Goal: Task Accomplishment & Management: Manage account settings

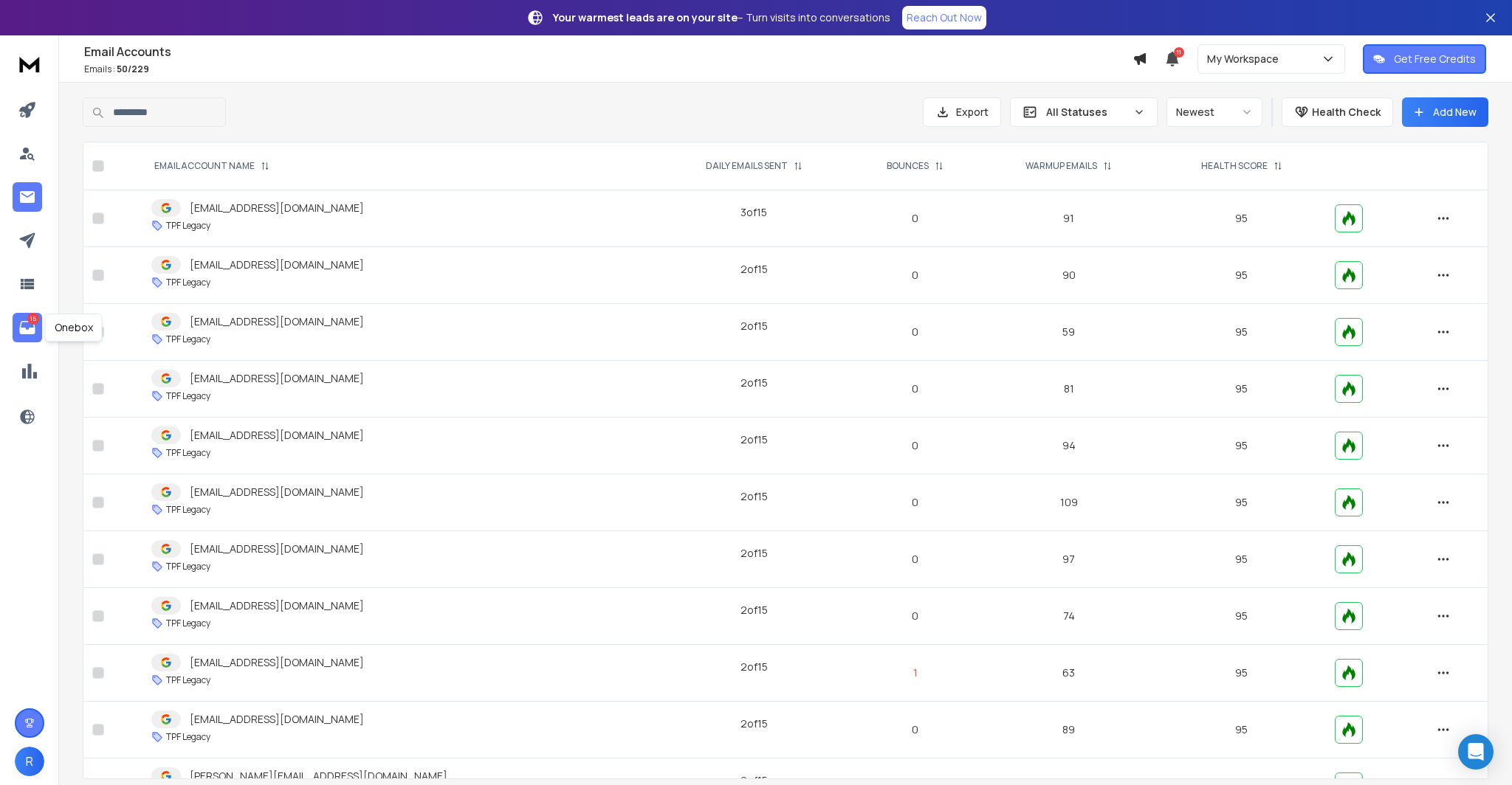
click at [30, 316] on p "15" at bounding box center [33, 319] width 12 height 12
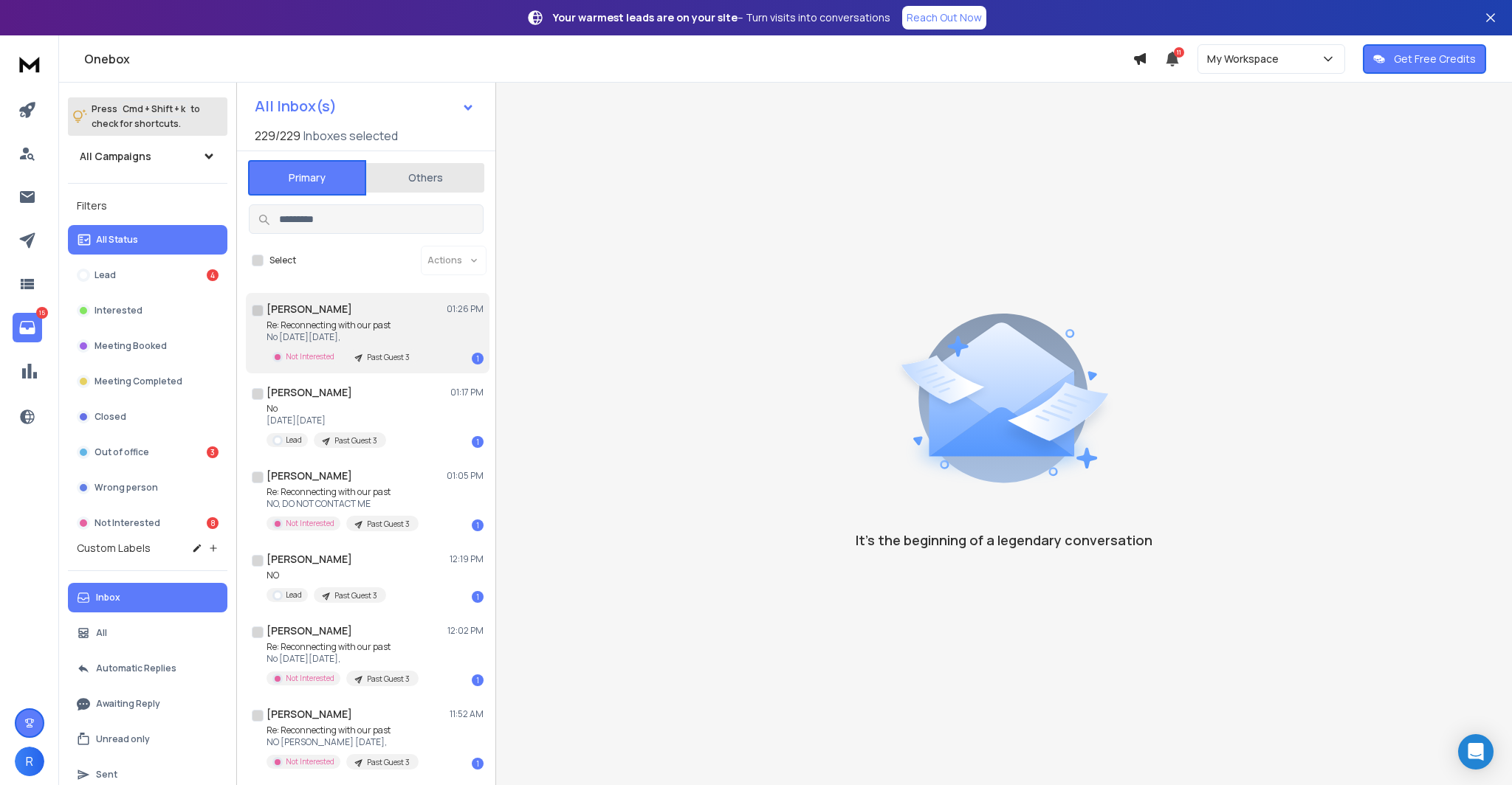
click at [299, 316] on div "Kathleen Gabriel 01:26 PM Re: Reconnecting with our past No On Wed, Sep 10, Not…" at bounding box center [375, 333] width 217 height 63
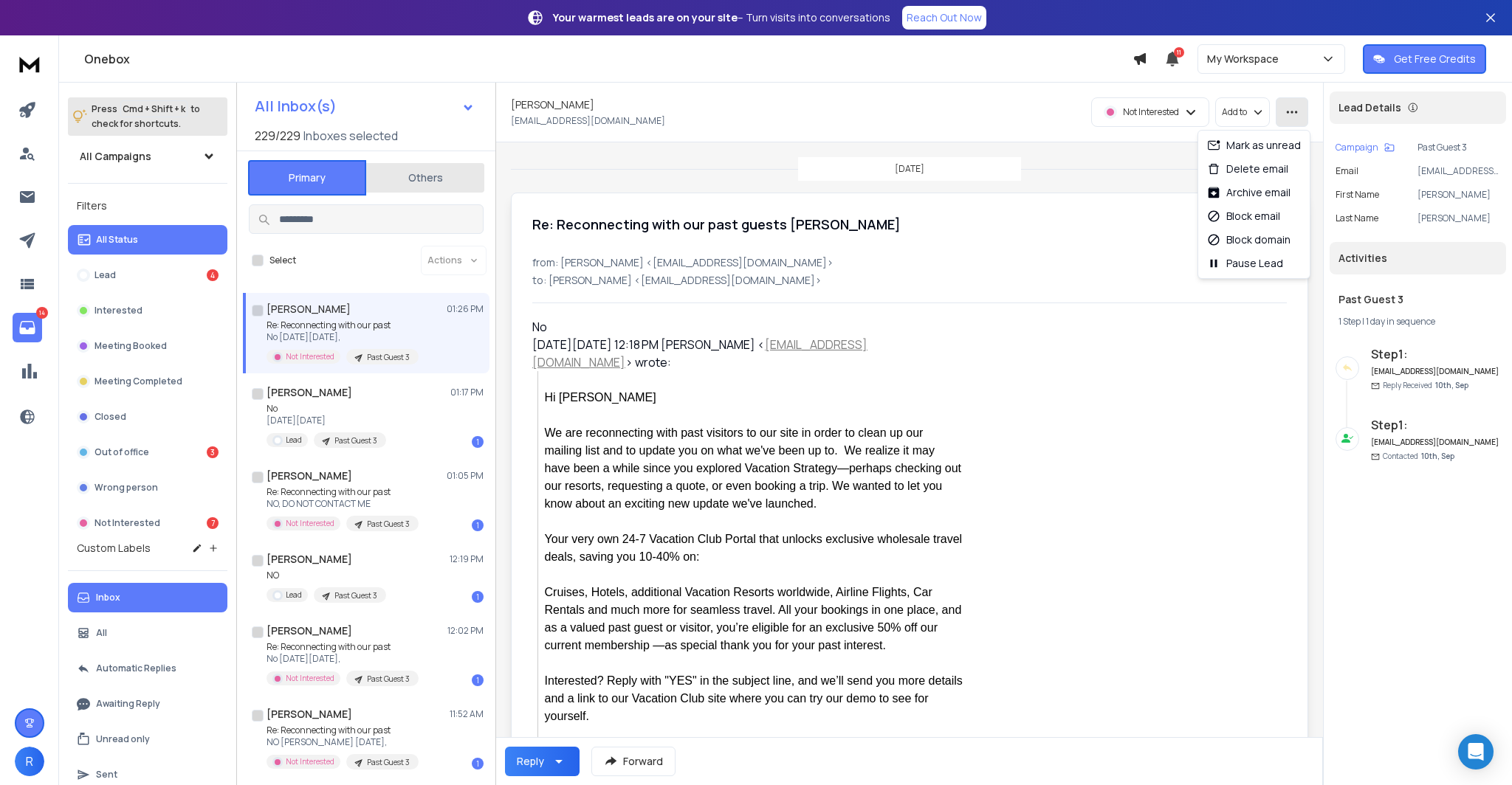
click at [1286, 109] on icon "button" at bounding box center [1292, 112] width 13 height 13
click at [1249, 217] on div "Block email" at bounding box center [1244, 217] width 73 height 15
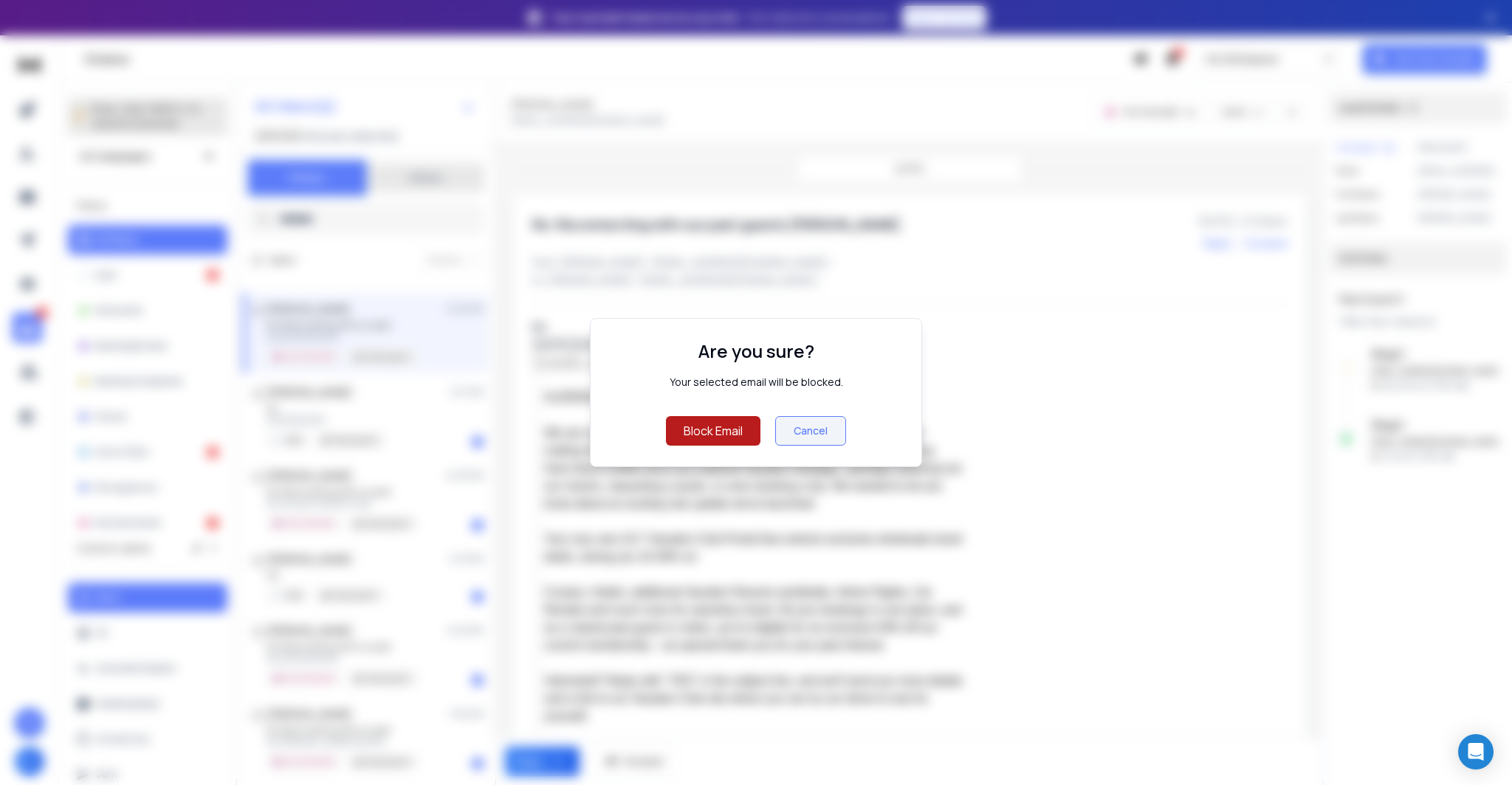
click at [721, 427] on button "Block Email" at bounding box center [713, 431] width 95 height 30
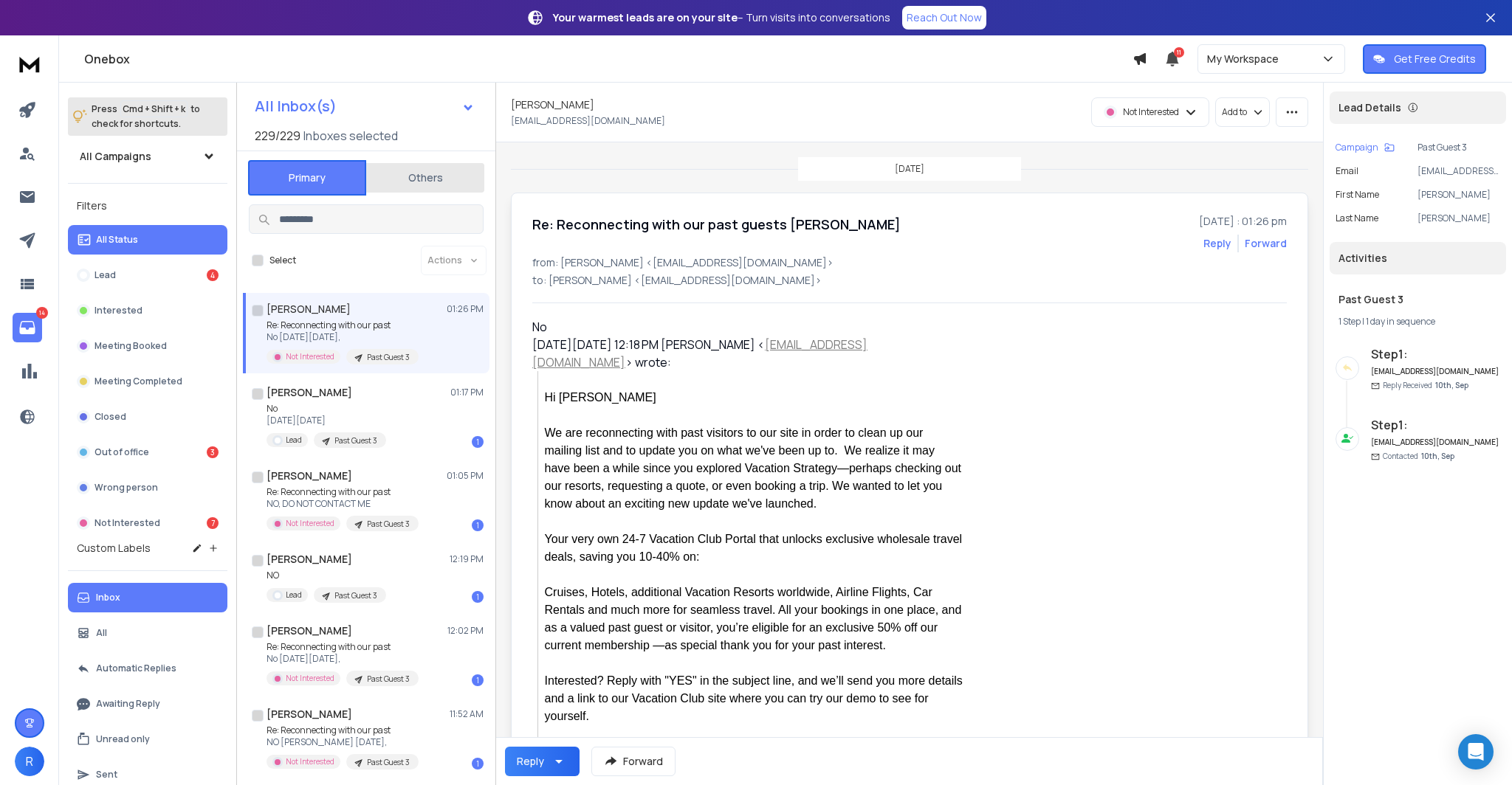
click at [305, 322] on p "Re: Reconnecting with our past" at bounding box center [342, 325] width 152 height 12
click at [1298, 116] on button "button" at bounding box center [1292, 112] width 33 height 30
click at [1244, 211] on div "Block email" at bounding box center [1244, 217] width 73 height 15
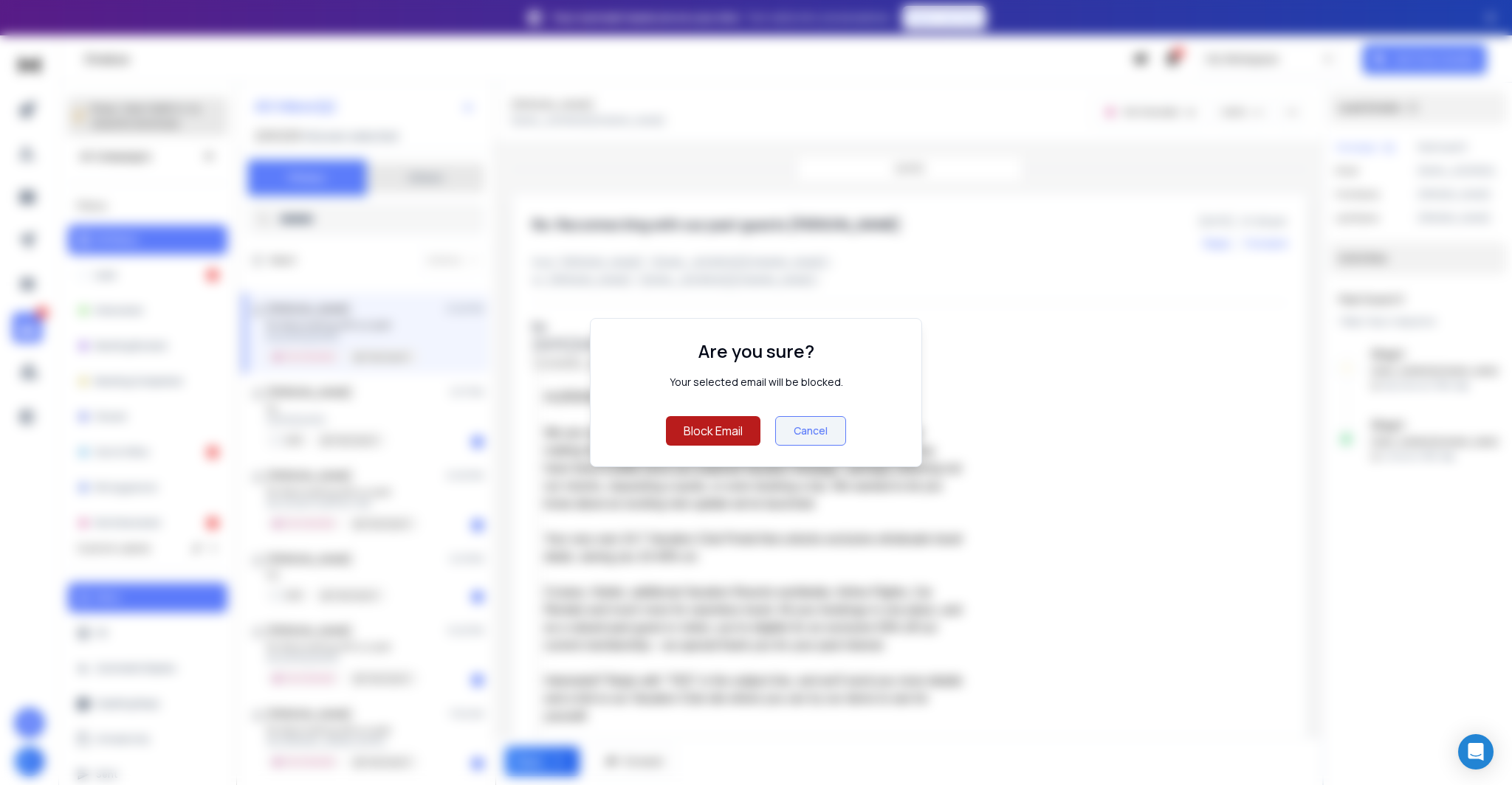
click at [708, 429] on button "Block Email" at bounding box center [713, 431] width 95 height 30
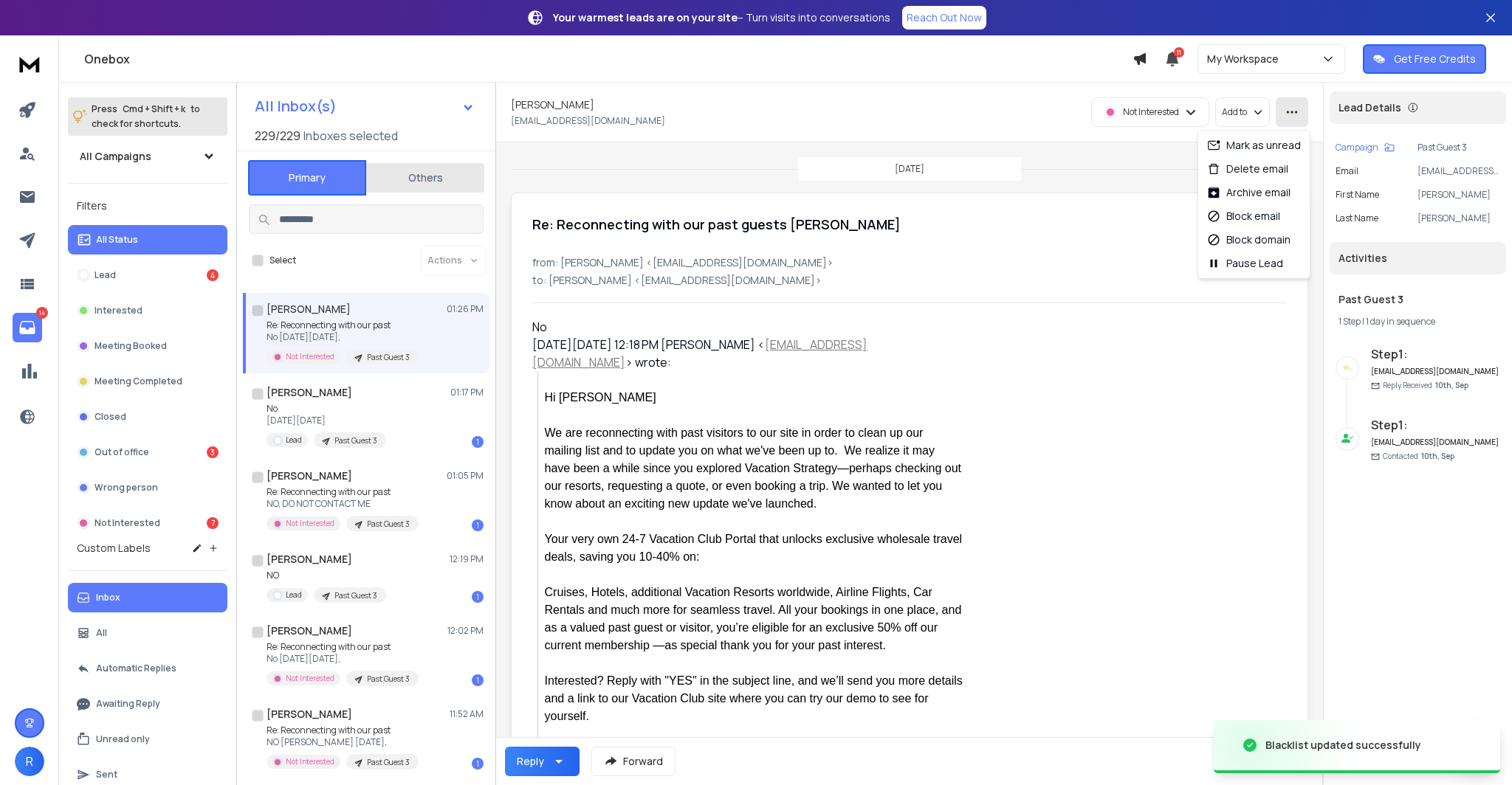
click at [1279, 116] on button "button" at bounding box center [1292, 112] width 33 height 30
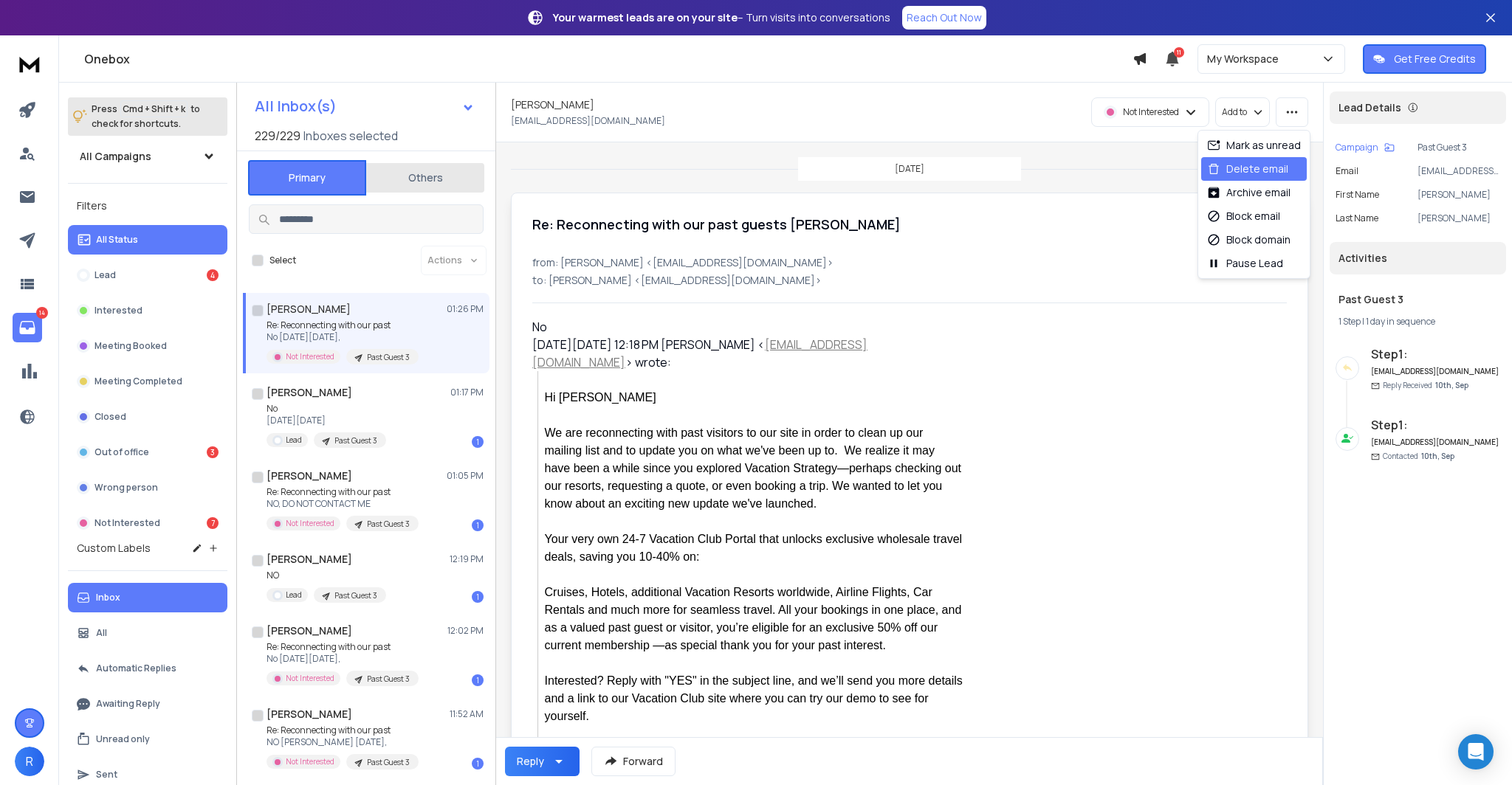
click at [1254, 171] on div "Delete email" at bounding box center [1248, 169] width 81 height 15
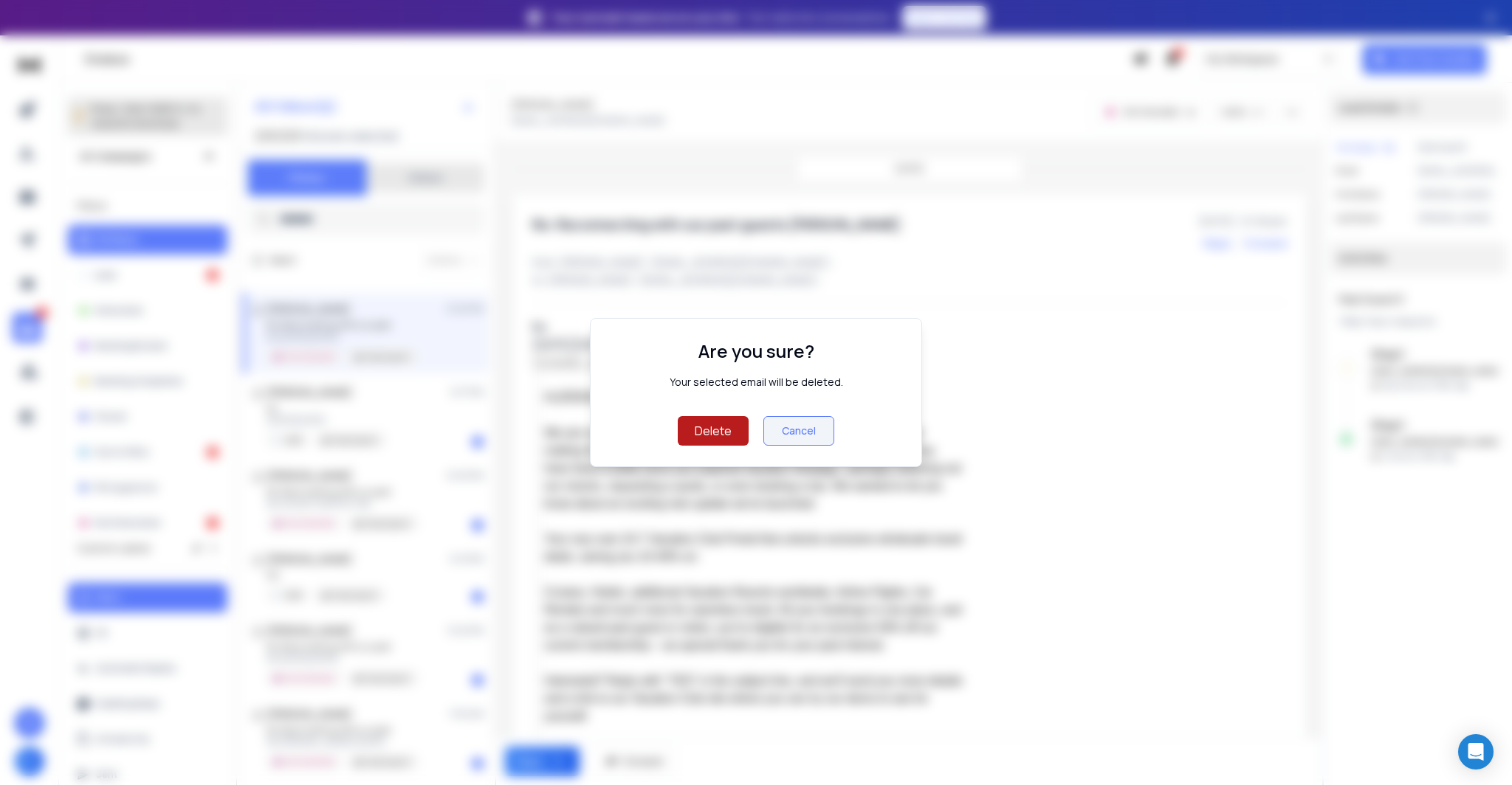
click at [736, 423] on button "Delete" at bounding box center [713, 431] width 71 height 30
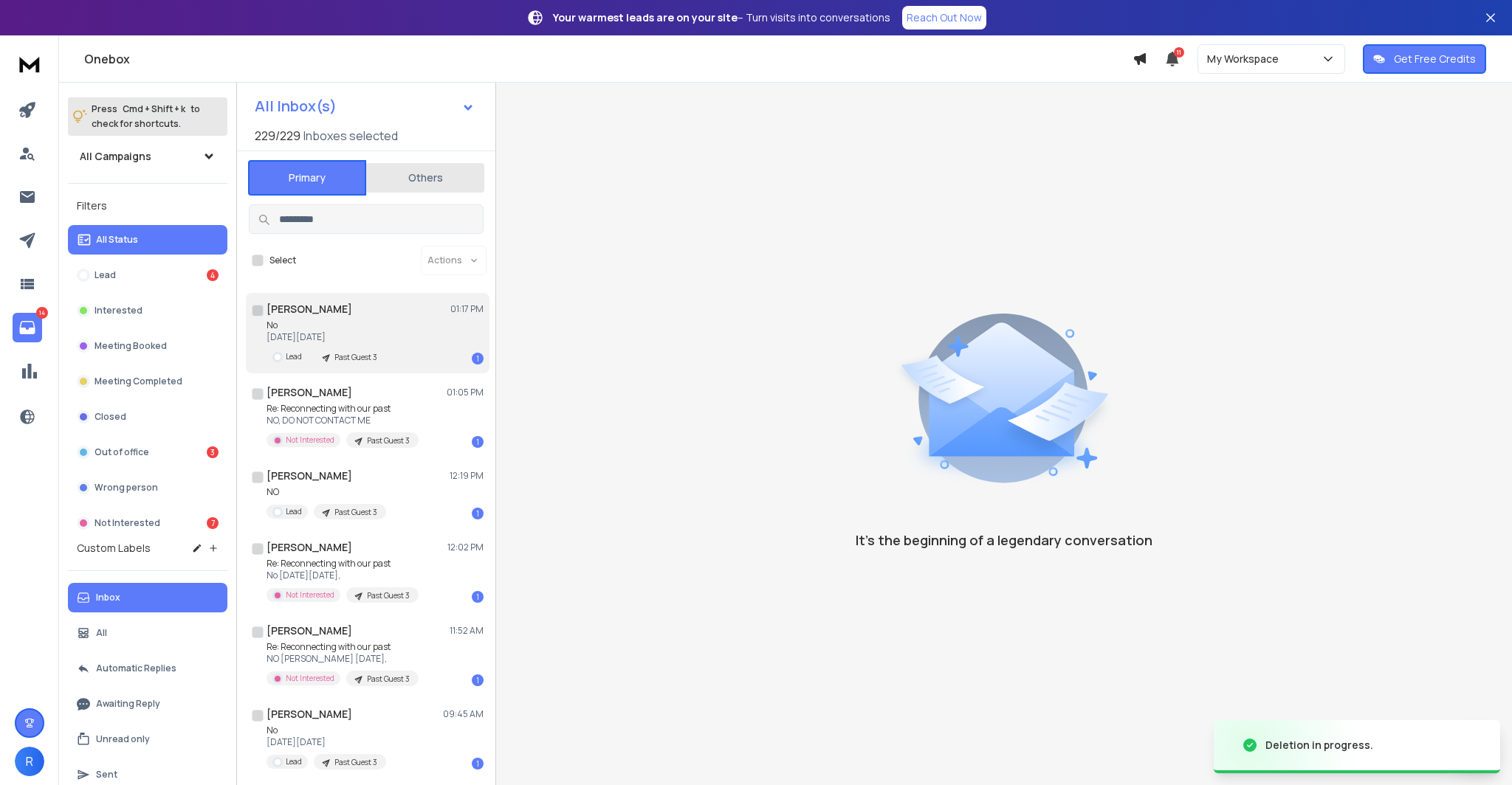
click at [323, 325] on p "No" at bounding box center [326, 325] width 120 height 12
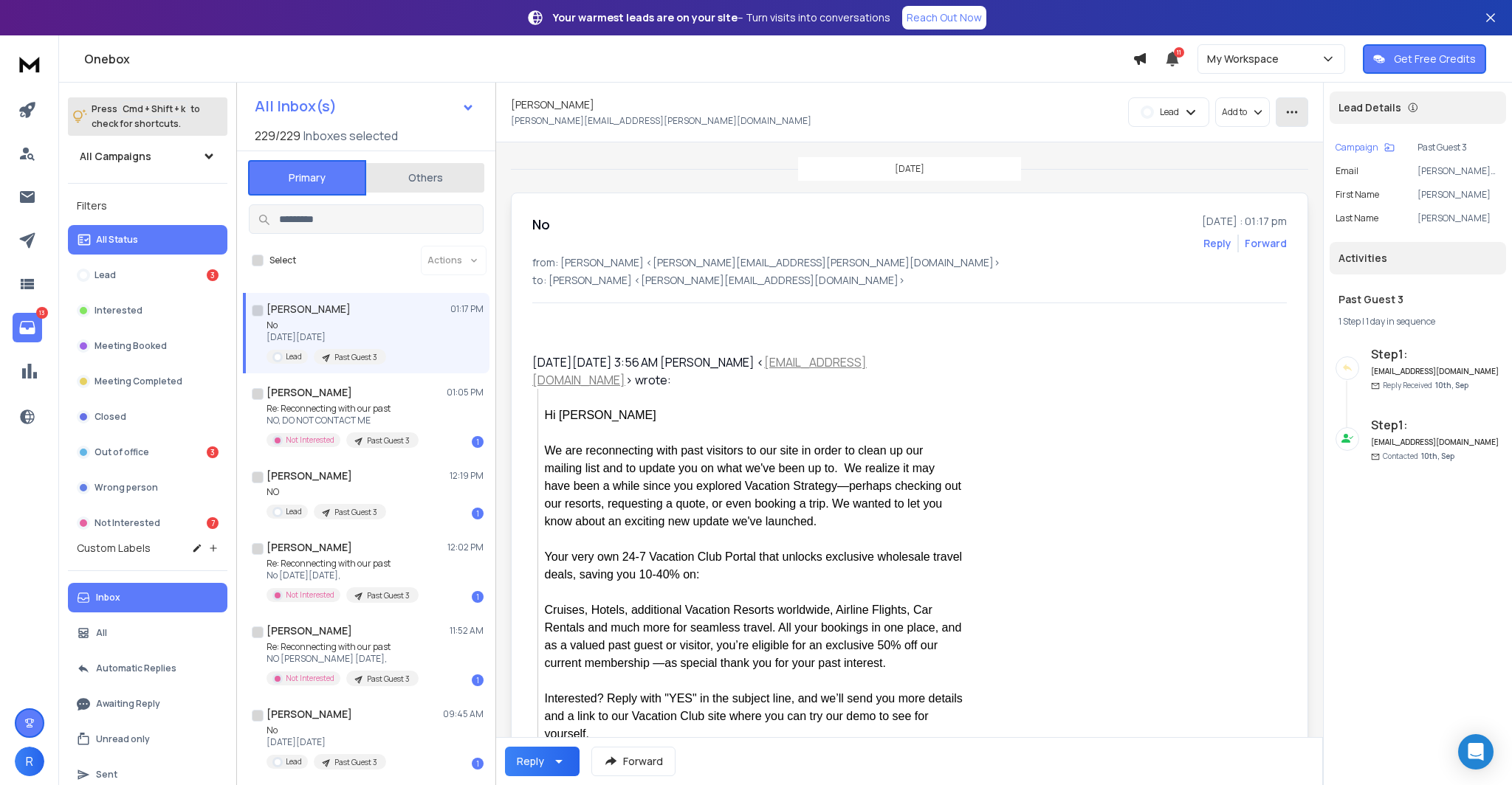
click at [1302, 115] on button "button" at bounding box center [1292, 112] width 33 height 30
click at [1244, 213] on div "Block email" at bounding box center [1244, 217] width 73 height 15
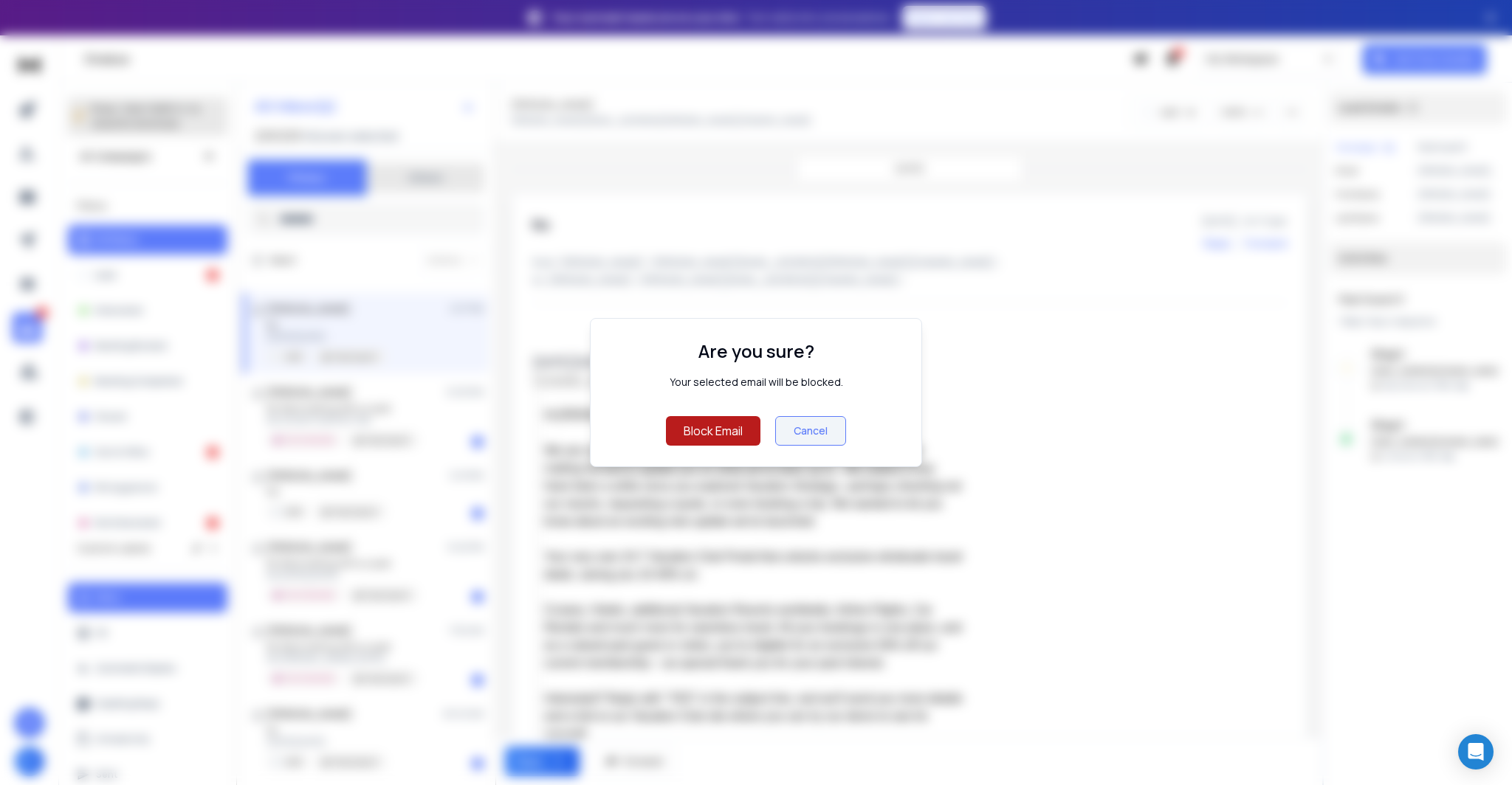
click at [711, 425] on button "Block Email" at bounding box center [713, 431] width 95 height 30
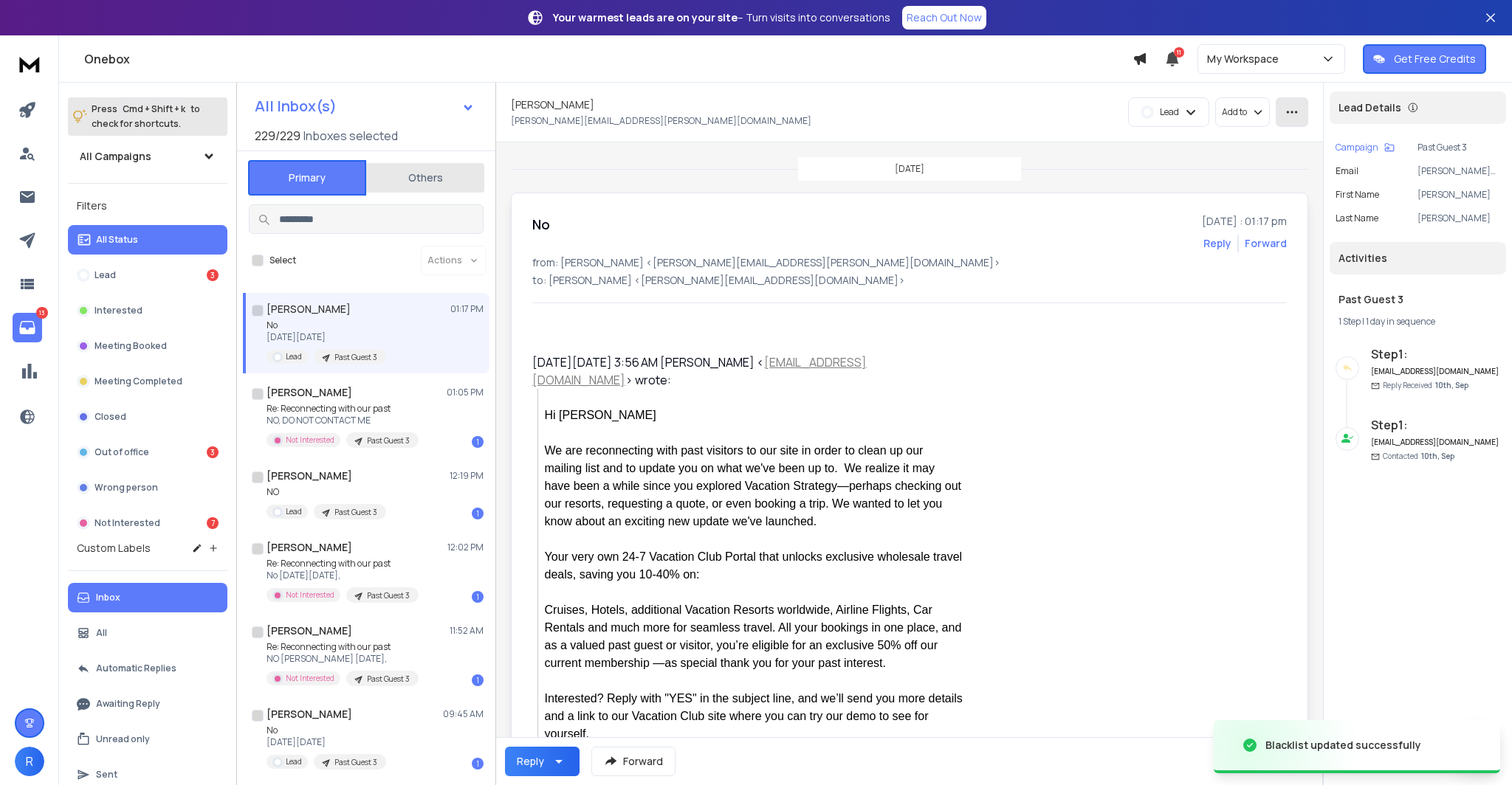
click at [1293, 117] on icon "button" at bounding box center [1292, 112] width 13 height 13
click at [1250, 164] on div "Delete email" at bounding box center [1248, 169] width 81 height 15
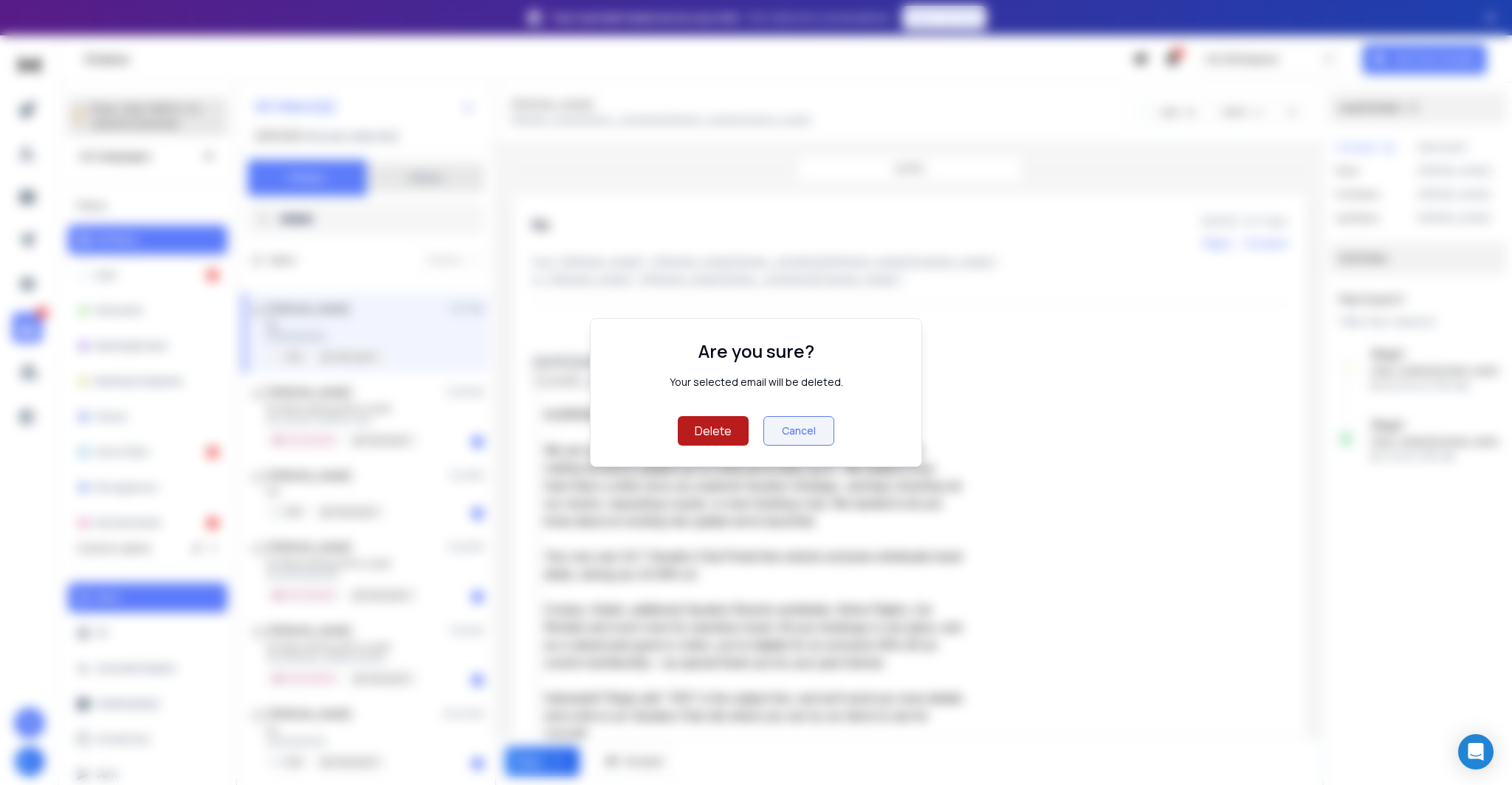
click at [705, 432] on button "Delete" at bounding box center [713, 431] width 71 height 30
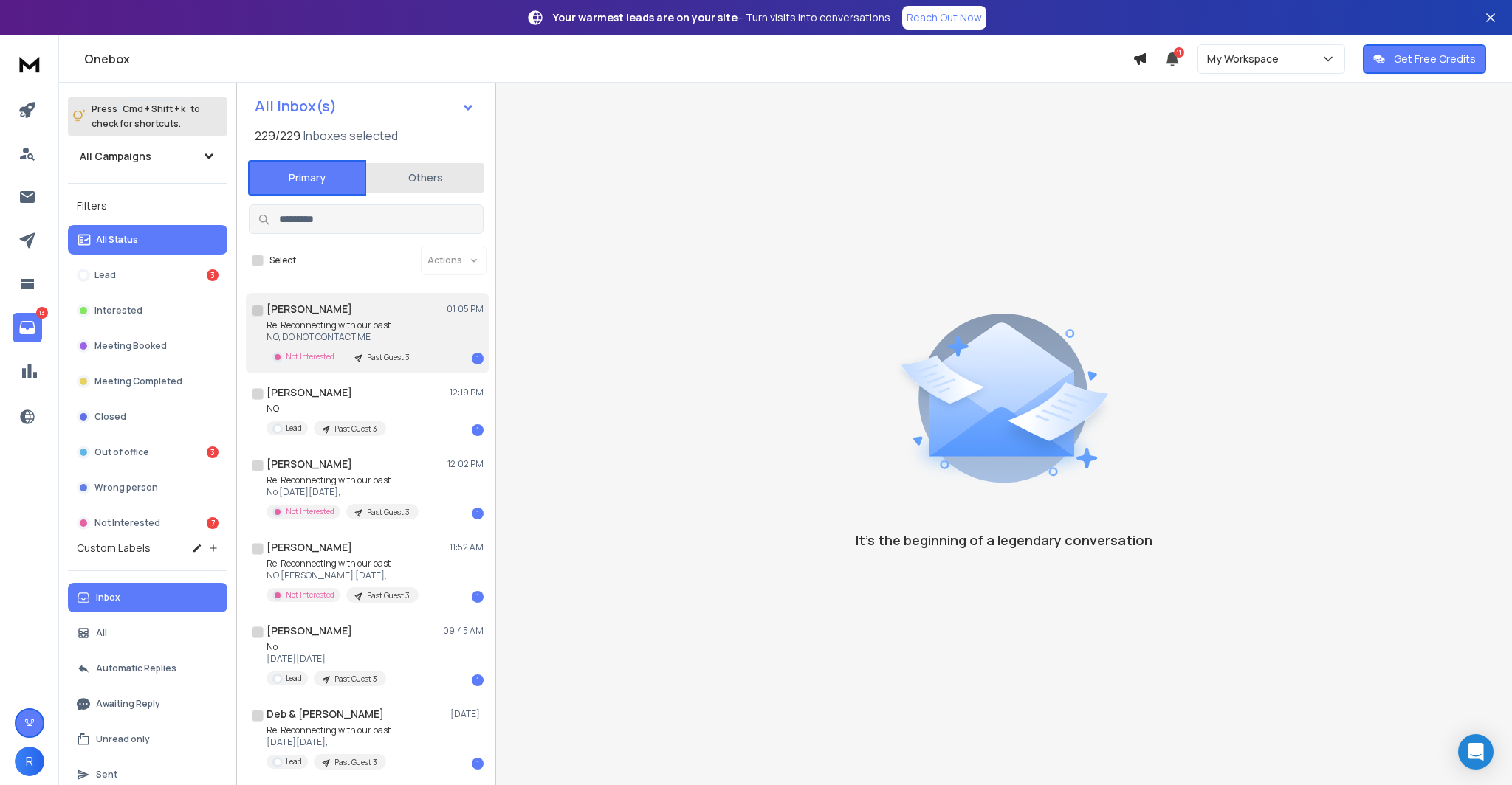
click at [259, 311] on button "button" at bounding box center [258, 310] width 12 height 12
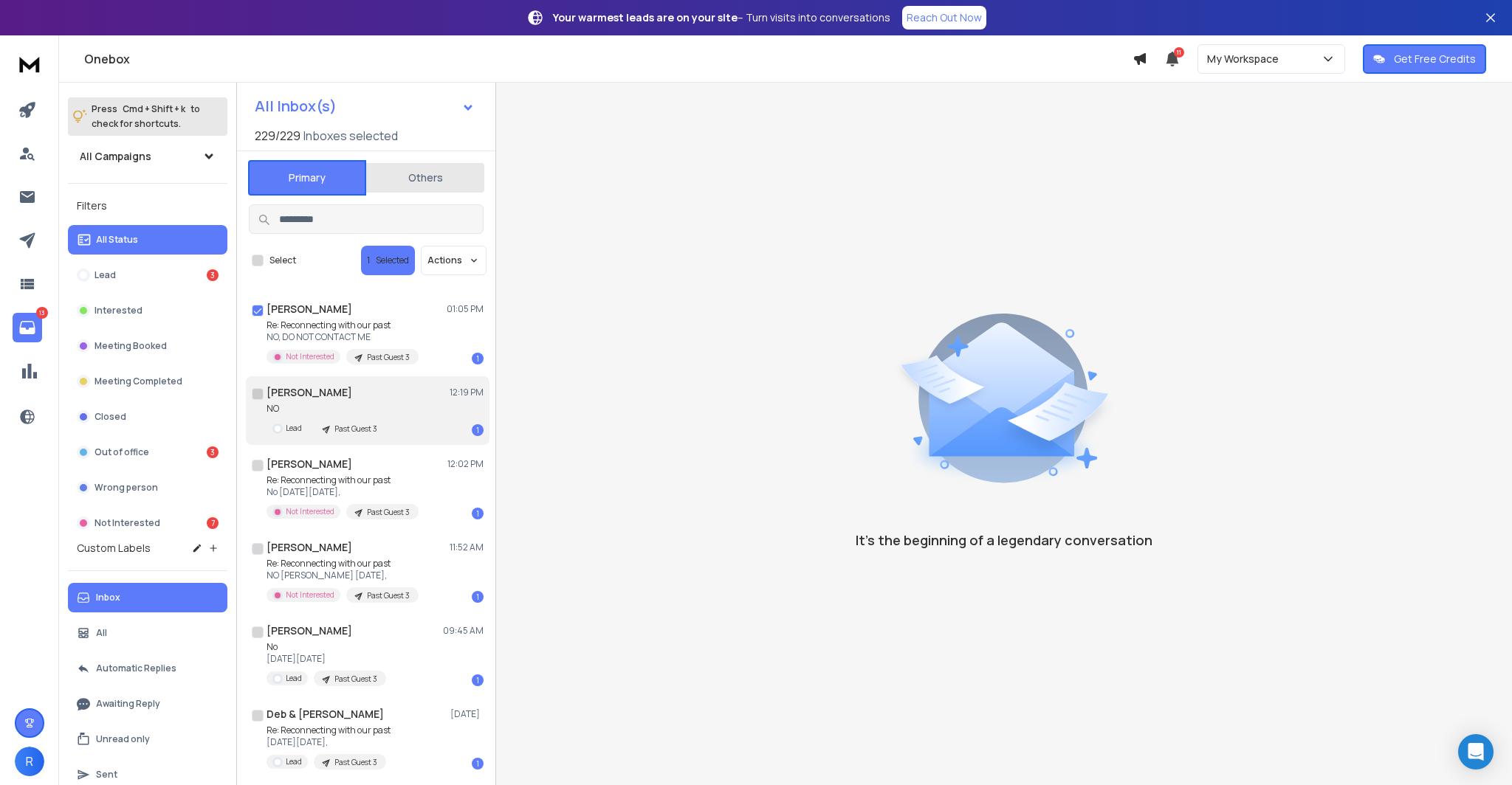
click at [260, 395] on button "button" at bounding box center [258, 394] width 12 height 12
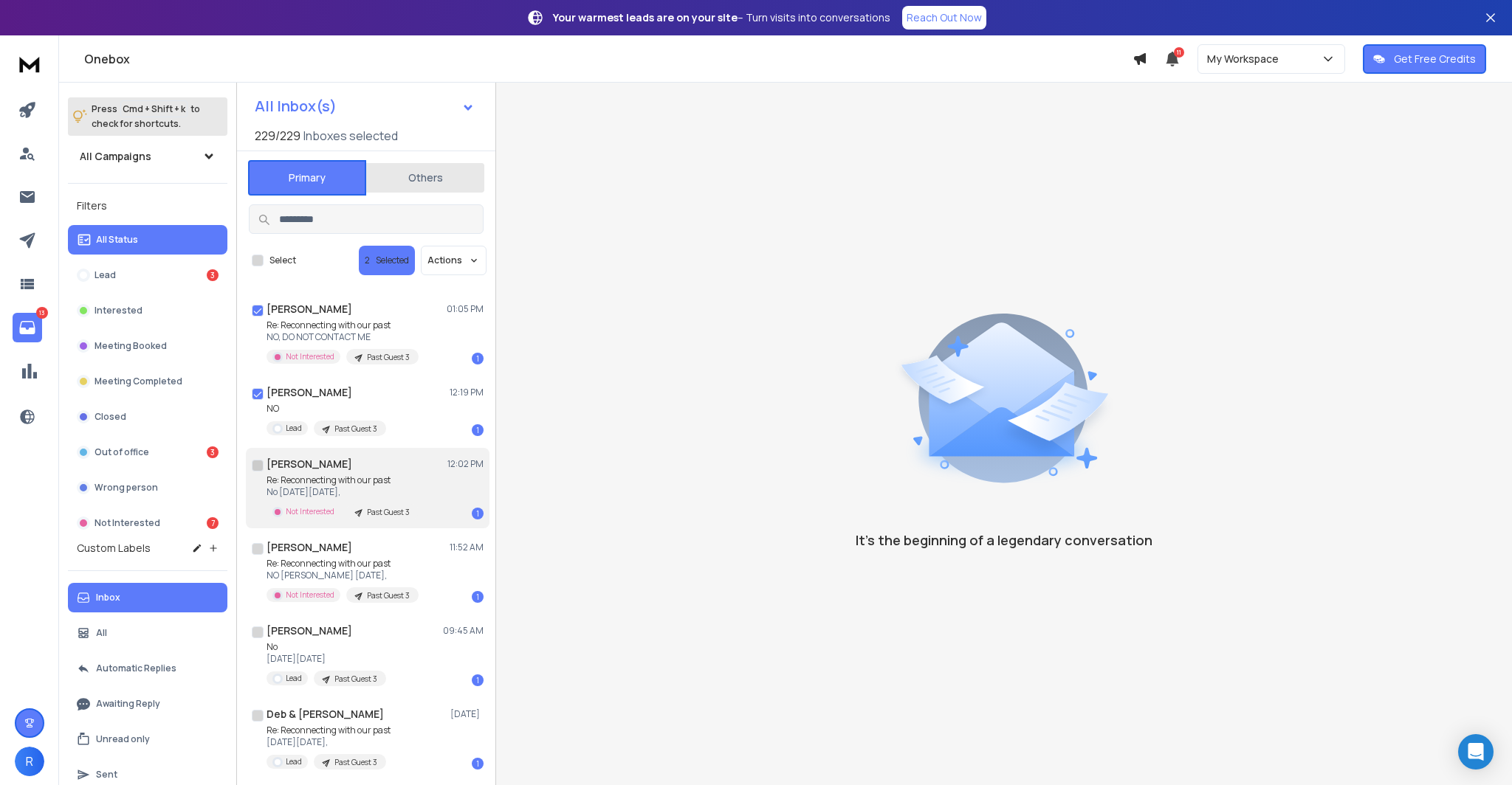
click at [258, 467] on button "button" at bounding box center [258, 466] width 12 height 12
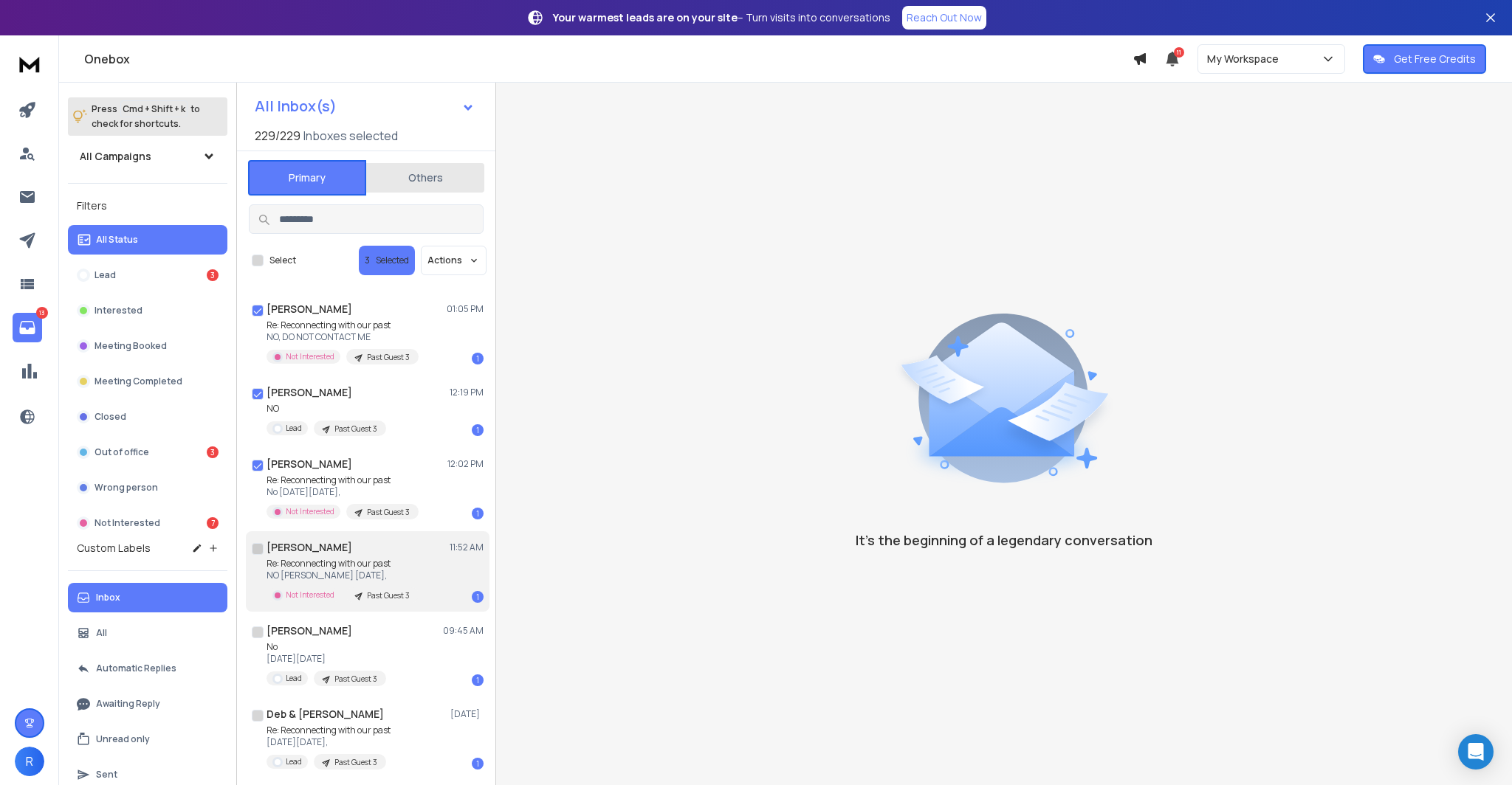
click at [257, 548] on button "button" at bounding box center [258, 549] width 12 height 12
click at [448, 265] on p "Actions" at bounding box center [444, 261] width 35 height 12
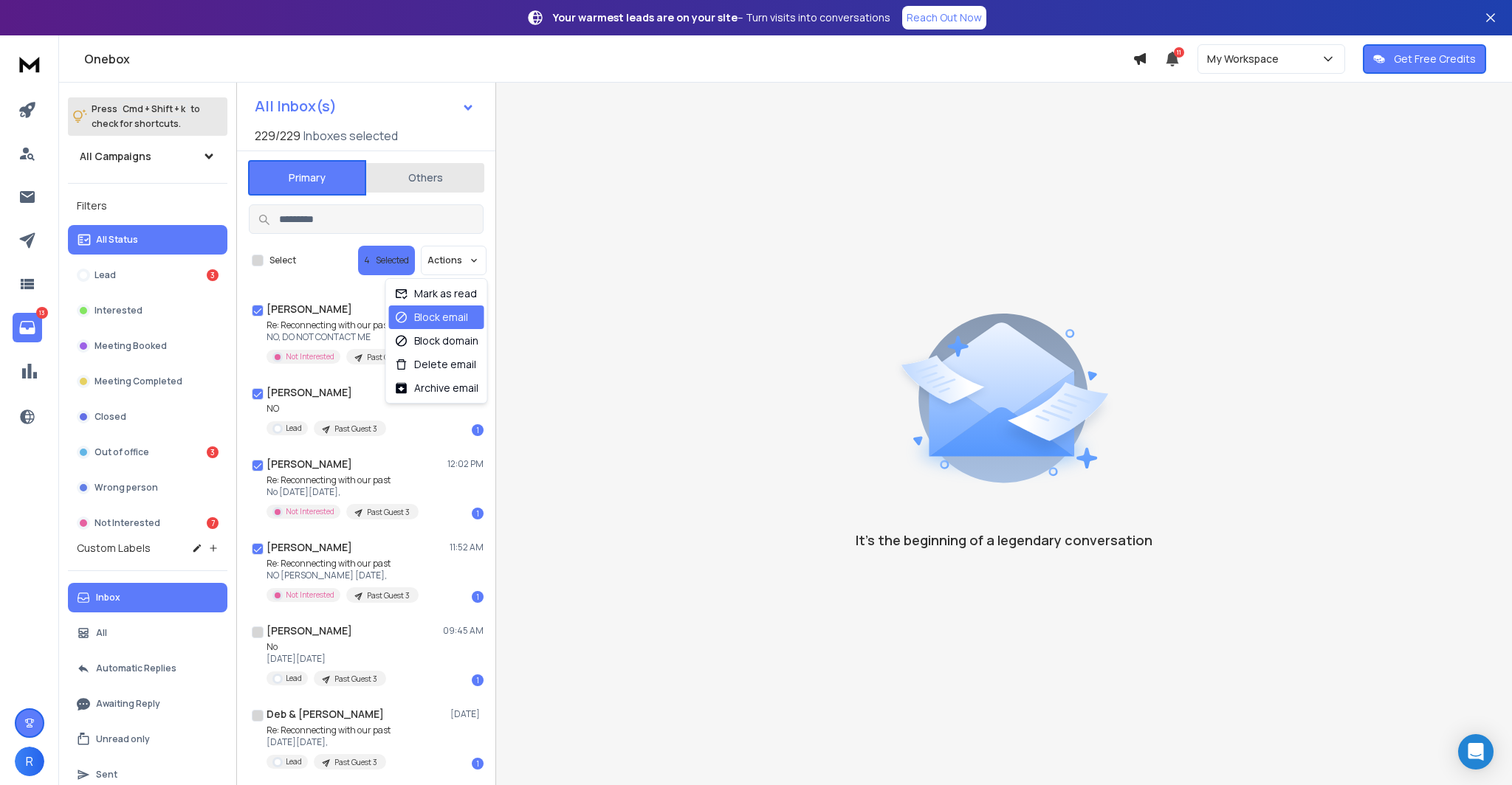
click at [444, 319] on div "Block email" at bounding box center [431, 317] width 73 height 15
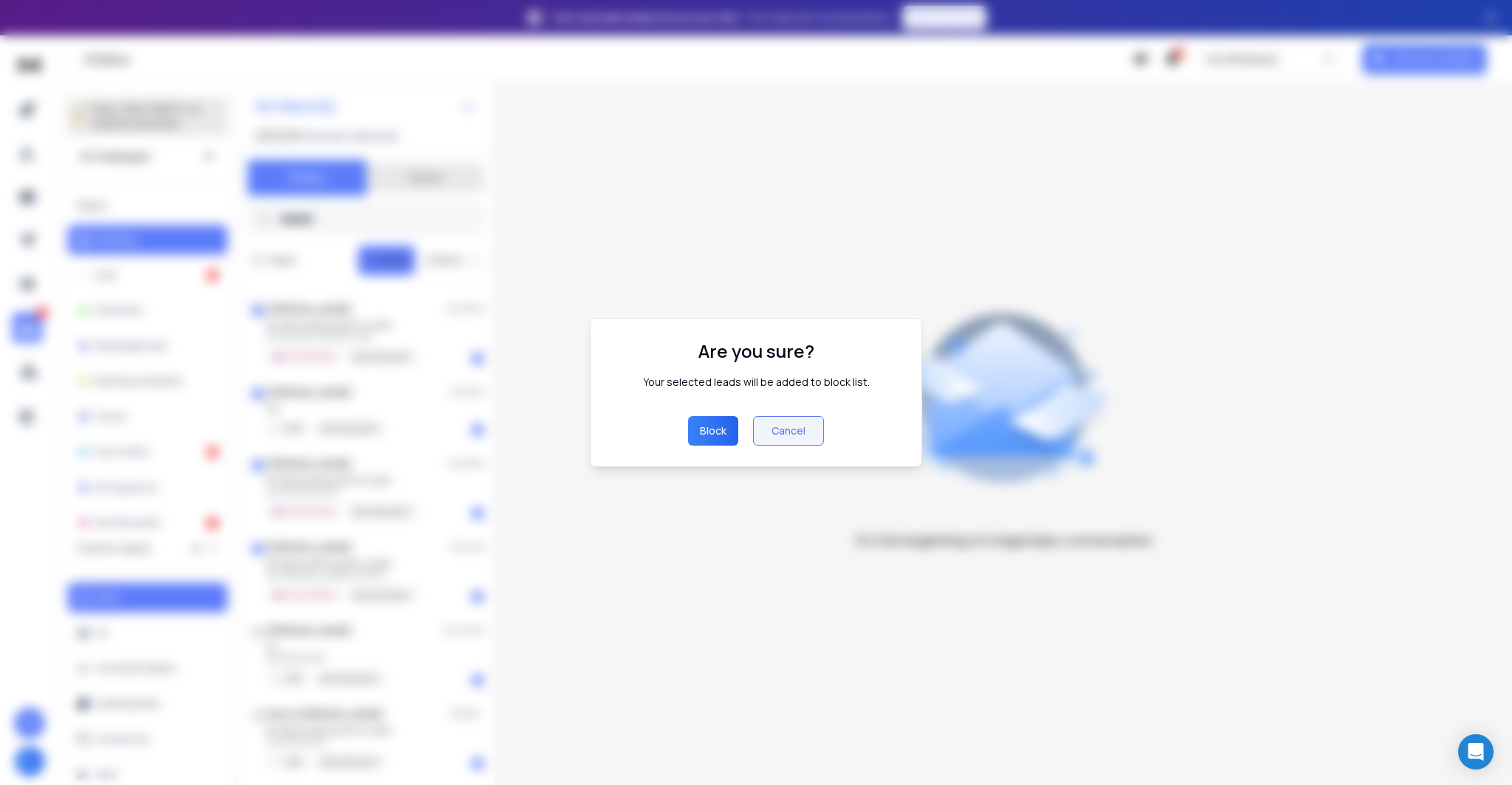
click at [700, 429] on p "Block" at bounding box center [713, 431] width 27 height 15
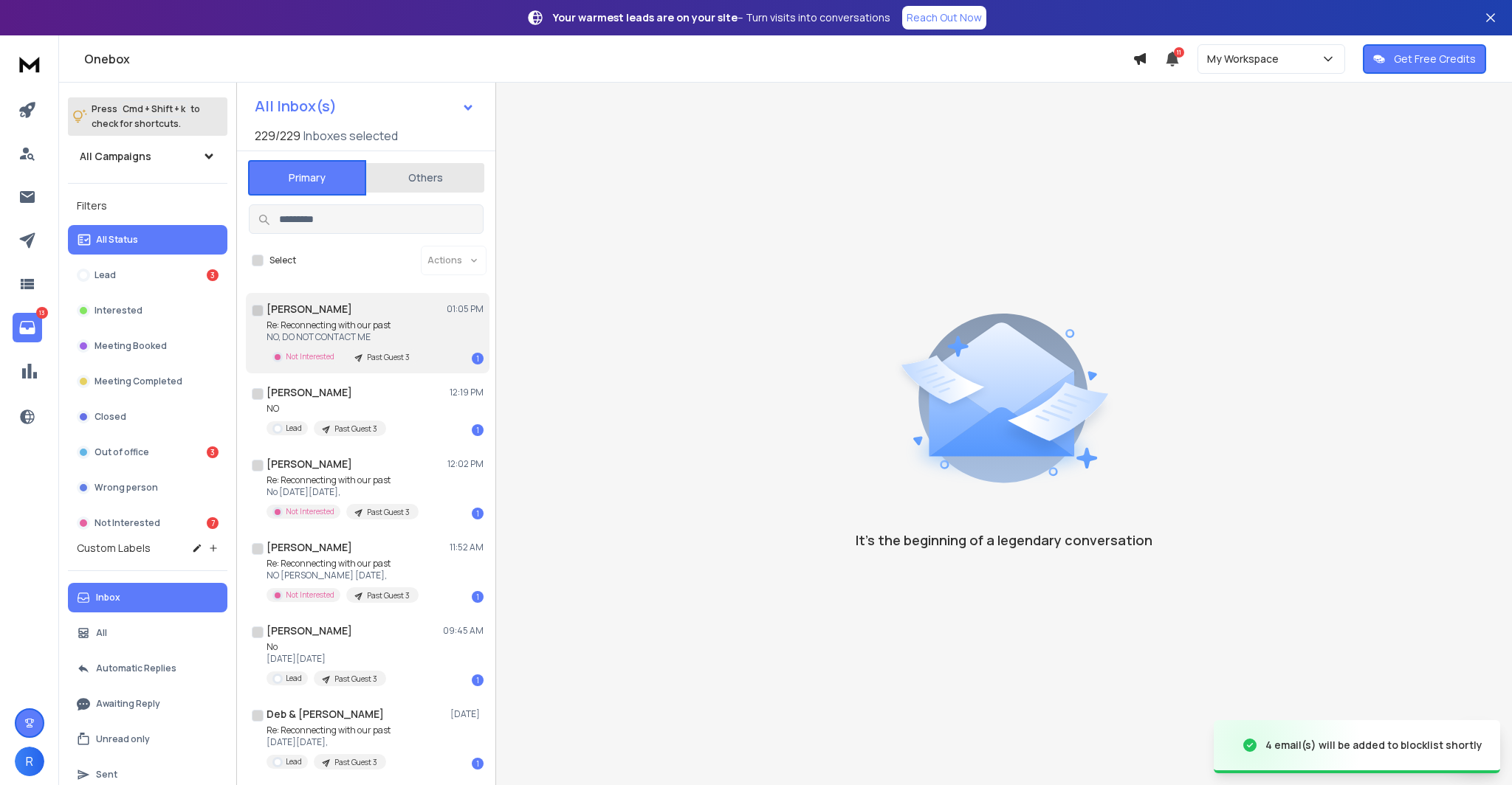
click at [257, 310] on button "button" at bounding box center [258, 310] width 12 height 12
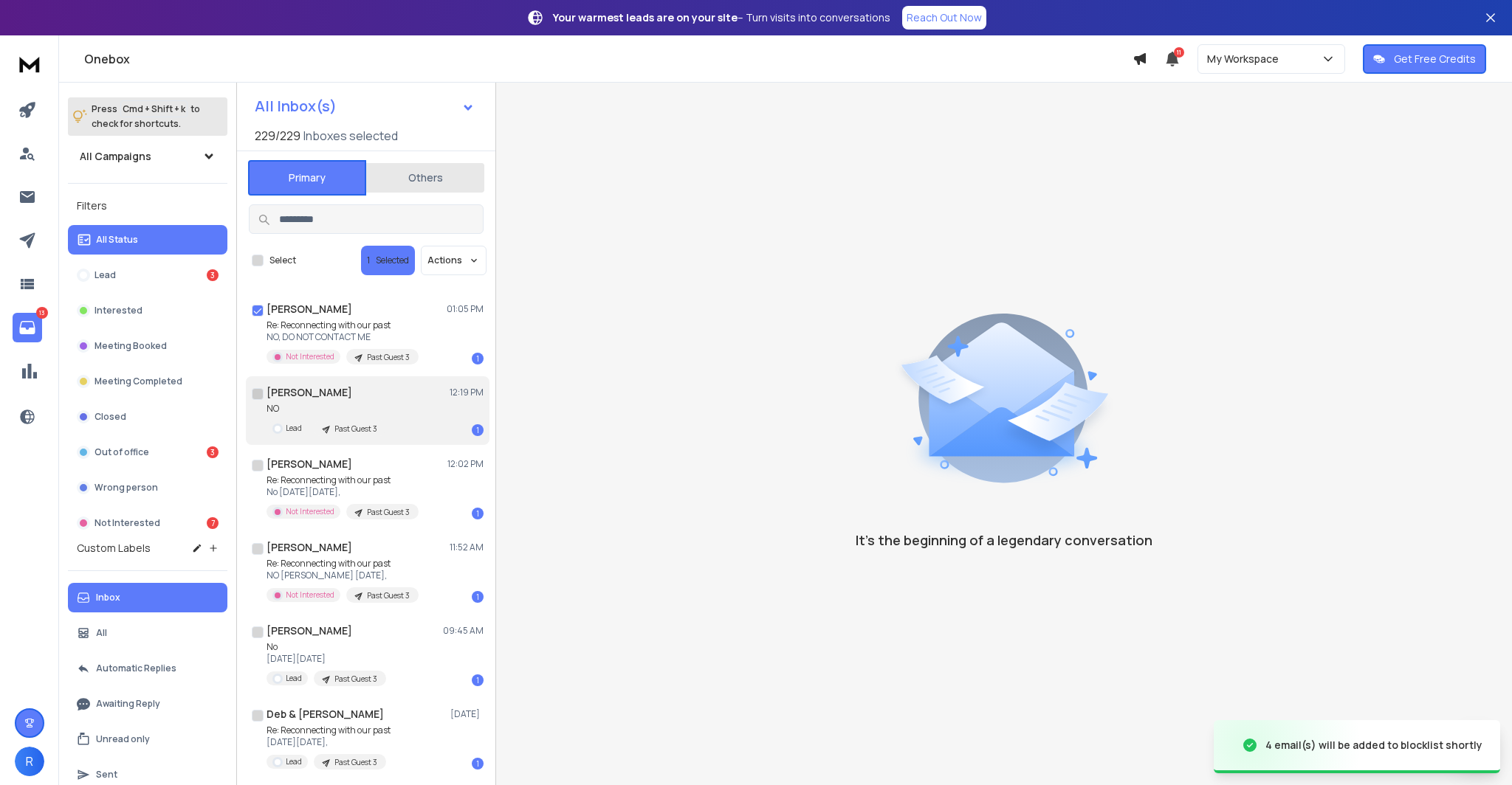
click at [257, 395] on button "button" at bounding box center [258, 394] width 12 height 12
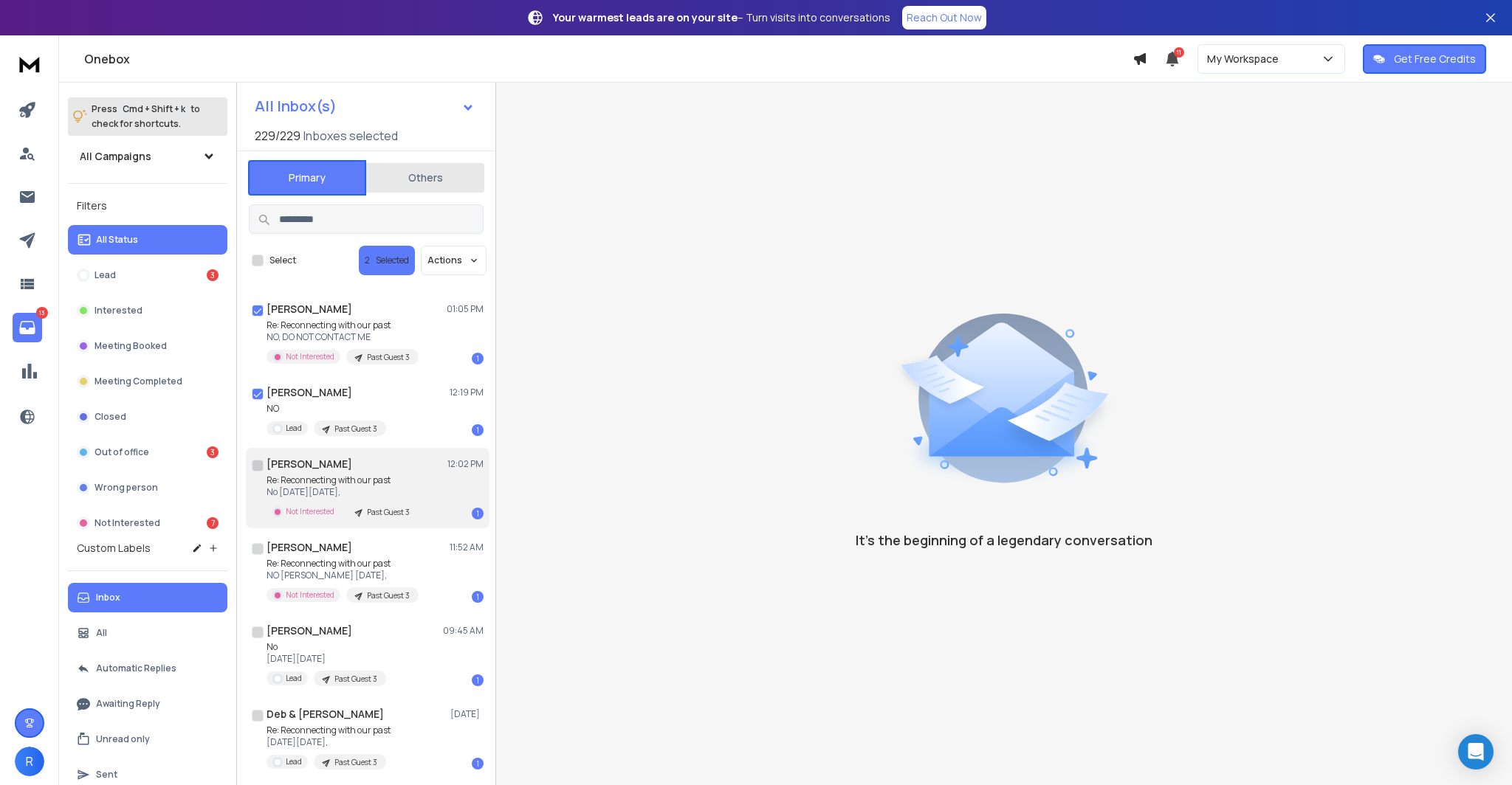
drag, startPoint x: 257, startPoint y: 470, endPoint x: 245, endPoint y: 482, distance: 17.0
click at [257, 470] on button "button" at bounding box center [258, 466] width 12 height 12
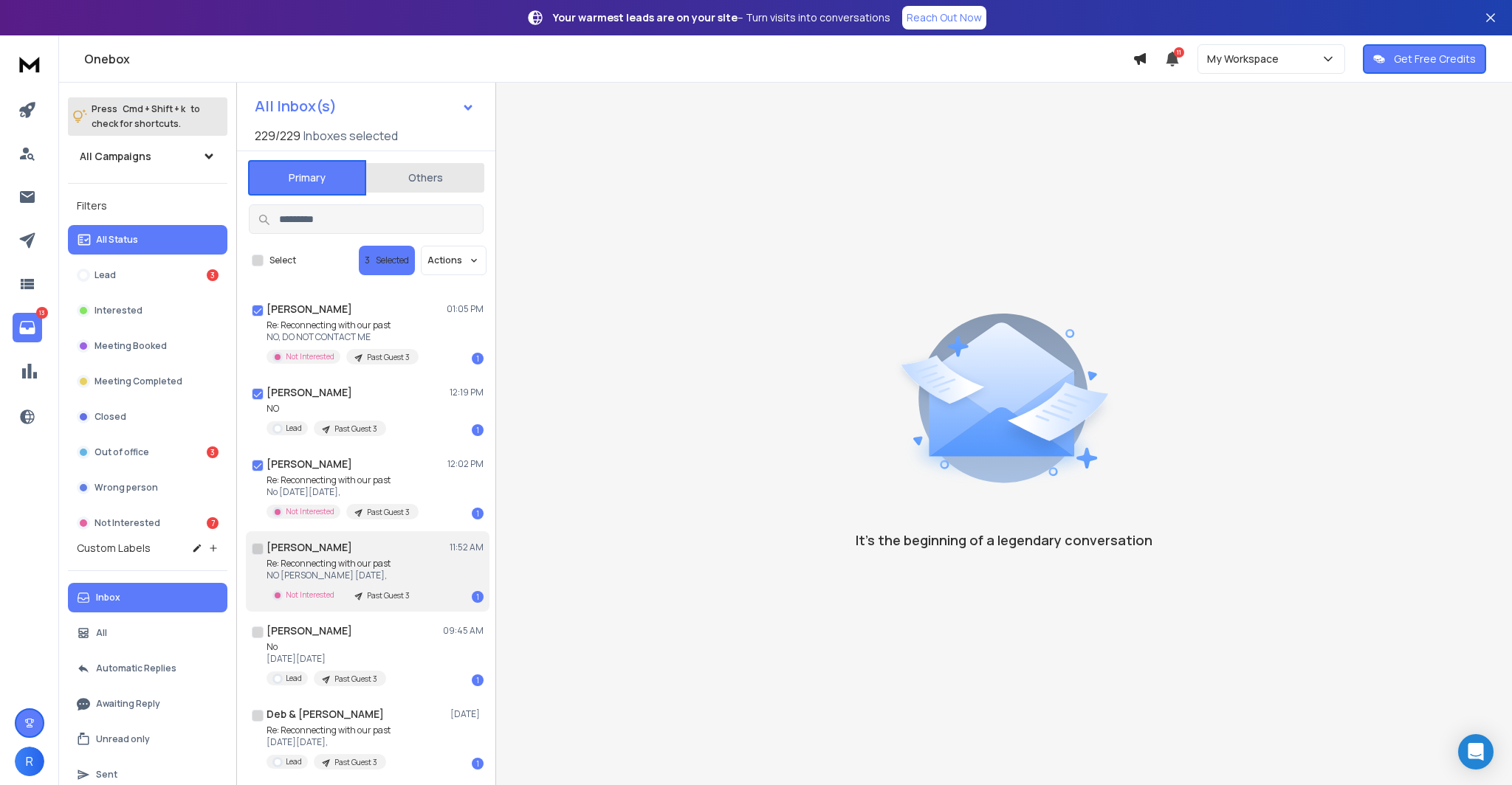
click at [259, 545] on button "button" at bounding box center [258, 549] width 12 height 12
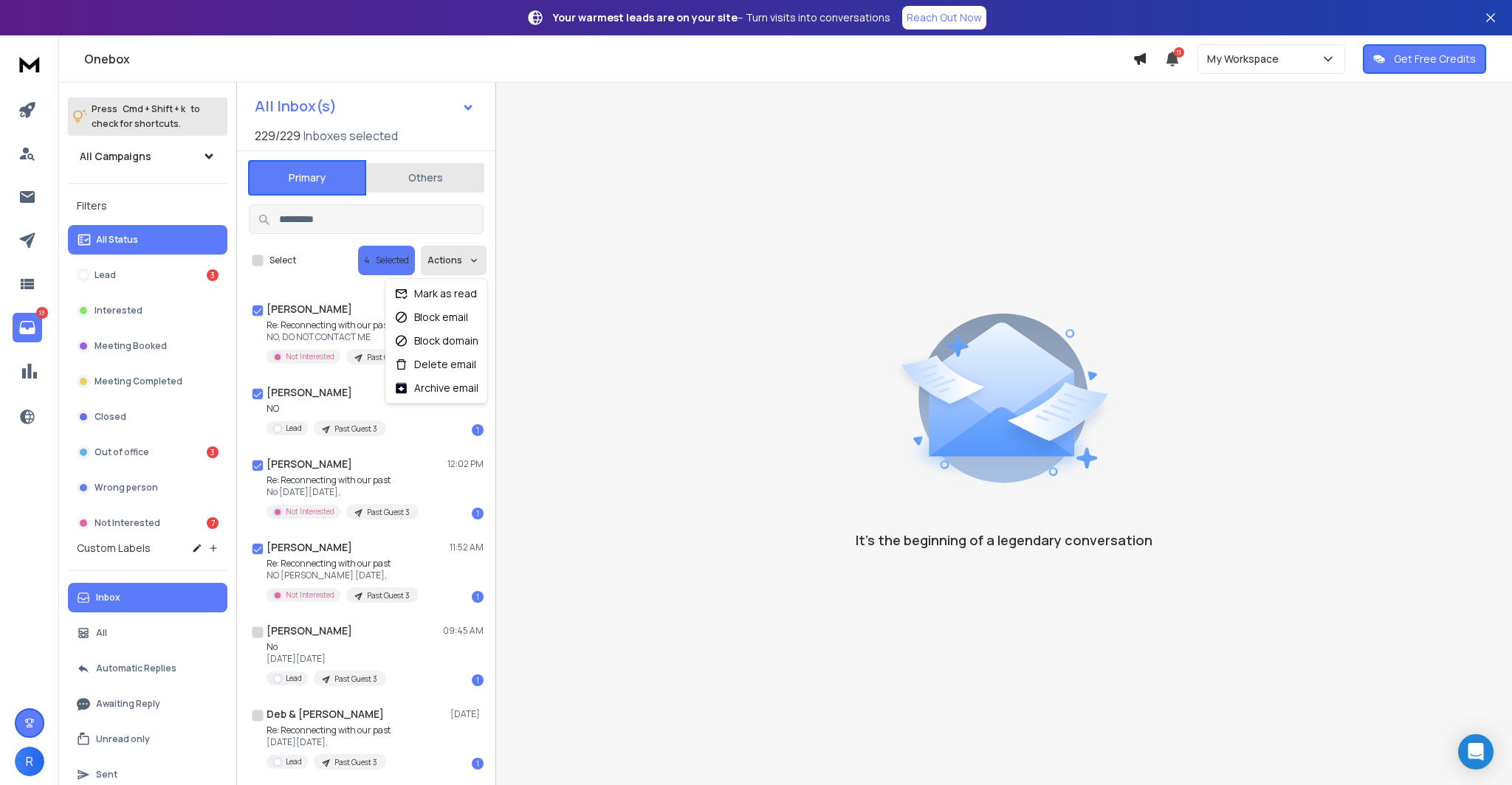
click at [458, 263] on p "Actions" at bounding box center [444, 261] width 35 height 12
click at [441, 362] on div "Delete email" at bounding box center [435, 364] width 81 height 15
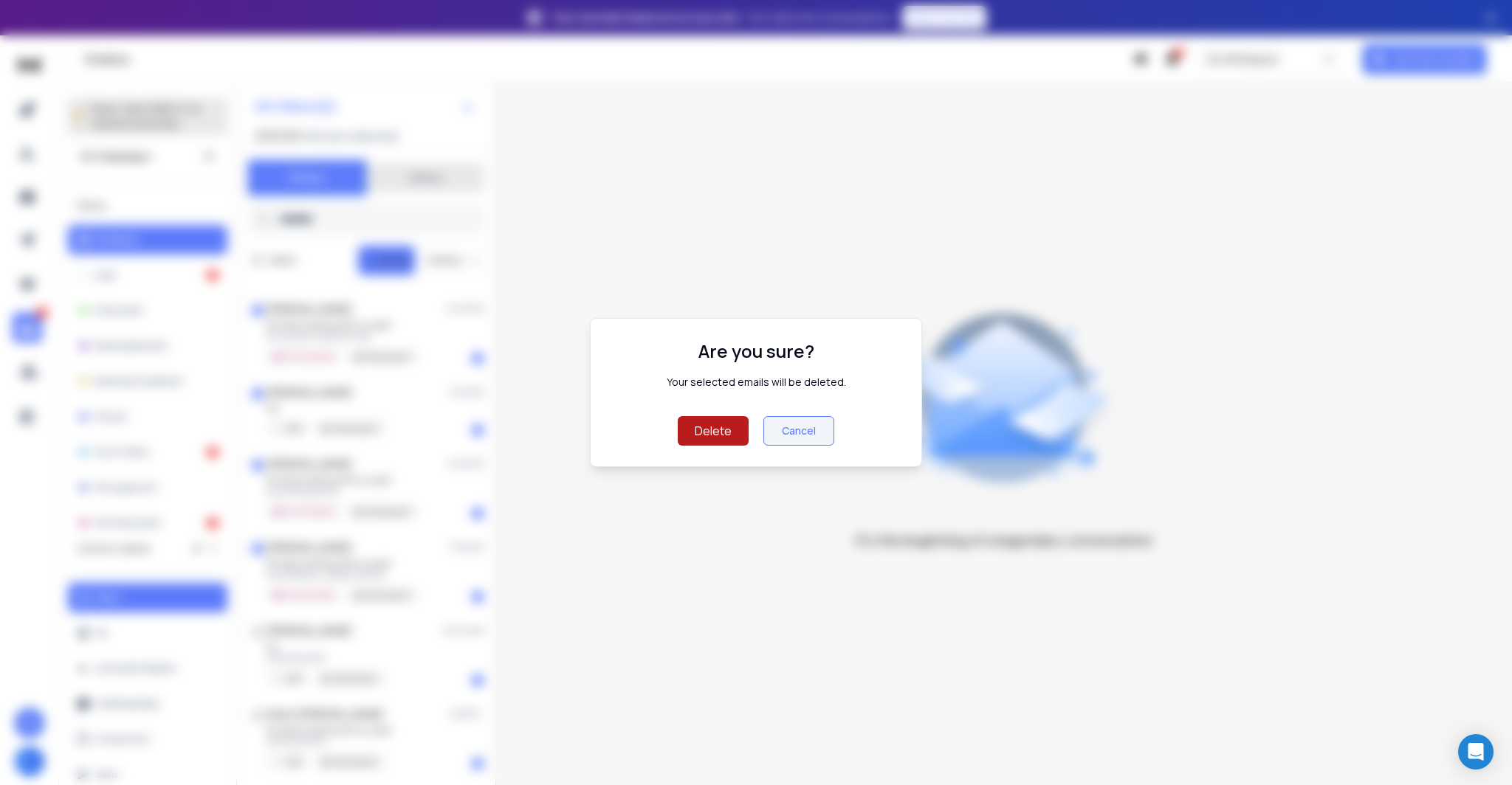
click at [718, 426] on button "Delete" at bounding box center [713, 431] width 71 height 30
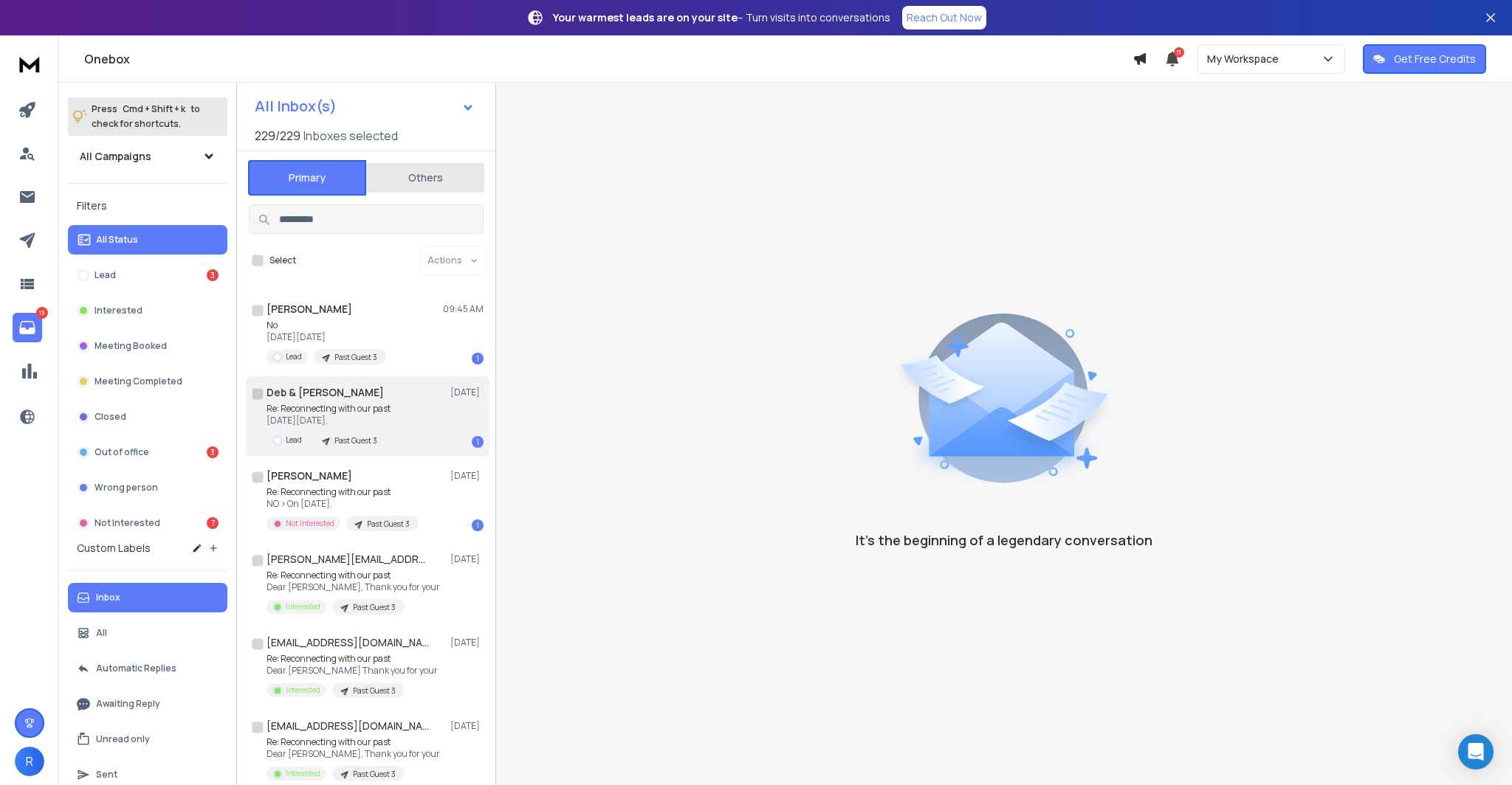
click at [325, 397] on h1 "Deb & Ken Smith" at bounding box center [325, 392] width 118 height 15
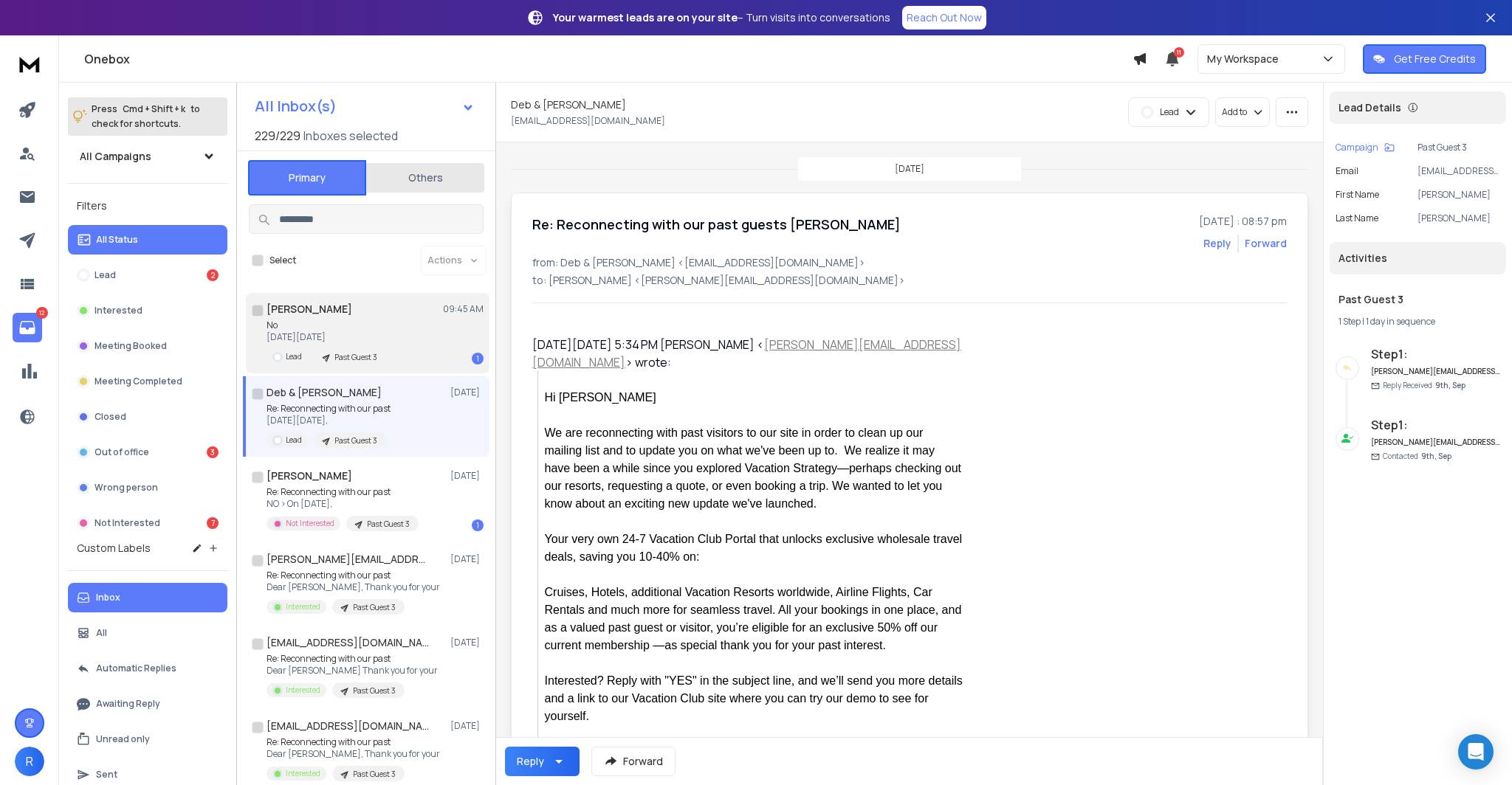
click at [256, 312] on button "button" at bounding box center [258, 310] width 12 height 12
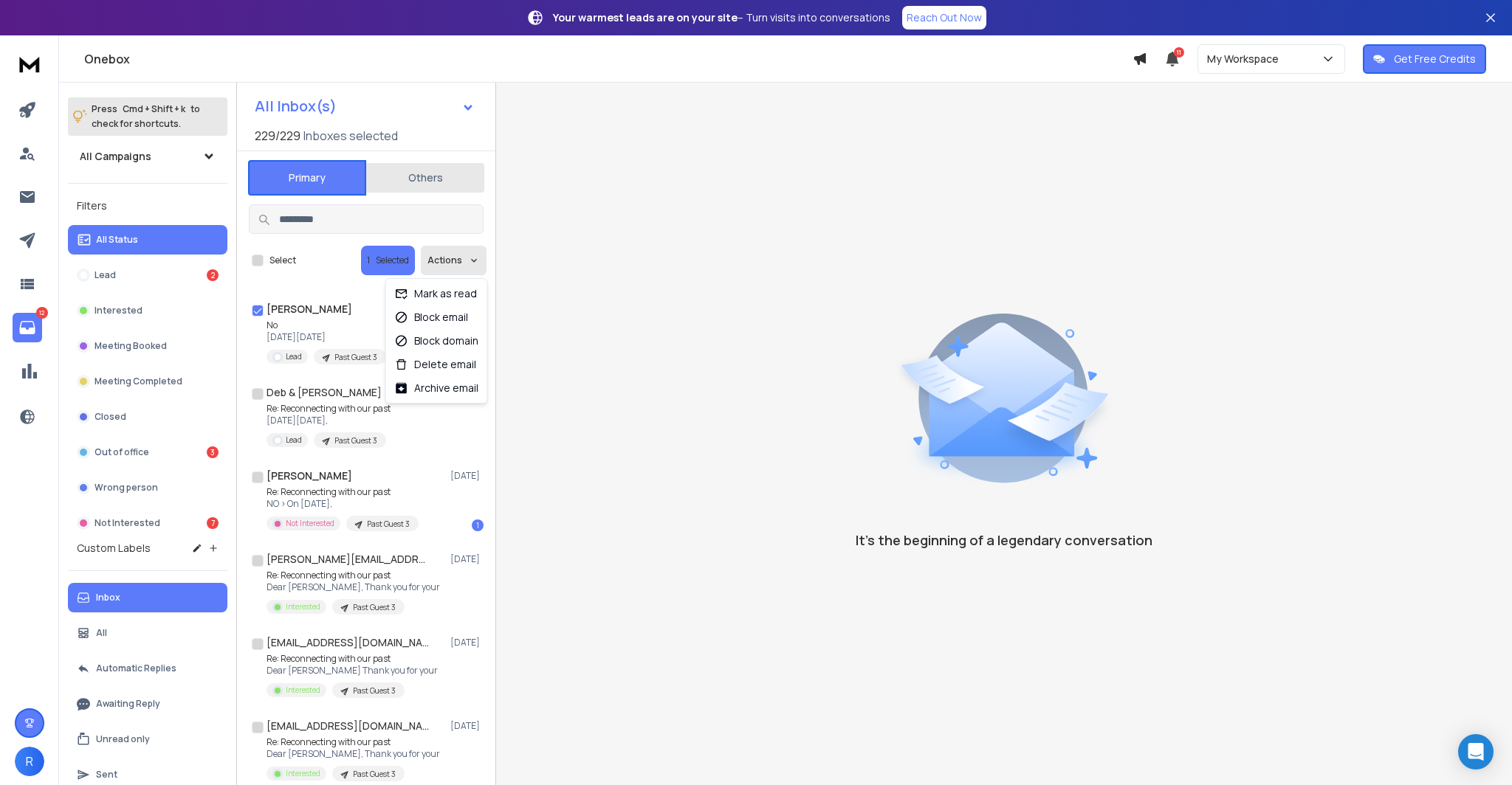
click at [450, 266] on button "Actions" at bounding box center [453, 261] width 66 height 30
click at [441, 316] on div "Block email" at bounding box center [431, 317] width 73 height 15
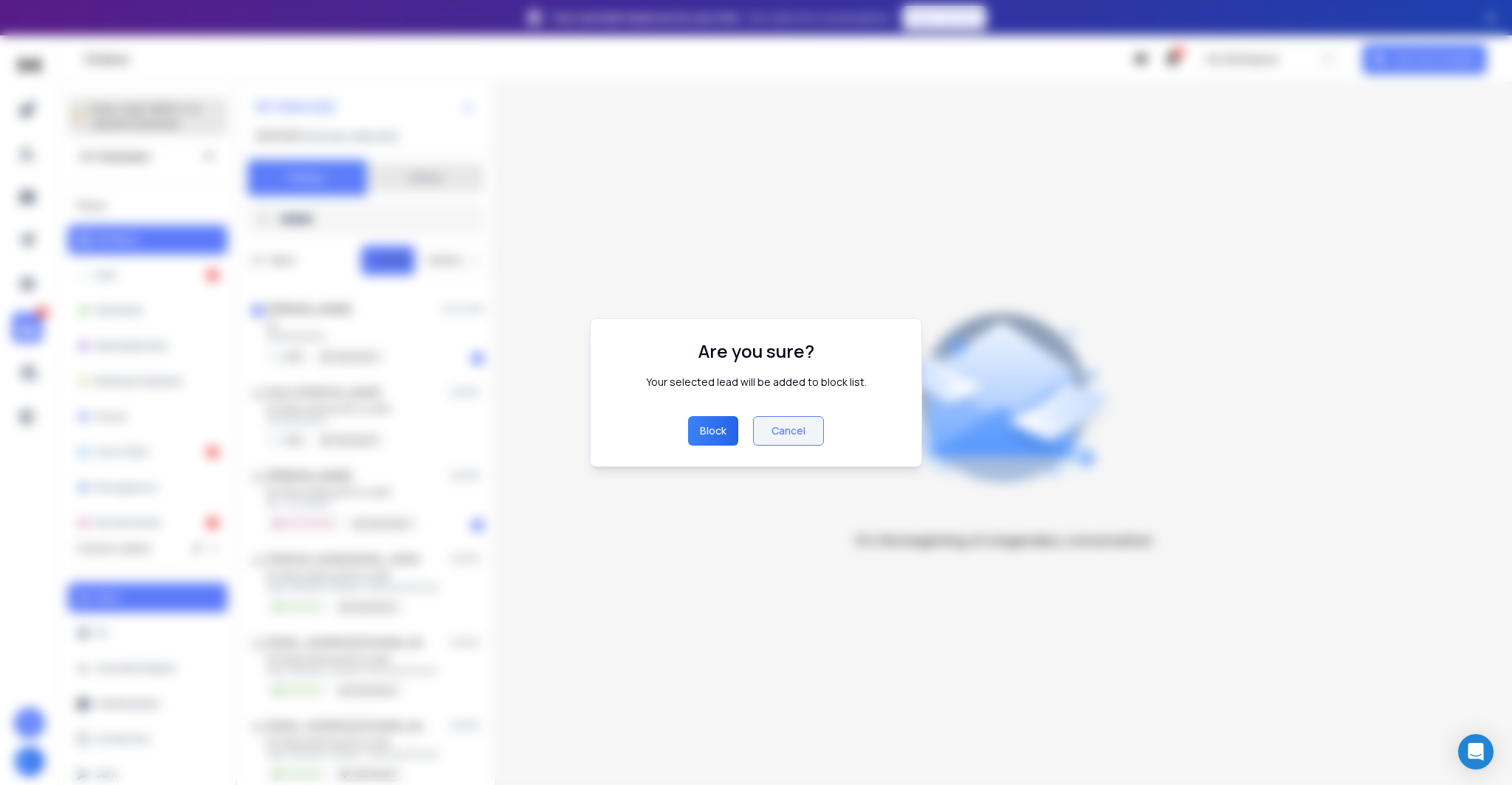
drag, startPoint x: 721, startPoint y: 427, endPoint x: 678, endPoint y: 422, distance: 43.3
click at [721, 427] on p "Block" at bounding box center [713, 431] width 27 height 15
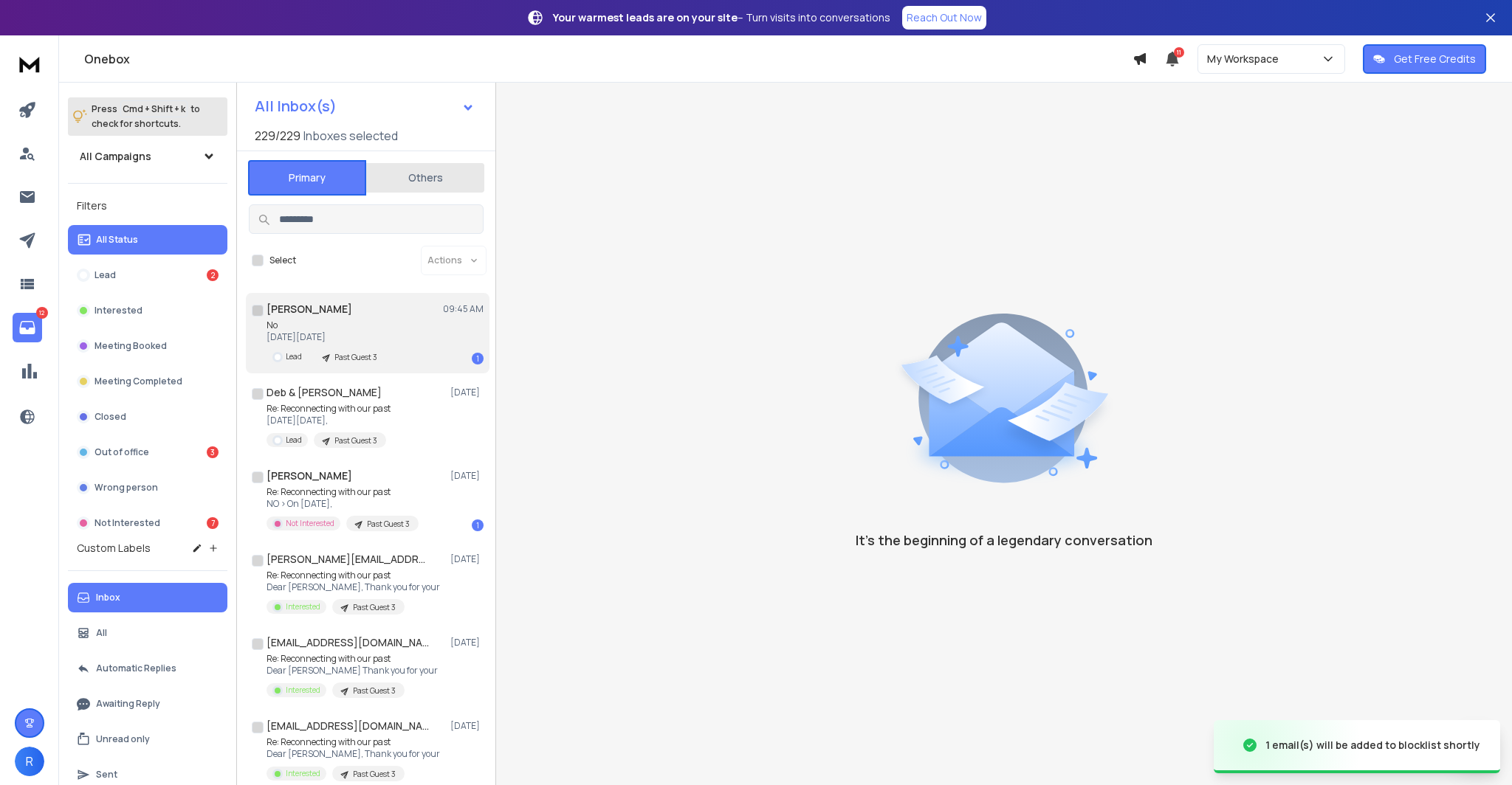
click at [257, 311] on button "button" at bounding box center [258, 310] width 12 height 12
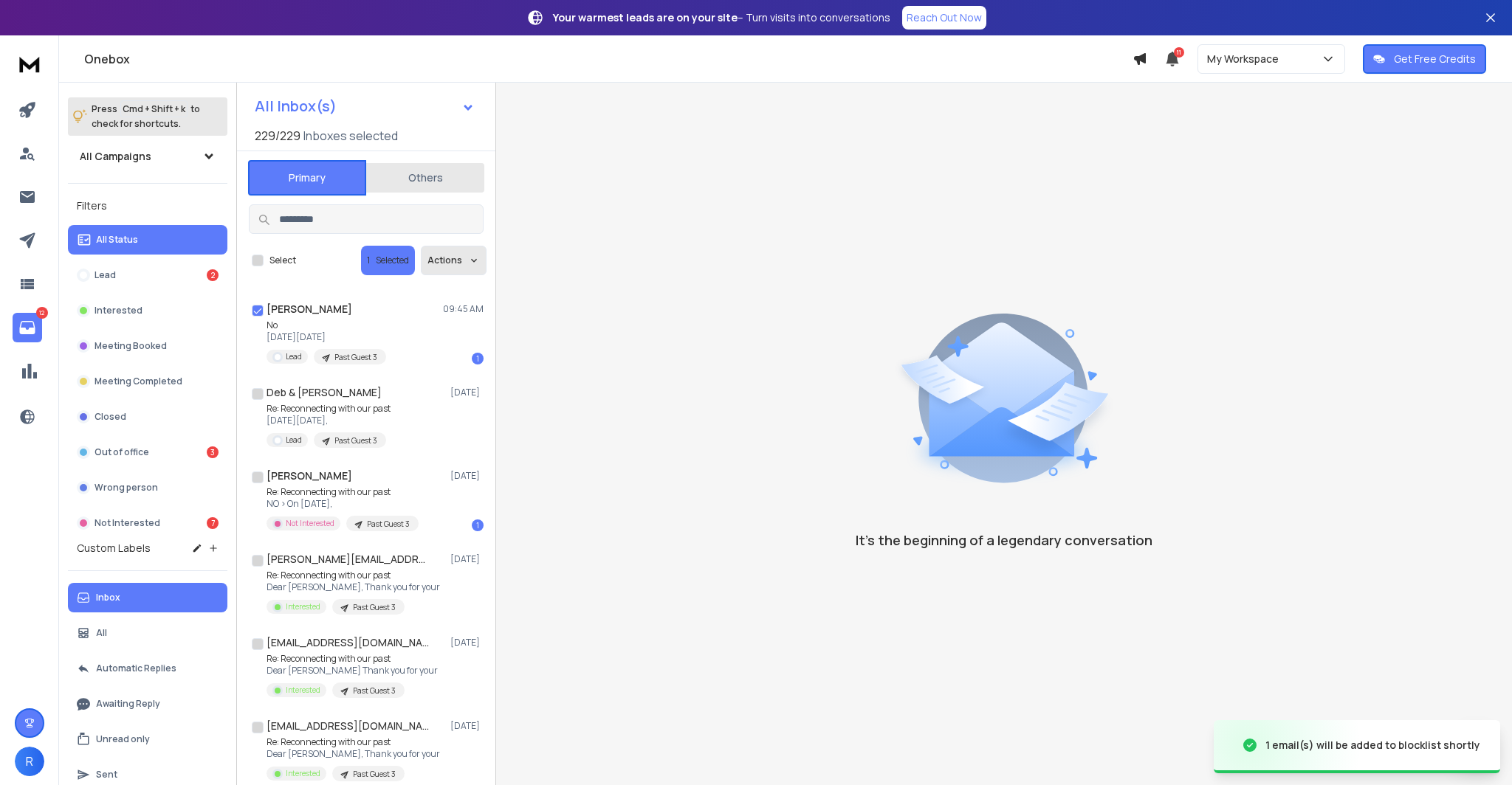
click at [450, 268] on button "Actions" at bounding box center [453, 261] width 66 height 30
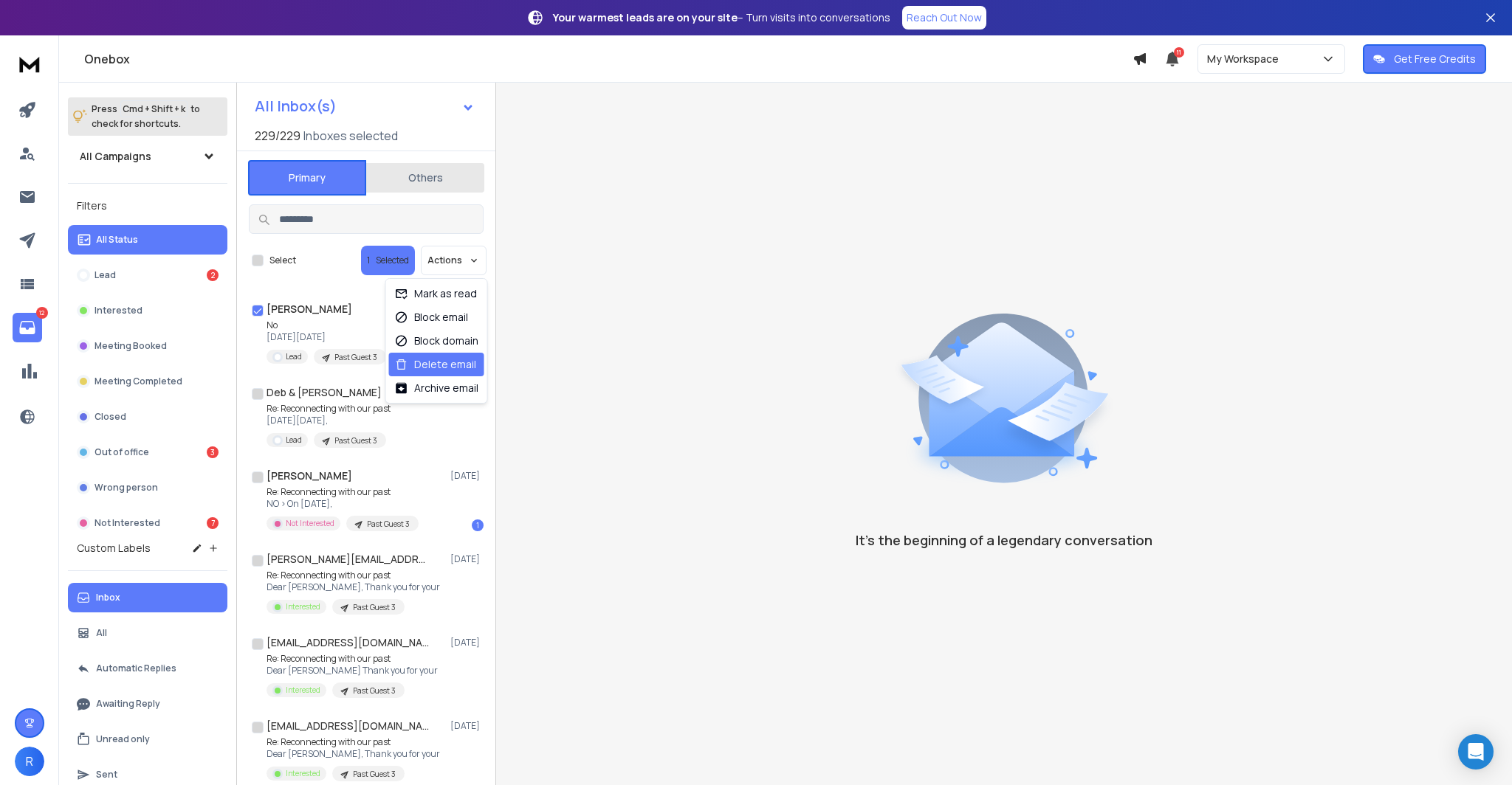
click at [424, 361] on div "Delete email" at bounding box center [435, 364] width 81 height 15
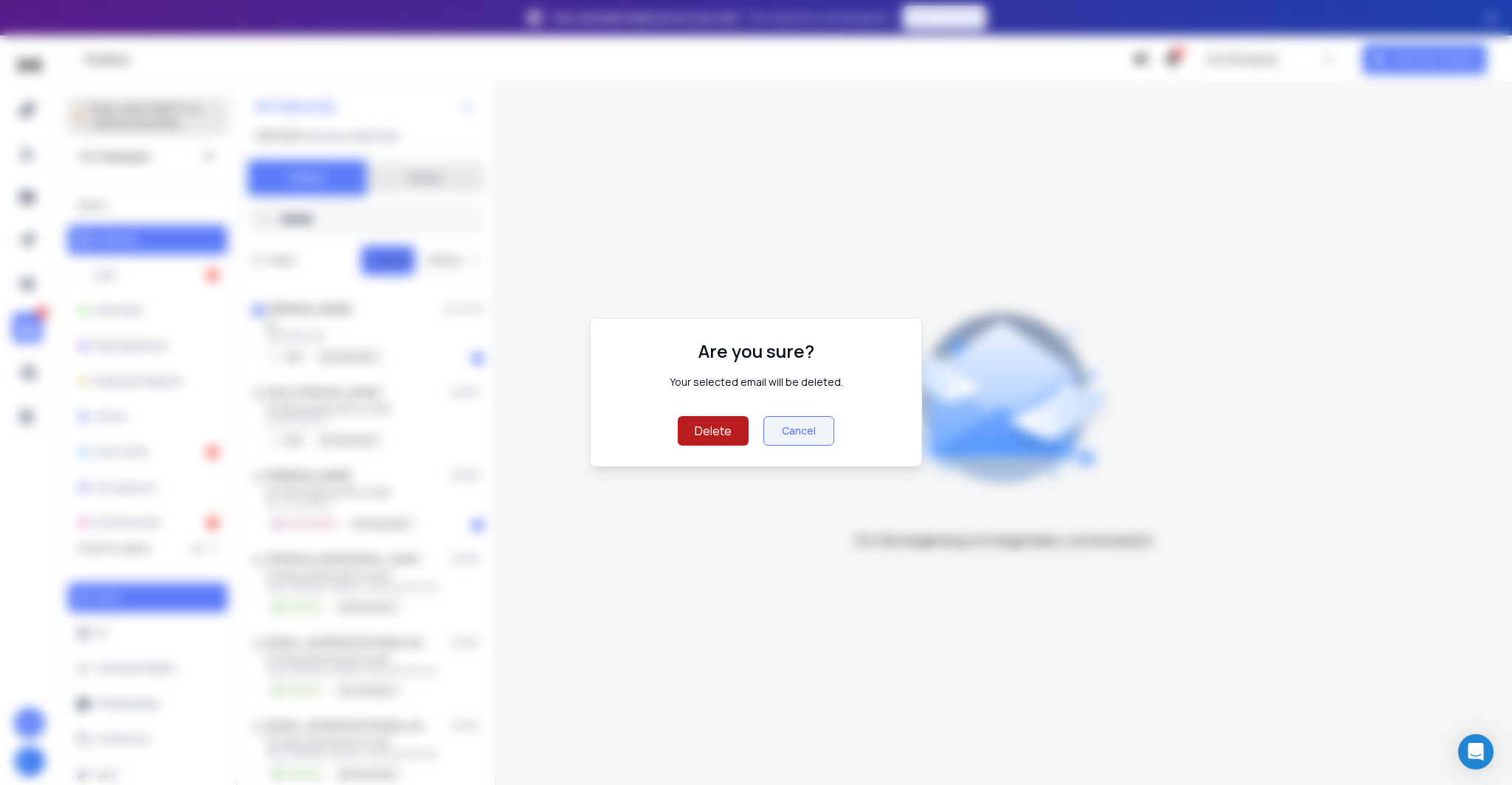
drag, startPoint x: 698, startPoint y: 417, endPoint x: 687, endPoint y: 427, distance: 14.9
click at [697, 419] on button "Delete" at bounding box center [713, 431] width 71 height 30
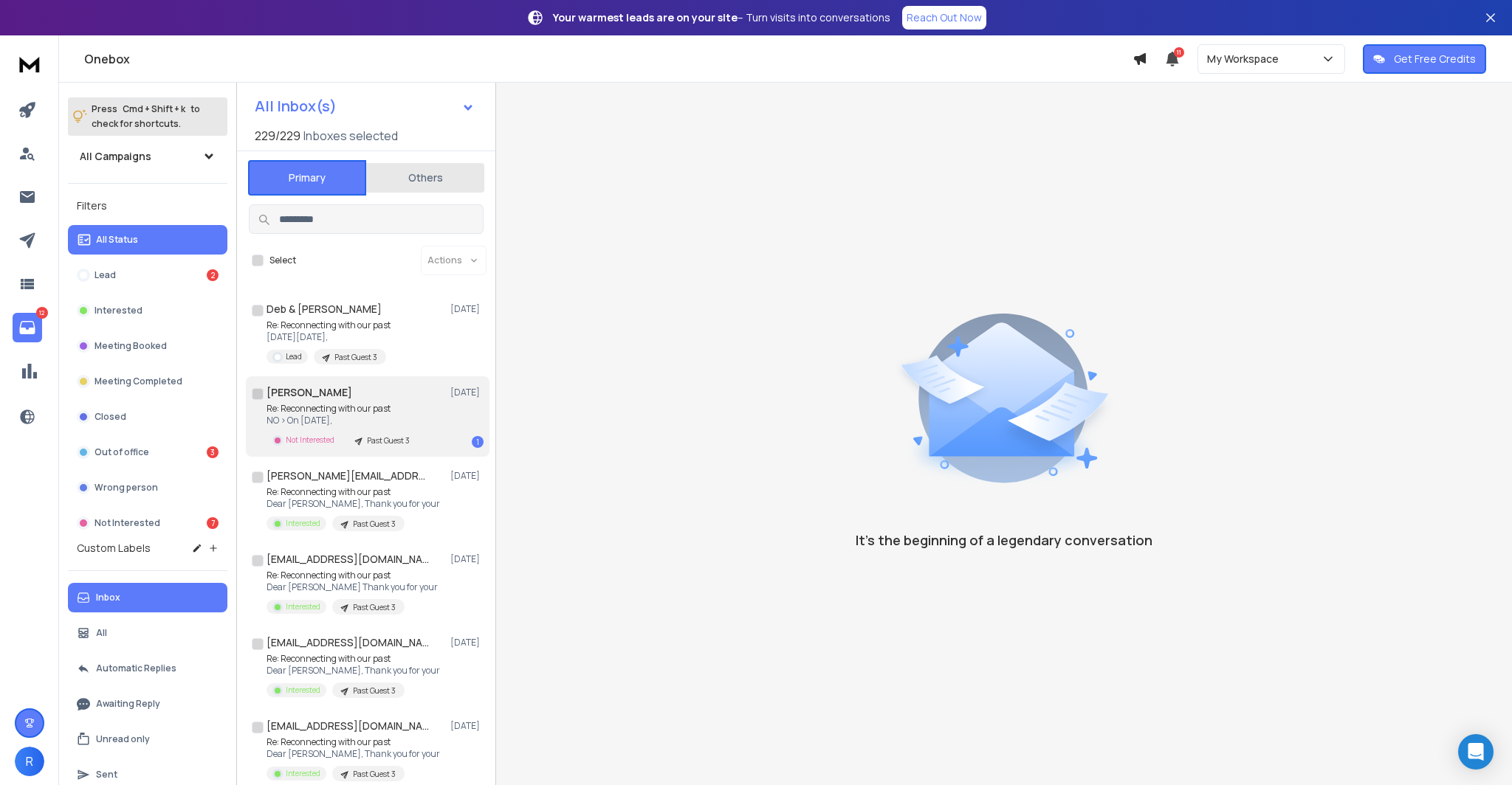
click at [257, 398] on button "button" at bounding box center [258, 394] width 12 height 12
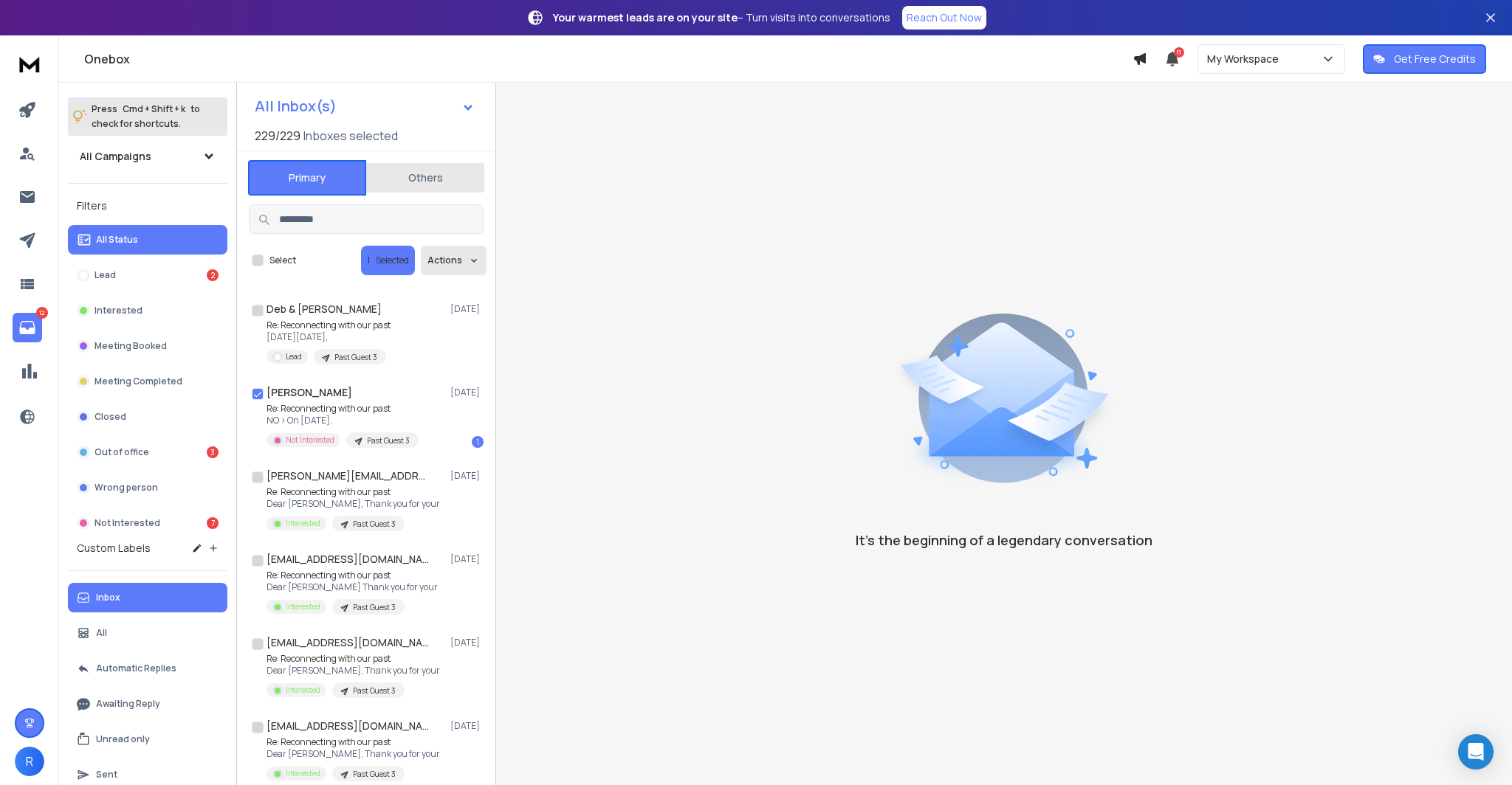
click at [438, 259] on p "Actions" at bounding box center [444, 261] width 35 height 12
click at [439, 323] on div "Block email" at bounding box center [431, 317] width 73 height 15
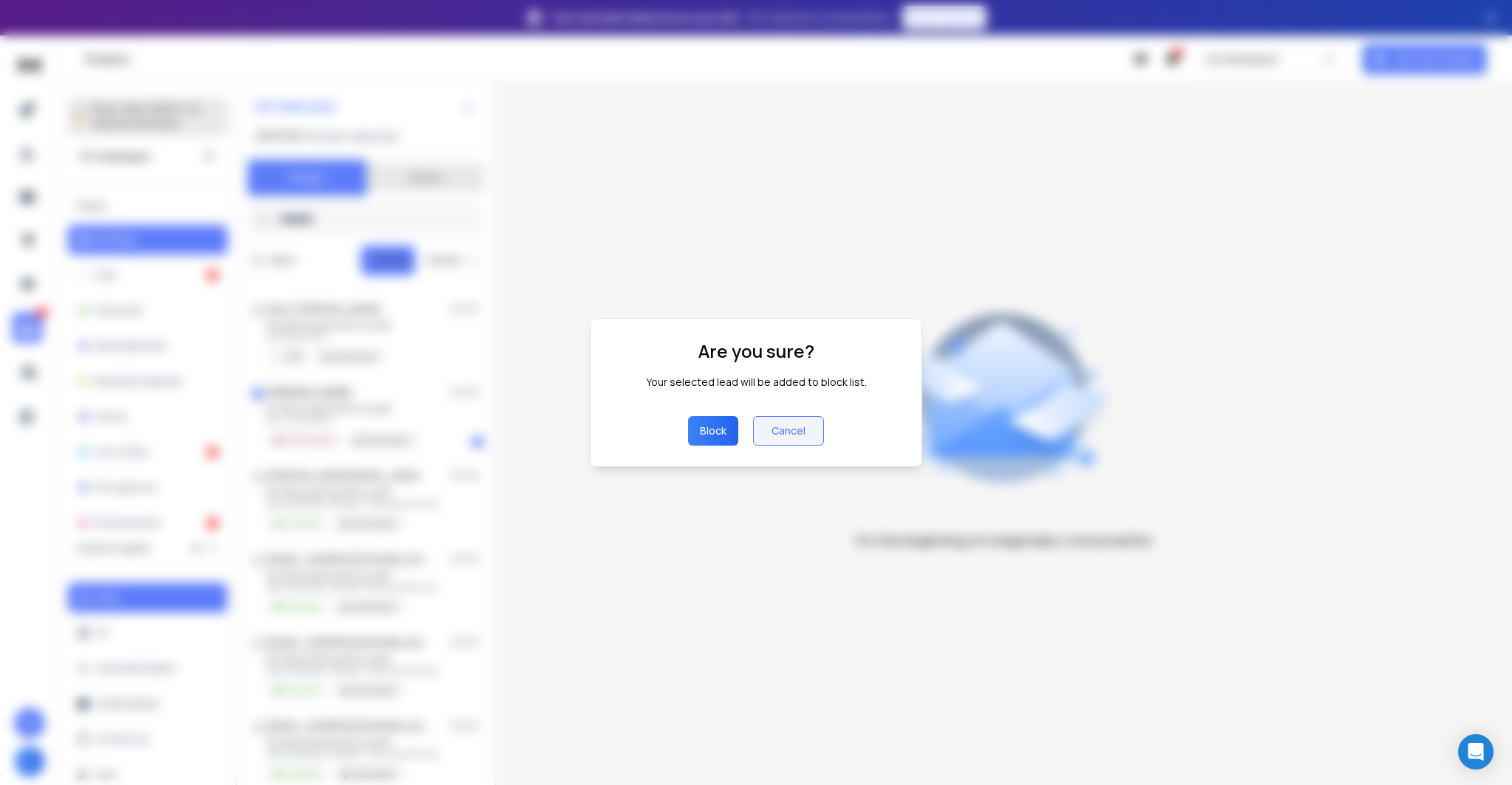
click at [711, 419] on button "Block" at bounding box center [713, 431] width 50 height 30
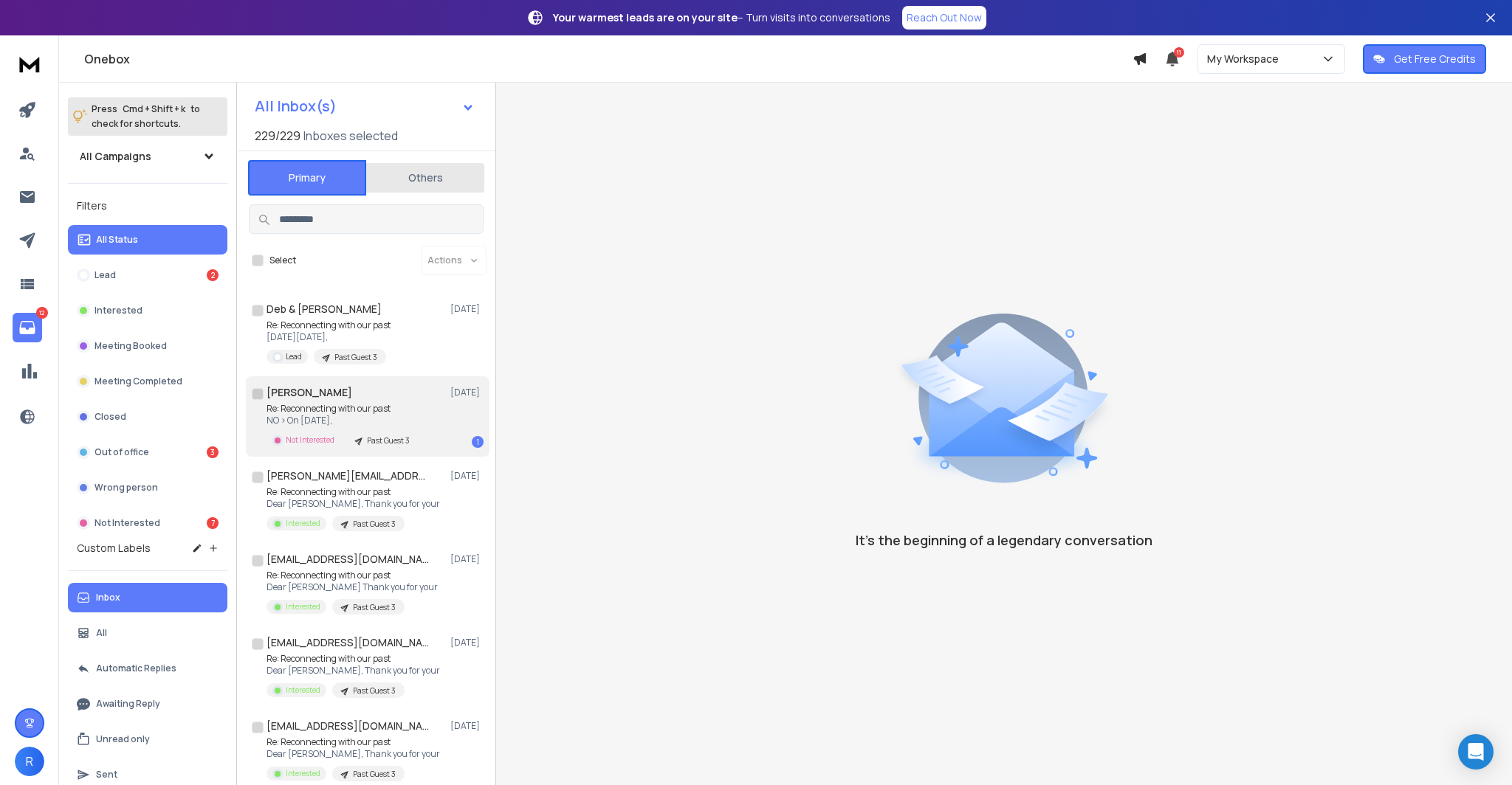
click at [299, 395] on h1 "theresa talev" at bounding box center [309, 392] width 86 height 15
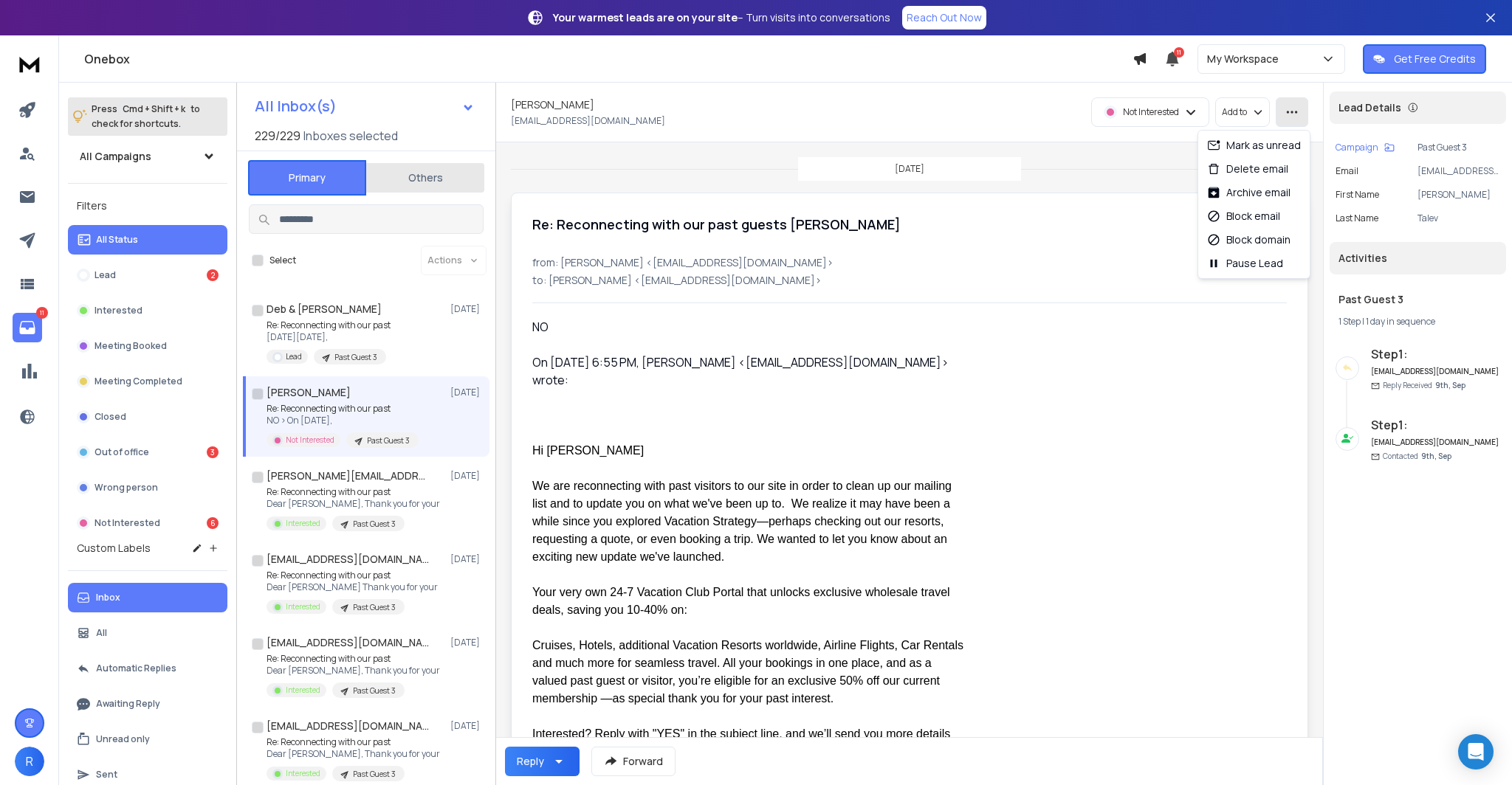
click at [1278, 110] on button "button" at bounding box center [1292, 112] width 33 height 30
click at [1252, 171] on div "Delete email" at bounding box center [1248, 169] width 81 height 15
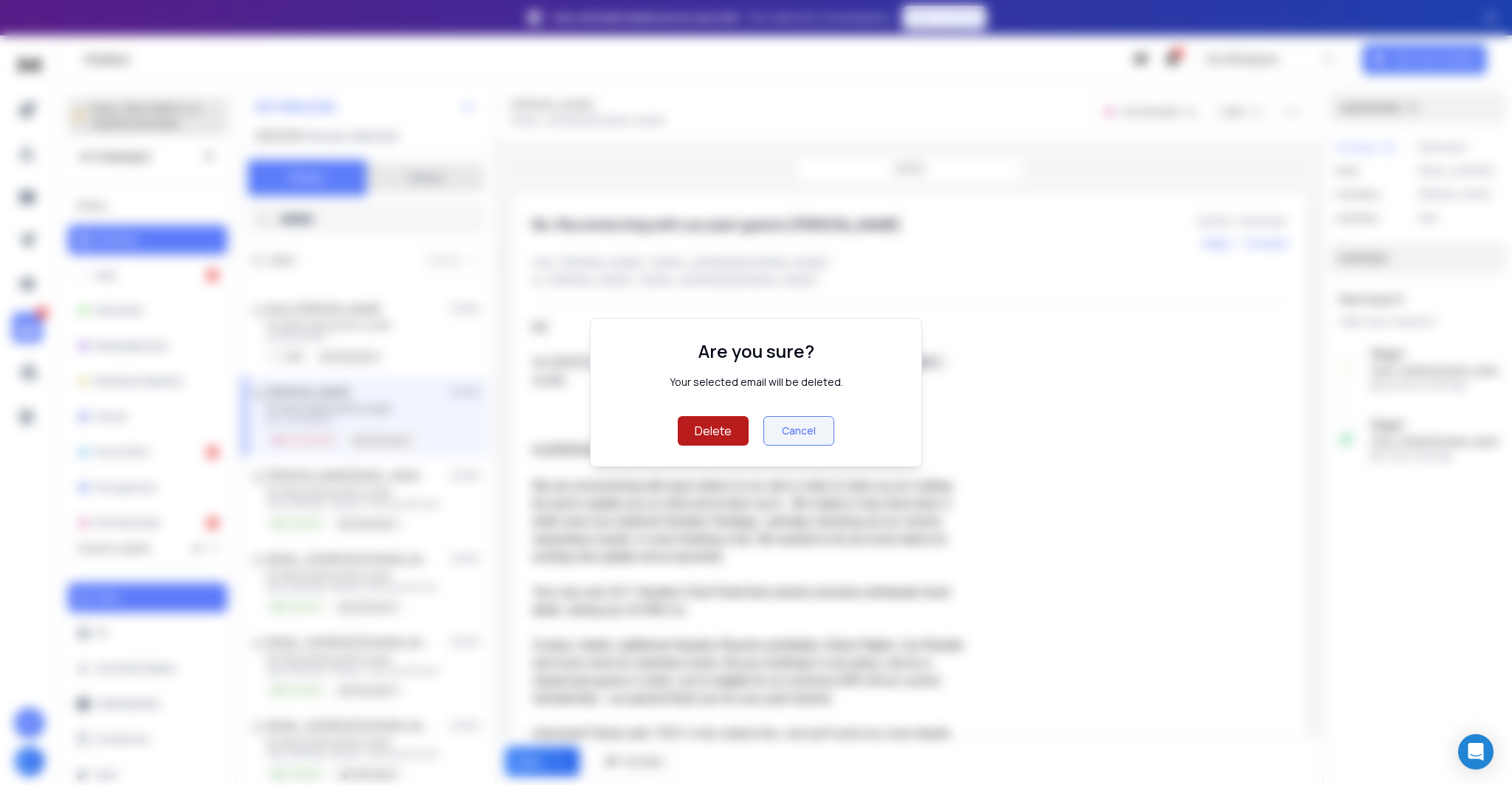
click at [730, 424] on button "Delete" at bounding box center [713, 431] width 71 height 30
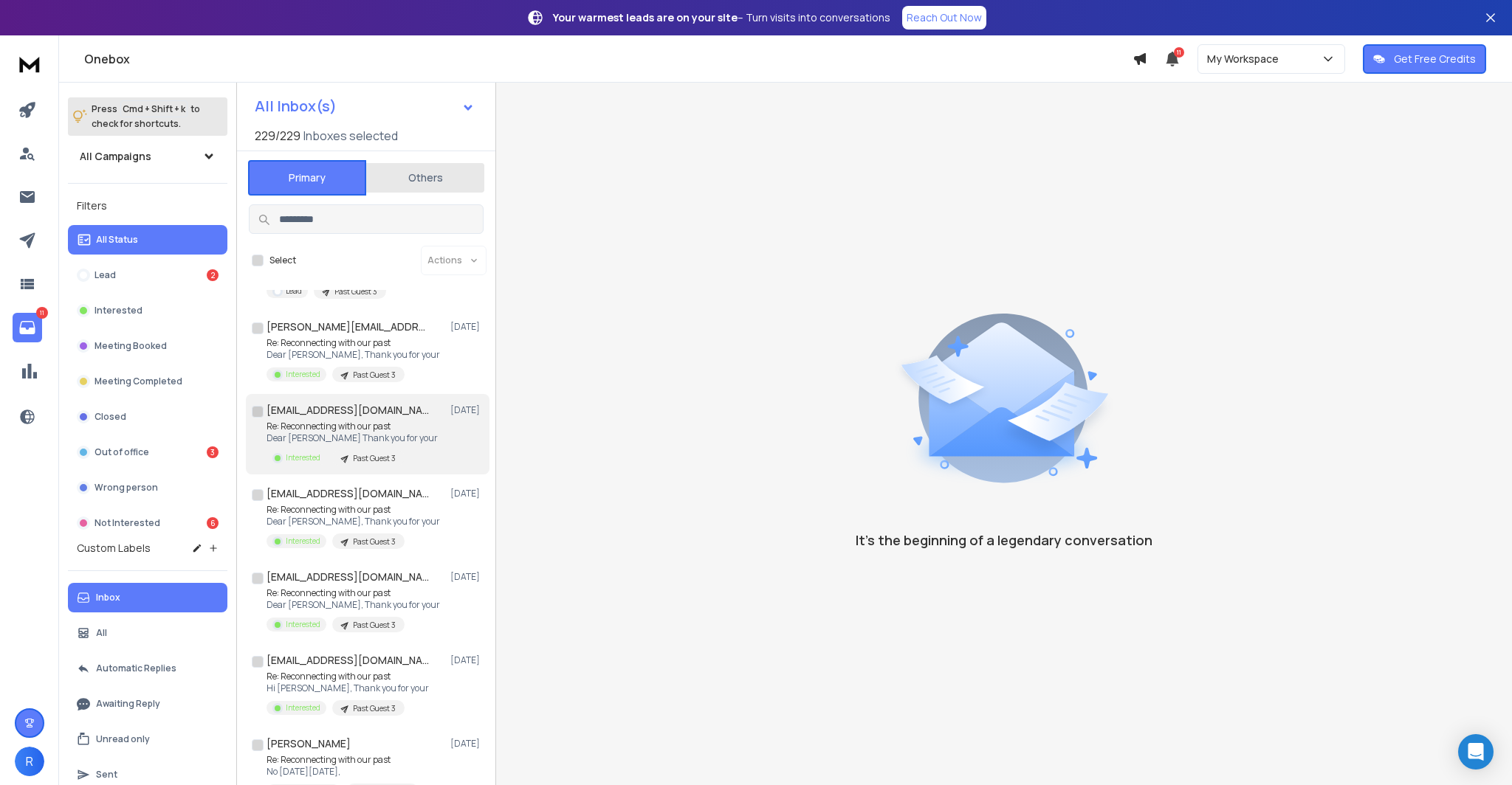
scroll to position [181, 0]
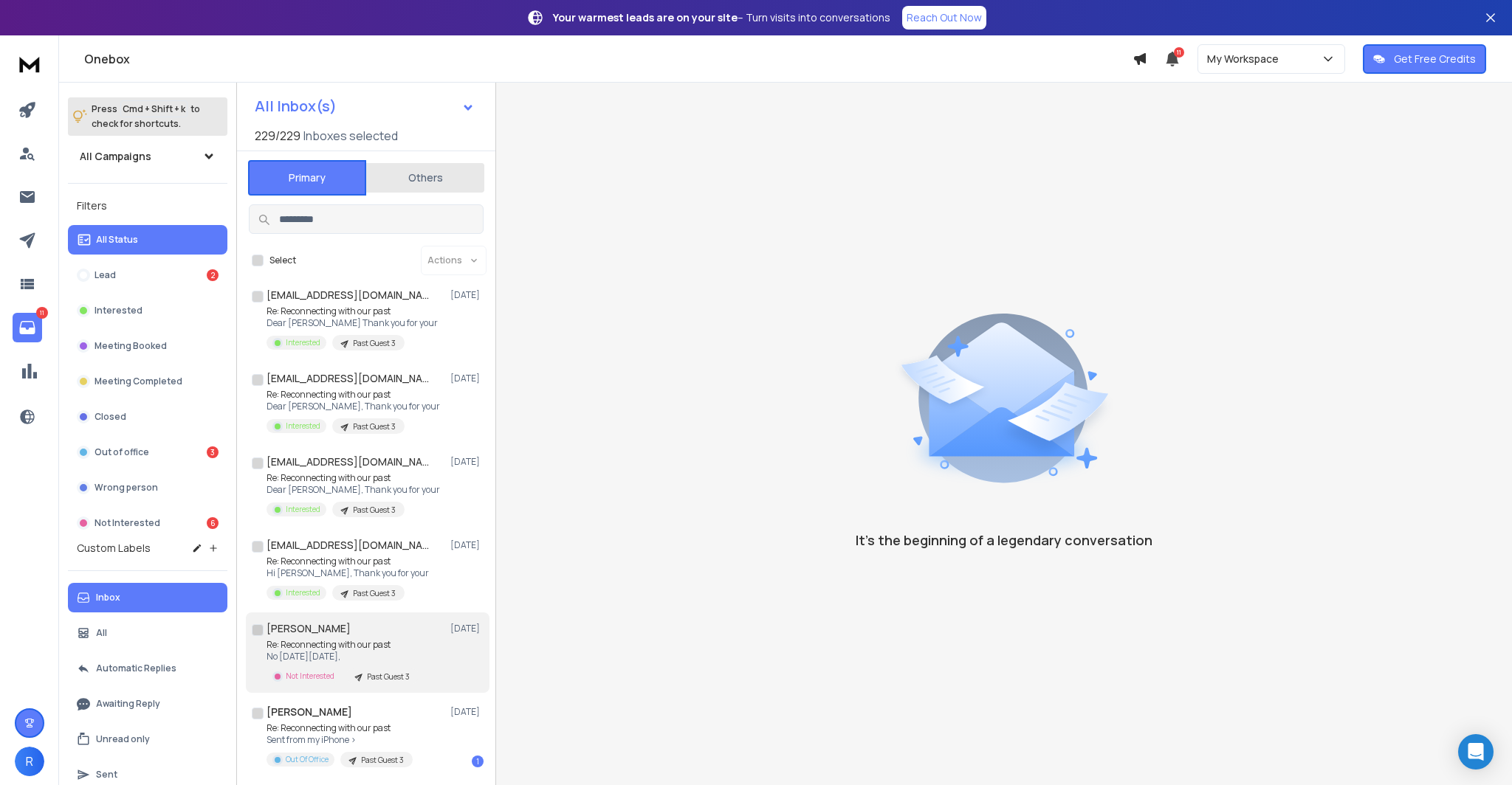
click at [302, 647] on p "Re: Reconnecting with our past" at bounding box center [342, 645] width 152 height 12
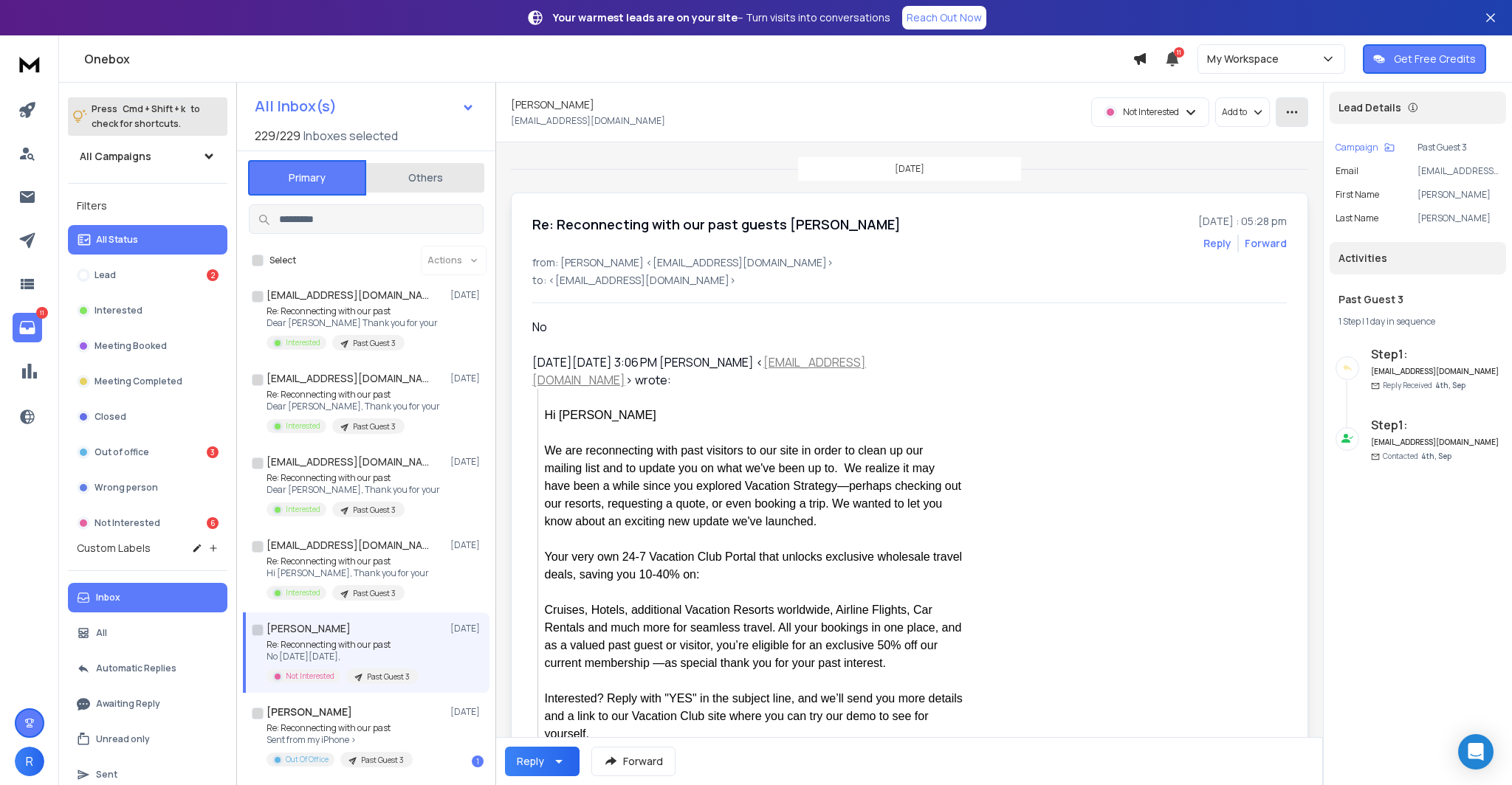
click at [1285, 117] on icon "button" at bounding box center [1292, 112] width 13 height 13
click at [1247, 217] on div "Block email" at bounding box center [1244, 217] width 73 height 15
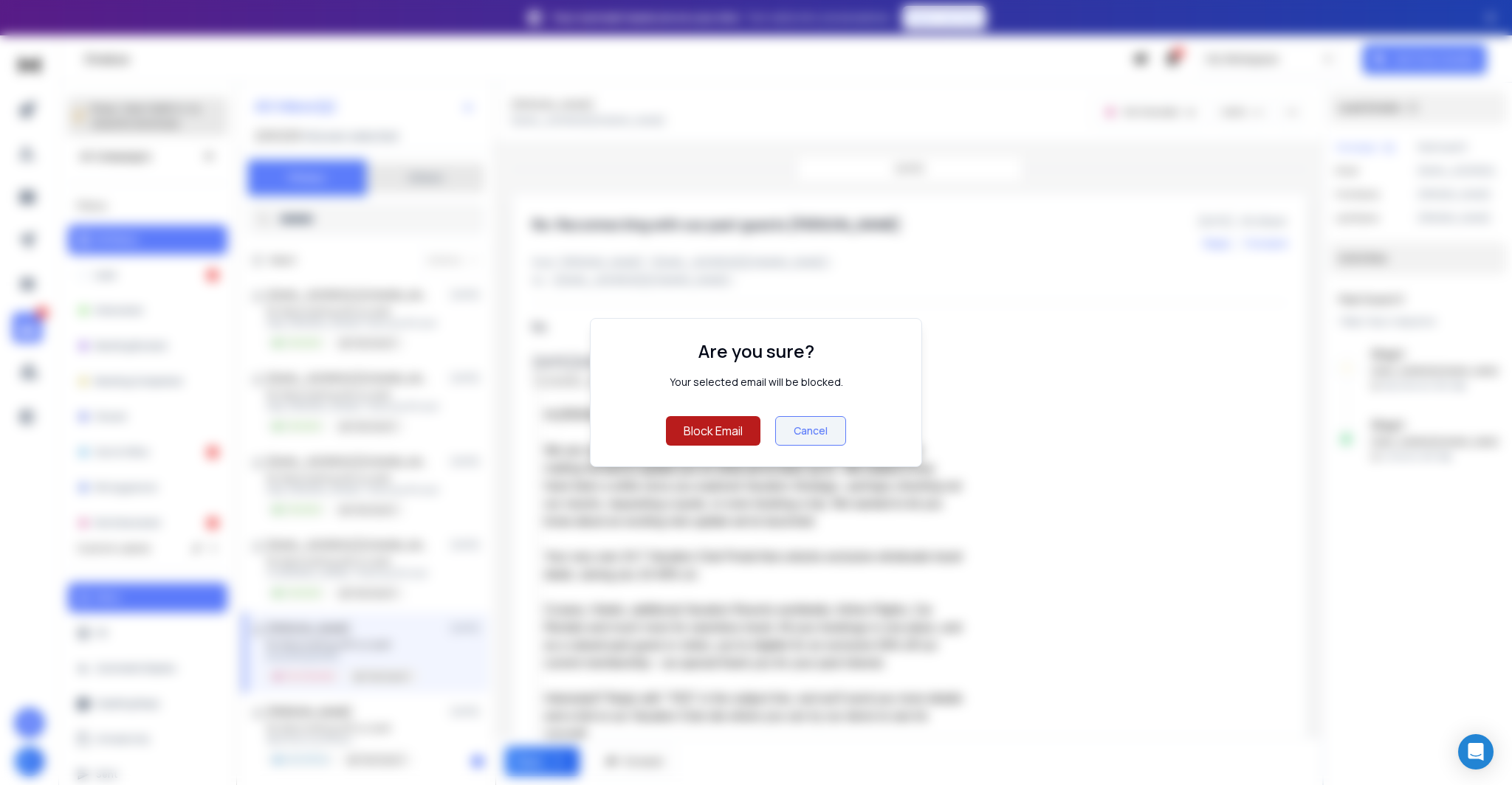
click at [715, 435] on button "Block Email" at bounding box center [713, 431] width 95 height 30
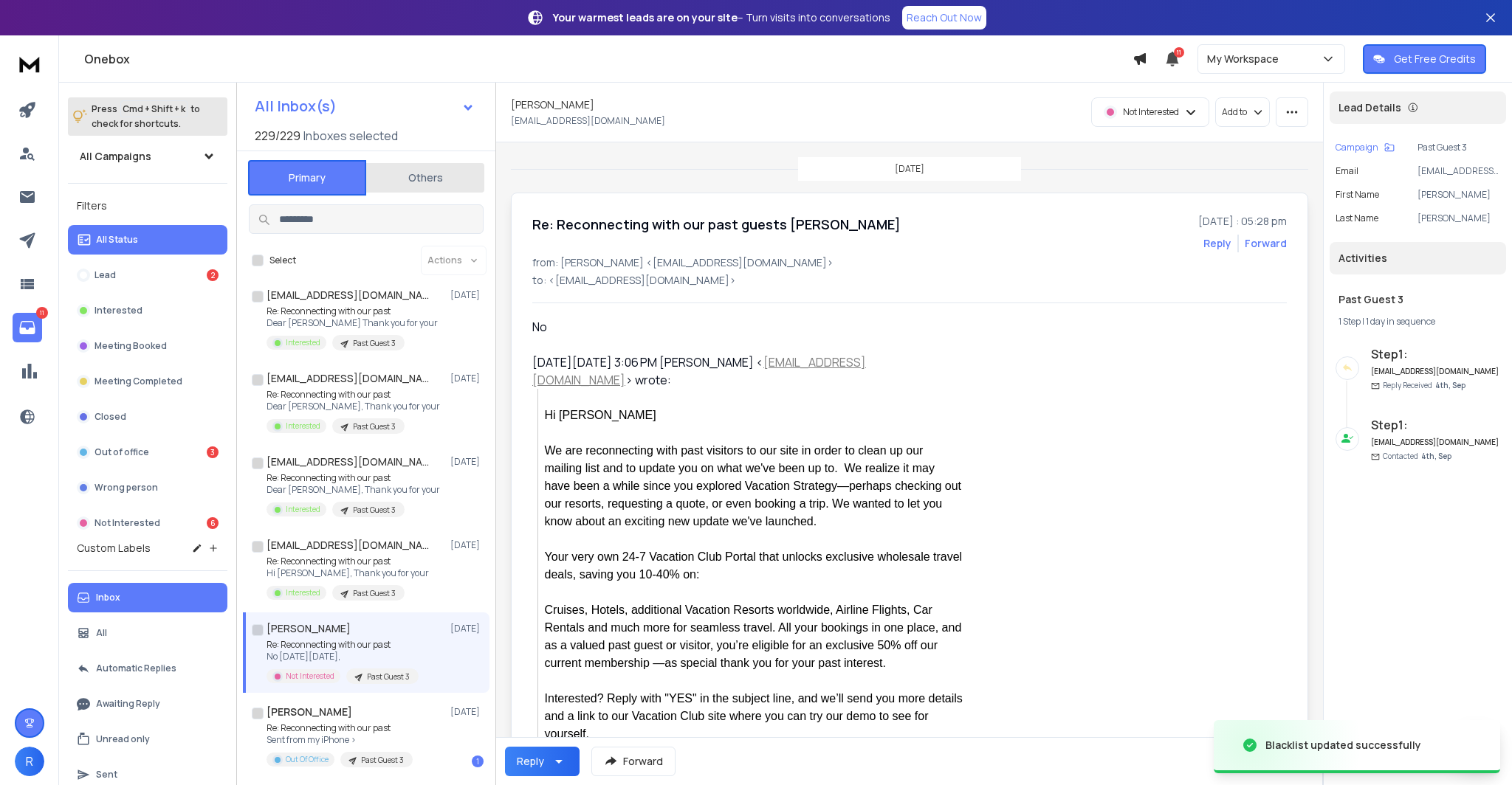
click at [255, 631] on button "button" at bounding box center [258, 631] width 12 height 12
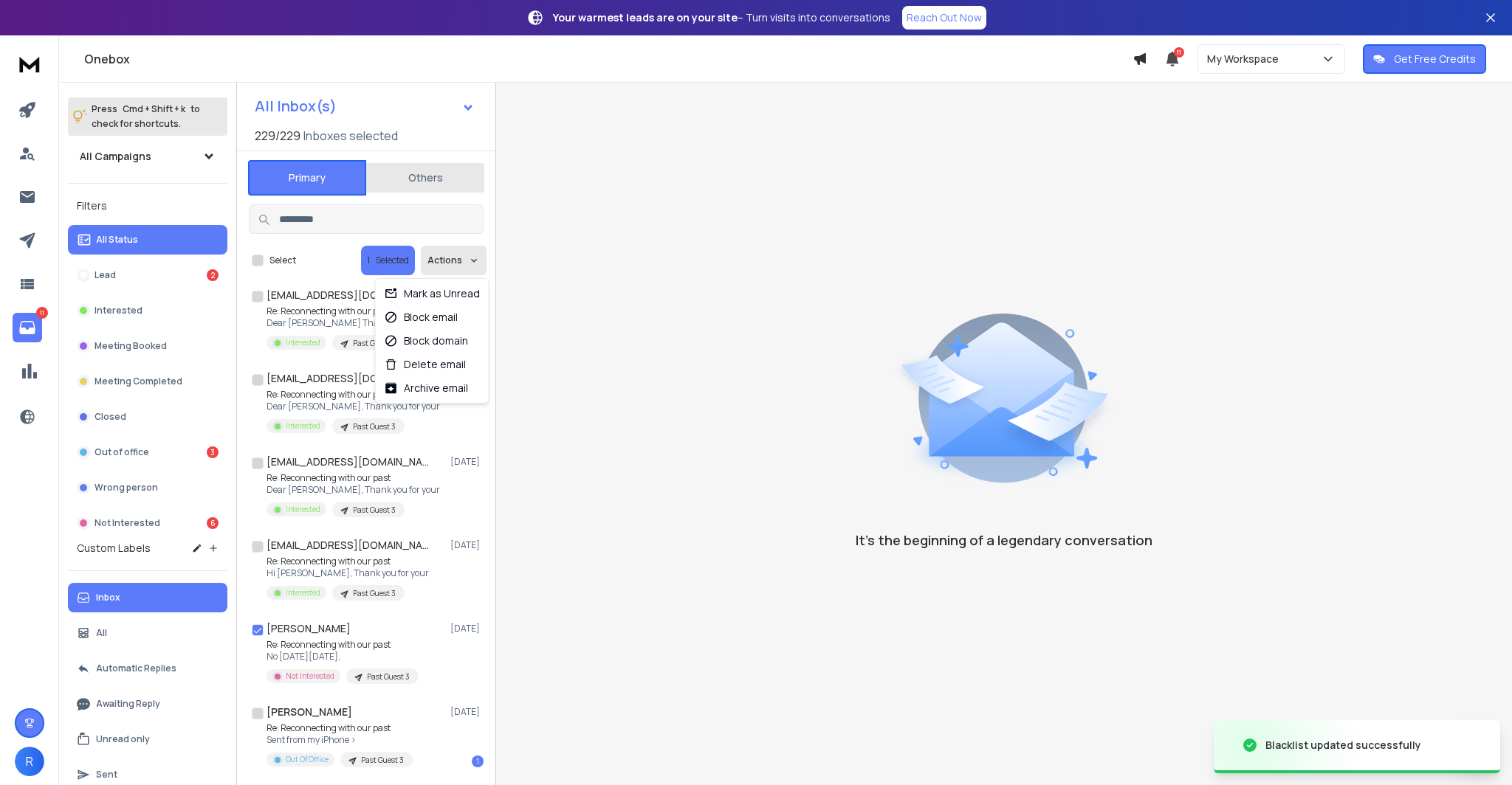
click at [476, 265] on icon "button" at bounding box center [474, 261] width 12 height 12
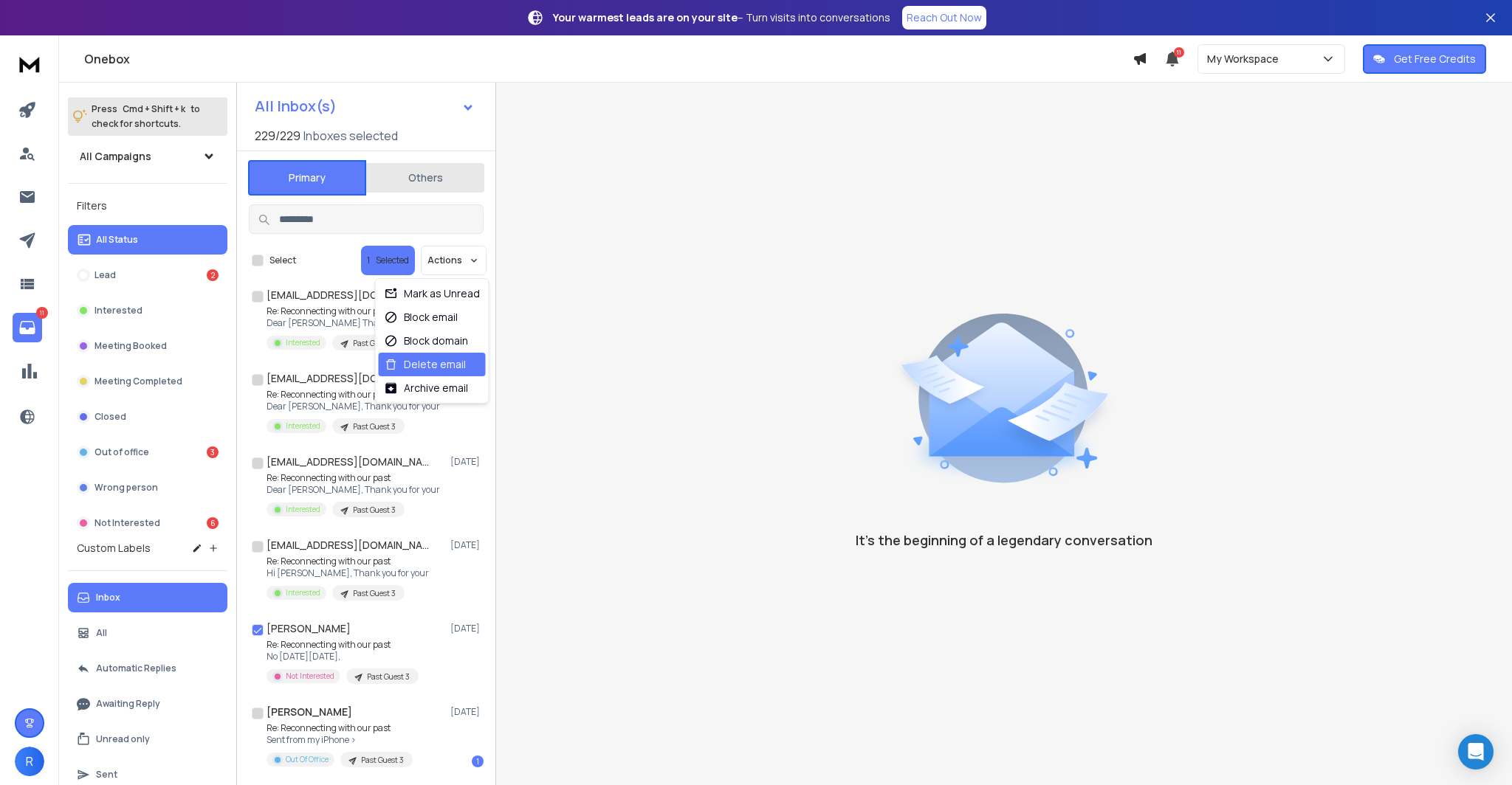
click at [413, 364] on div "Delete email" at bounding box center [425, 364] width 81 height 15
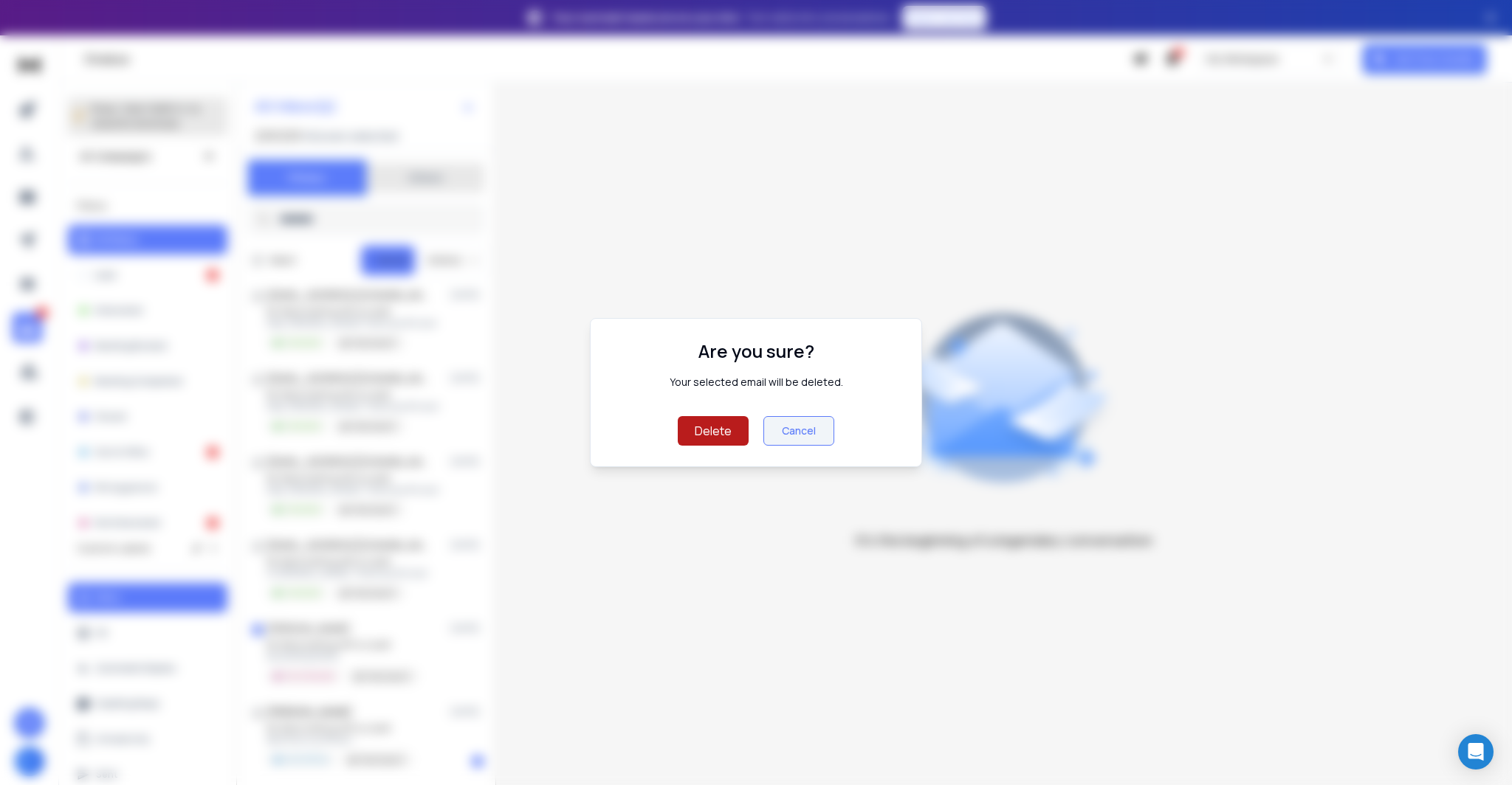
click at [701, 433] on button "Delete" at bounding box center [713, 431] width 71 height 30
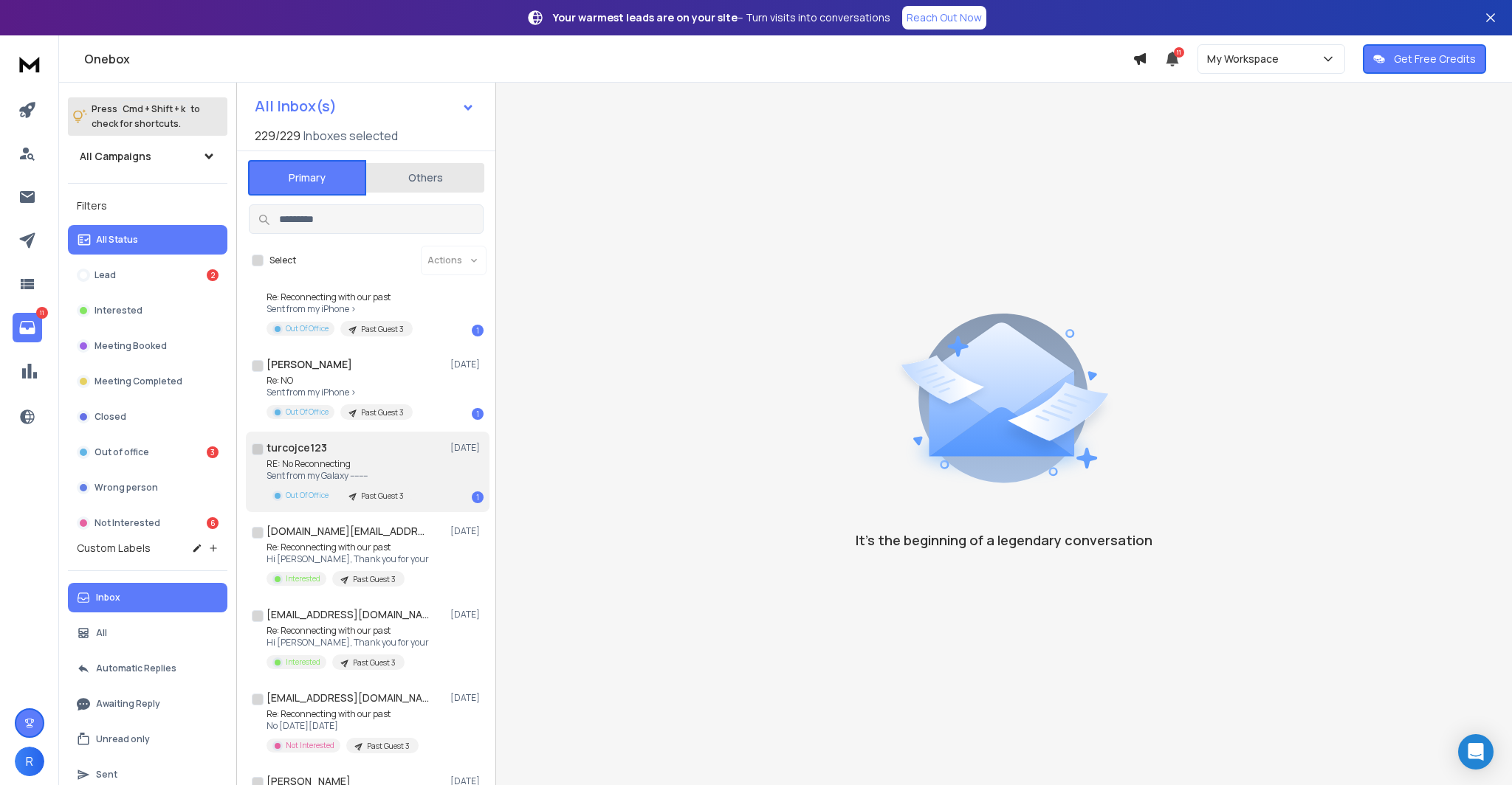
scroll to position [534, 0]
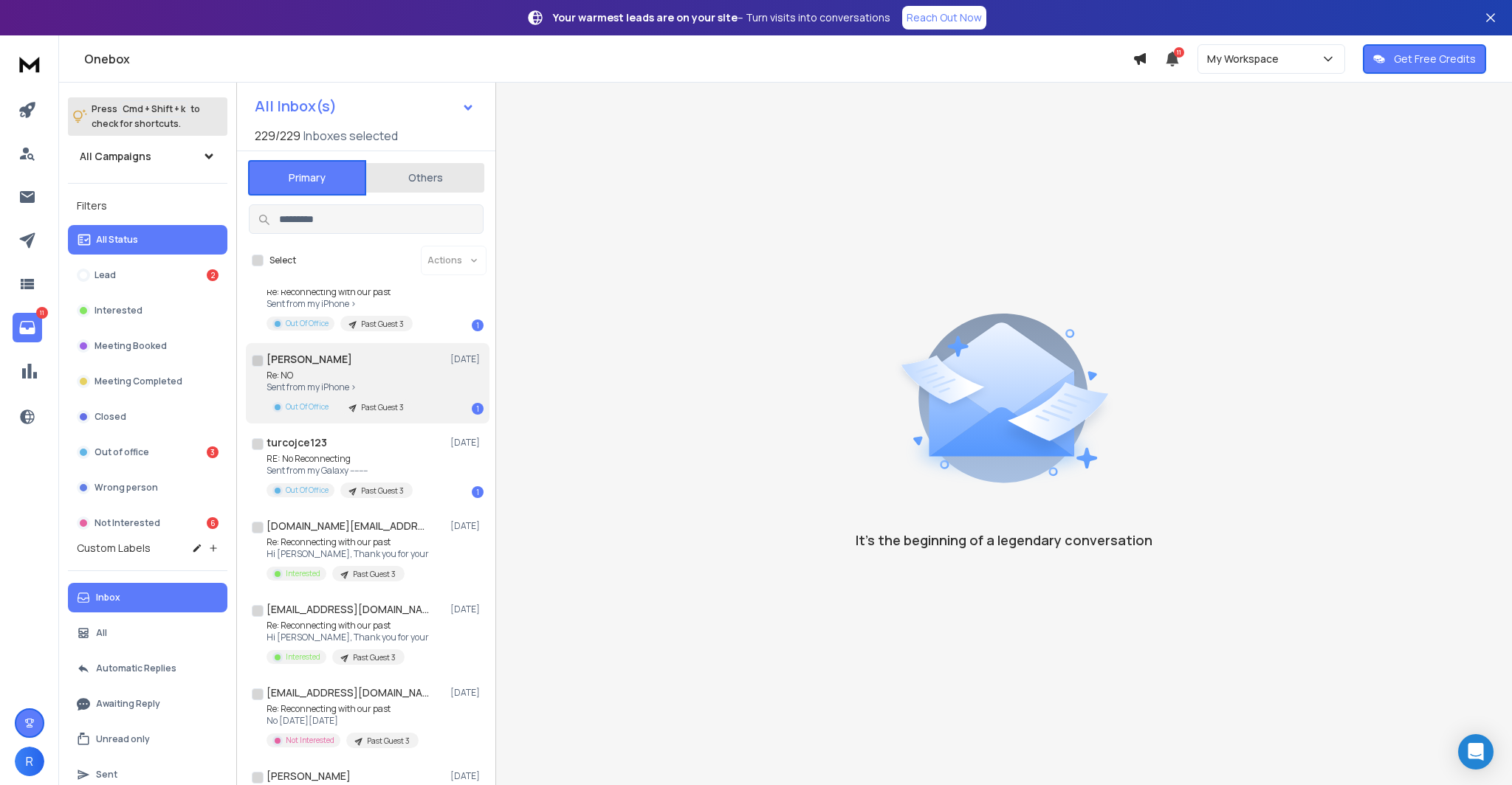
click at [304, 385] on p "Sent from my iPhone >" at bounding box center [339, 387] width 146 height 12
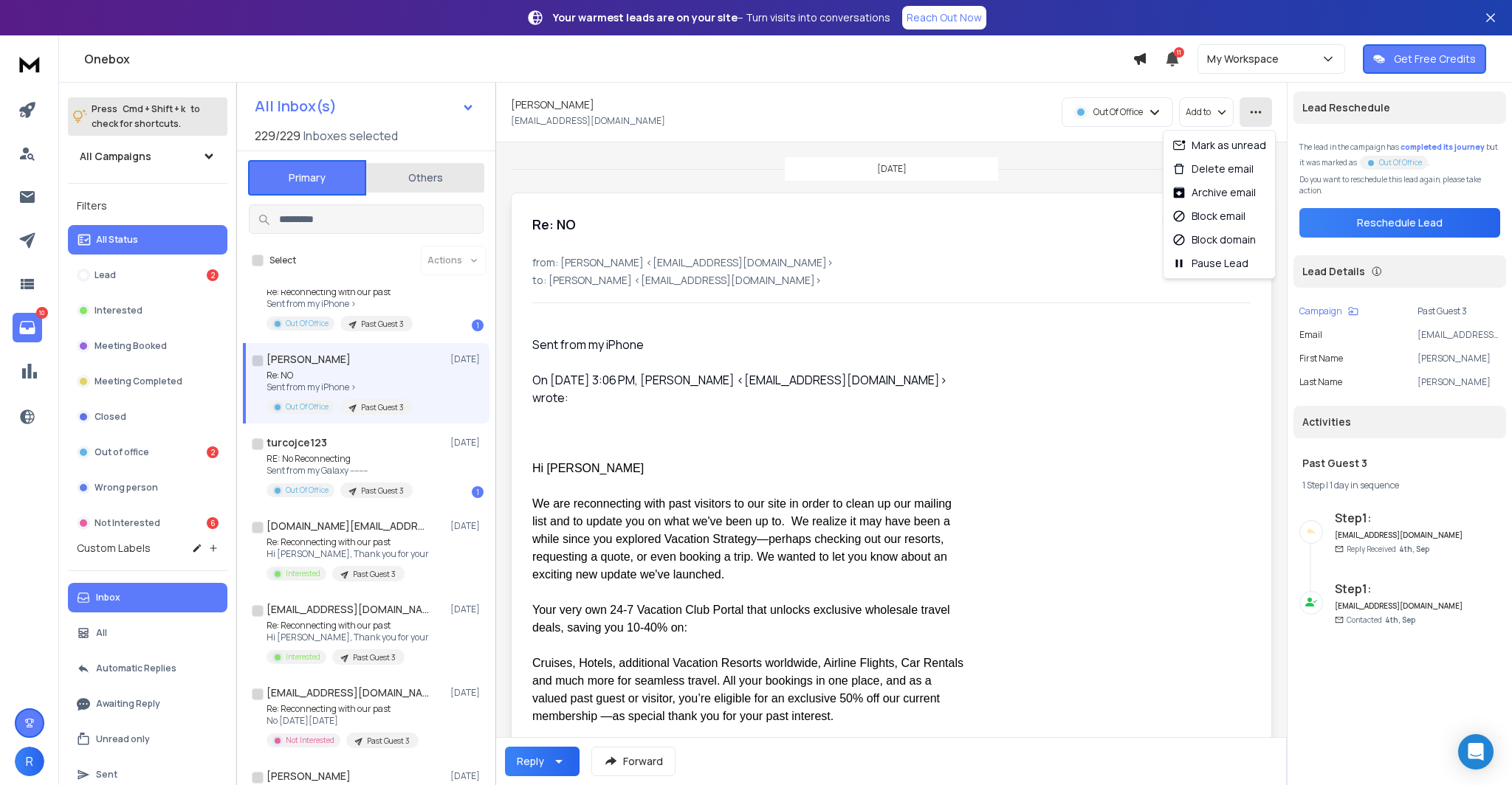
click at [1263, 108] on icon "button" at bounding box center [1256, 112] width 13 height 13
click at [1208, 218] on div "Block email" at bounding box center [1209, 217] width 73 height 15
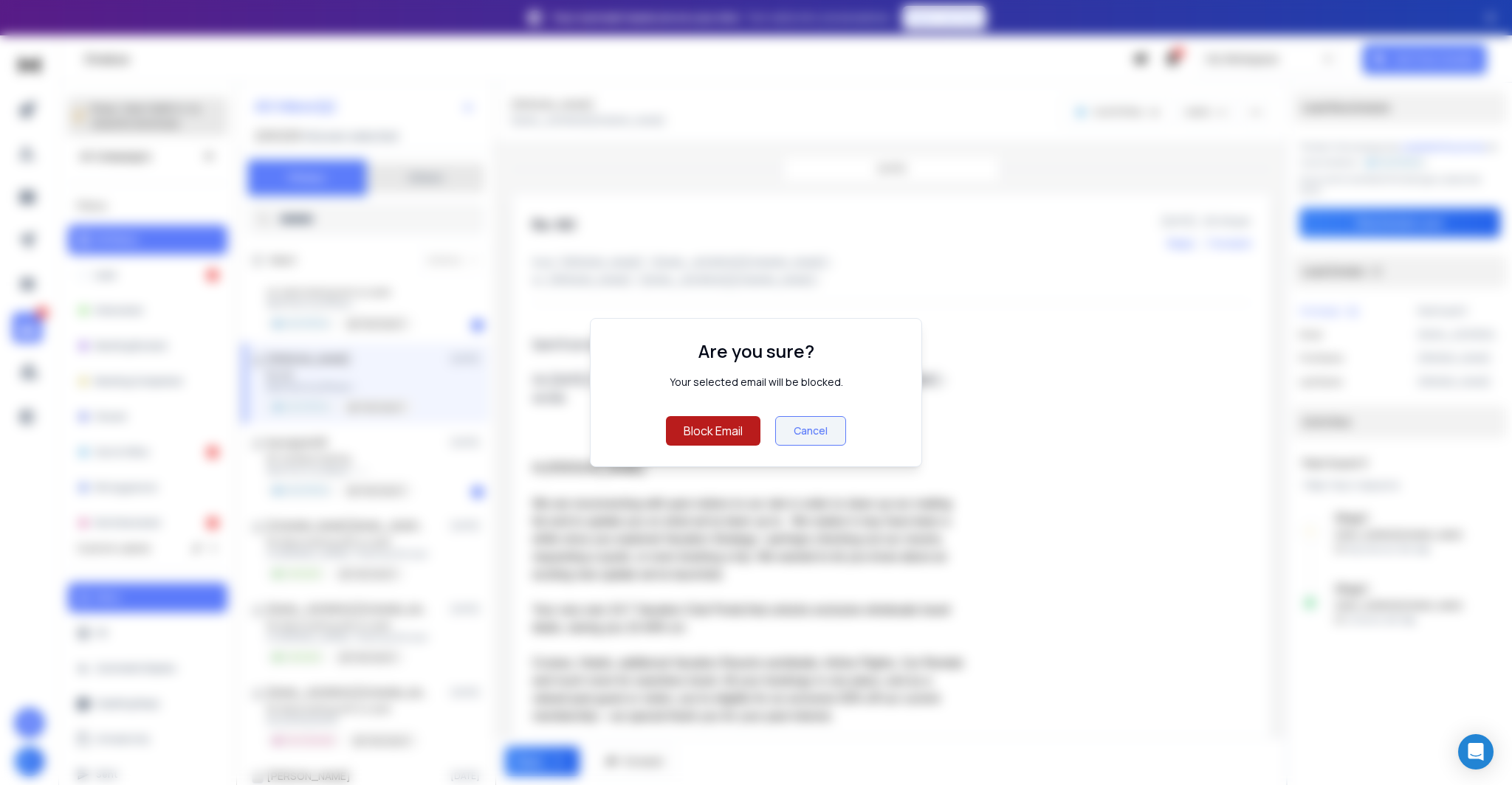
click at [693, 439] on button "Block Email" at bounding box center [713, 431] width 95 height 30
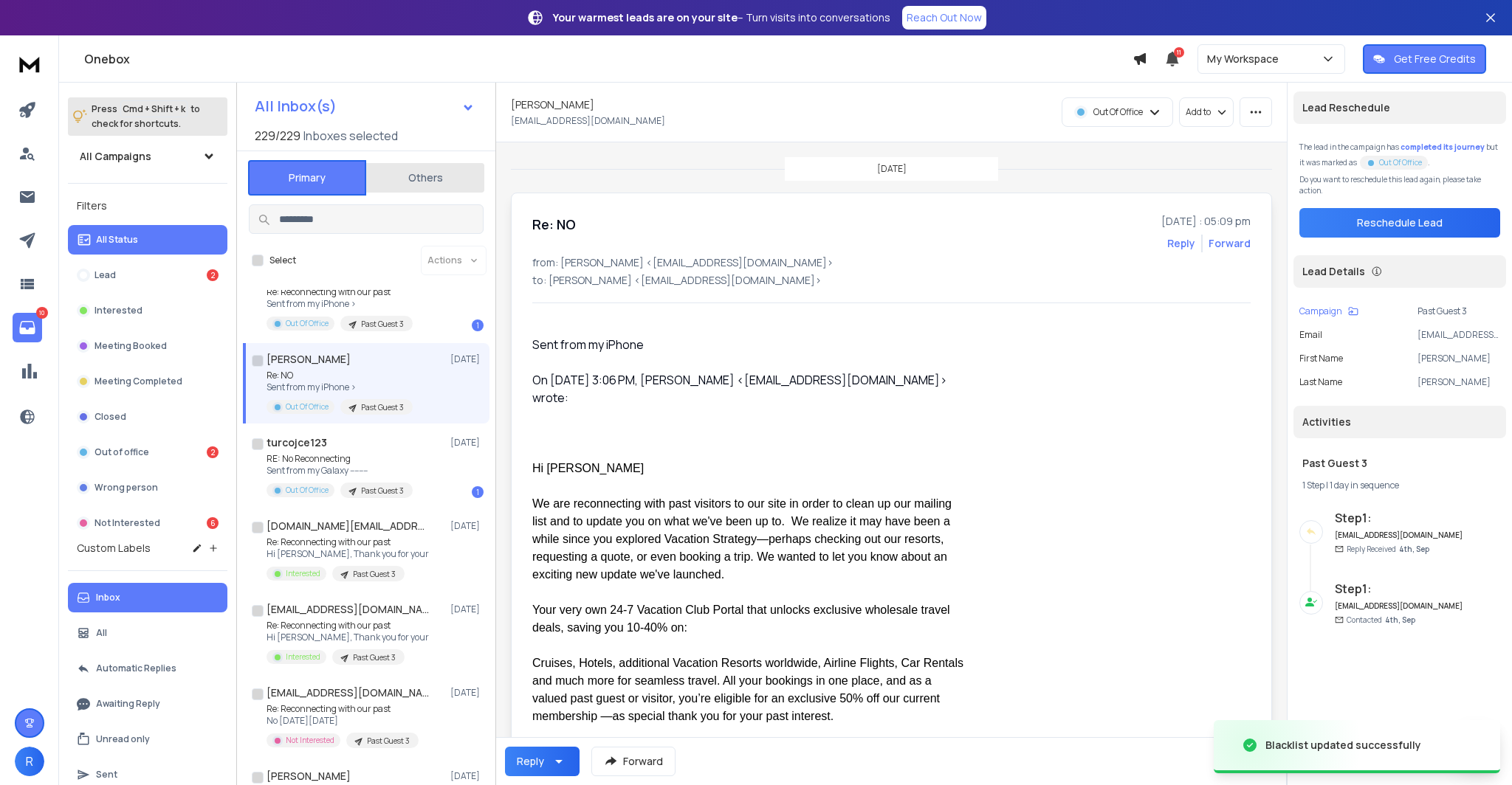
click at [289, 366] on h1 "Kim Norris" at bounding box center [308, 359] width 84 height 15
click at [1257, 118] on icon "button" at bounding box center [1256, 112] width 13 height 13
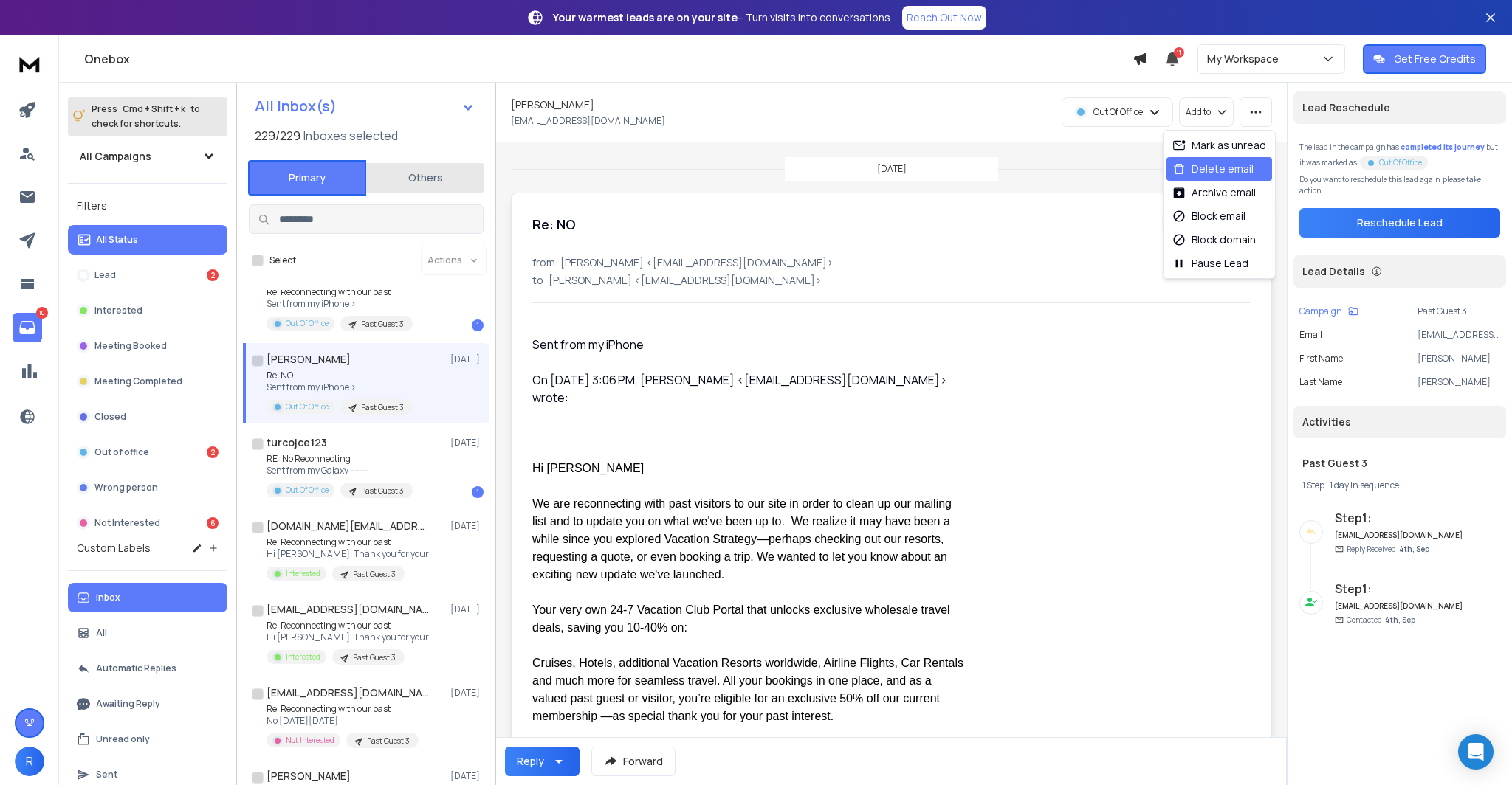
click at [1216, 167] on div "Delete email" at bounding box center [1213, 169] width 81 height 15
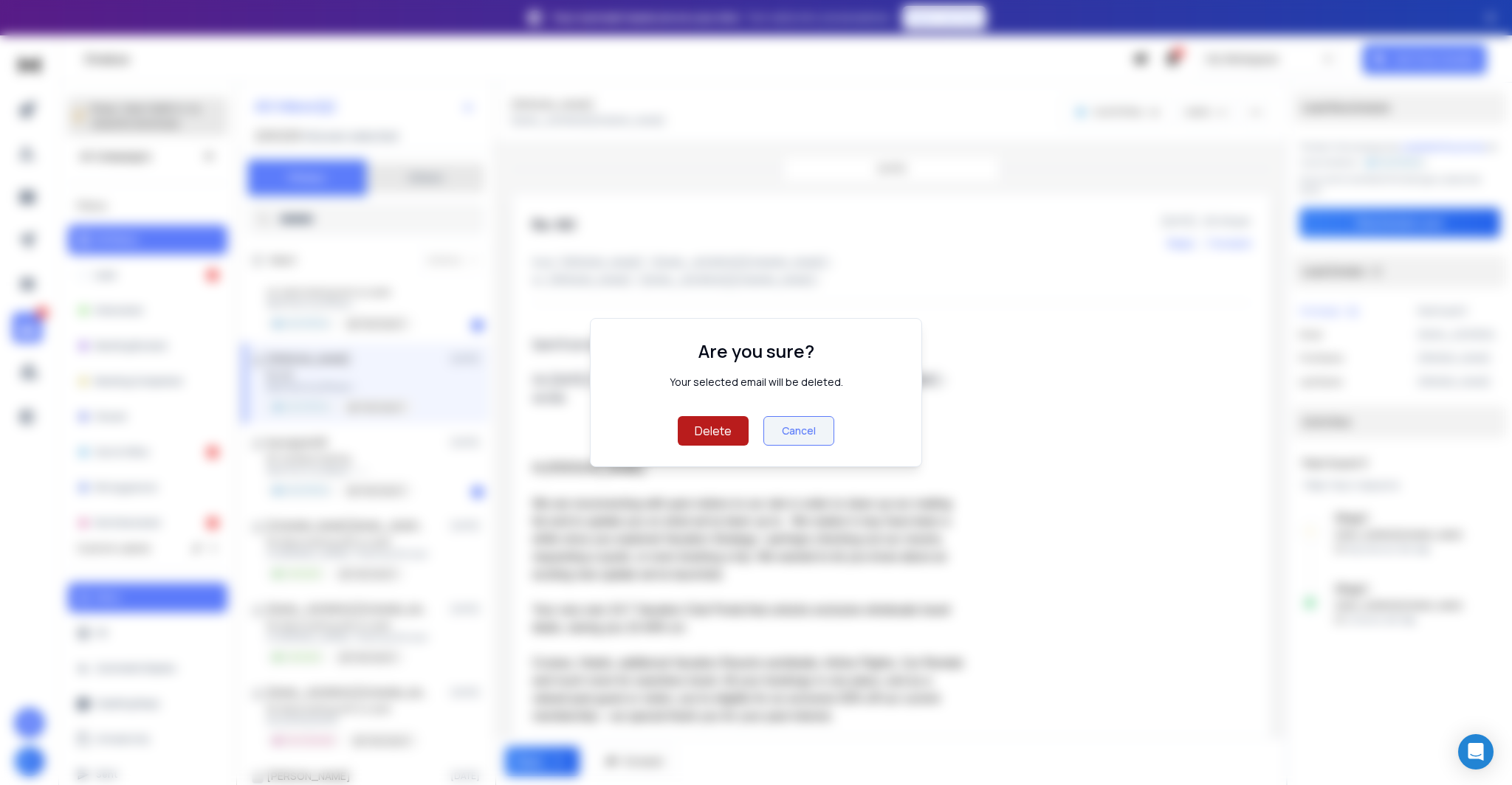
click at [718, 425] on button "Delete" at bounding box center [713, 431] width 71 height 30
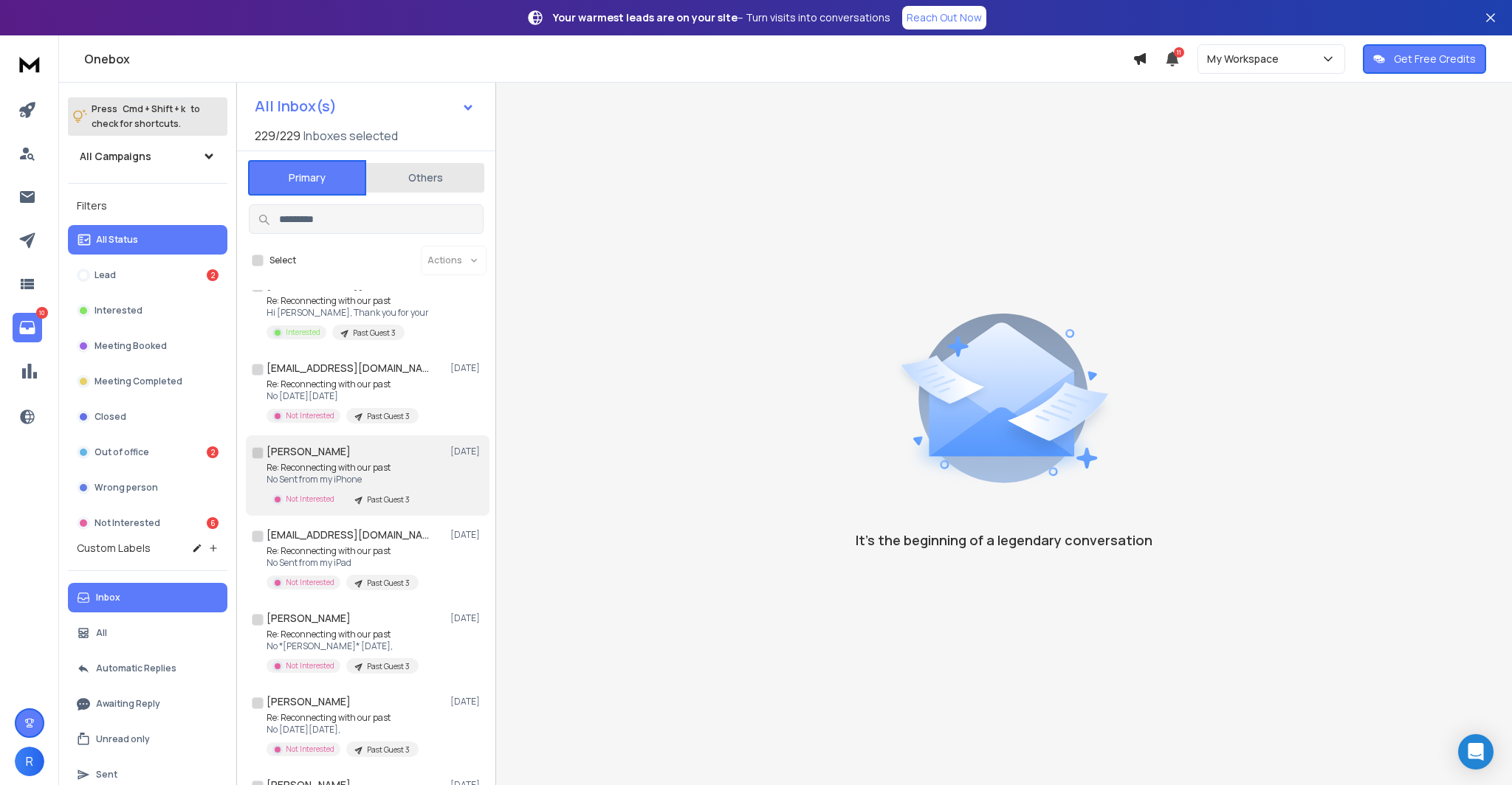
scroll to position [771, 0]
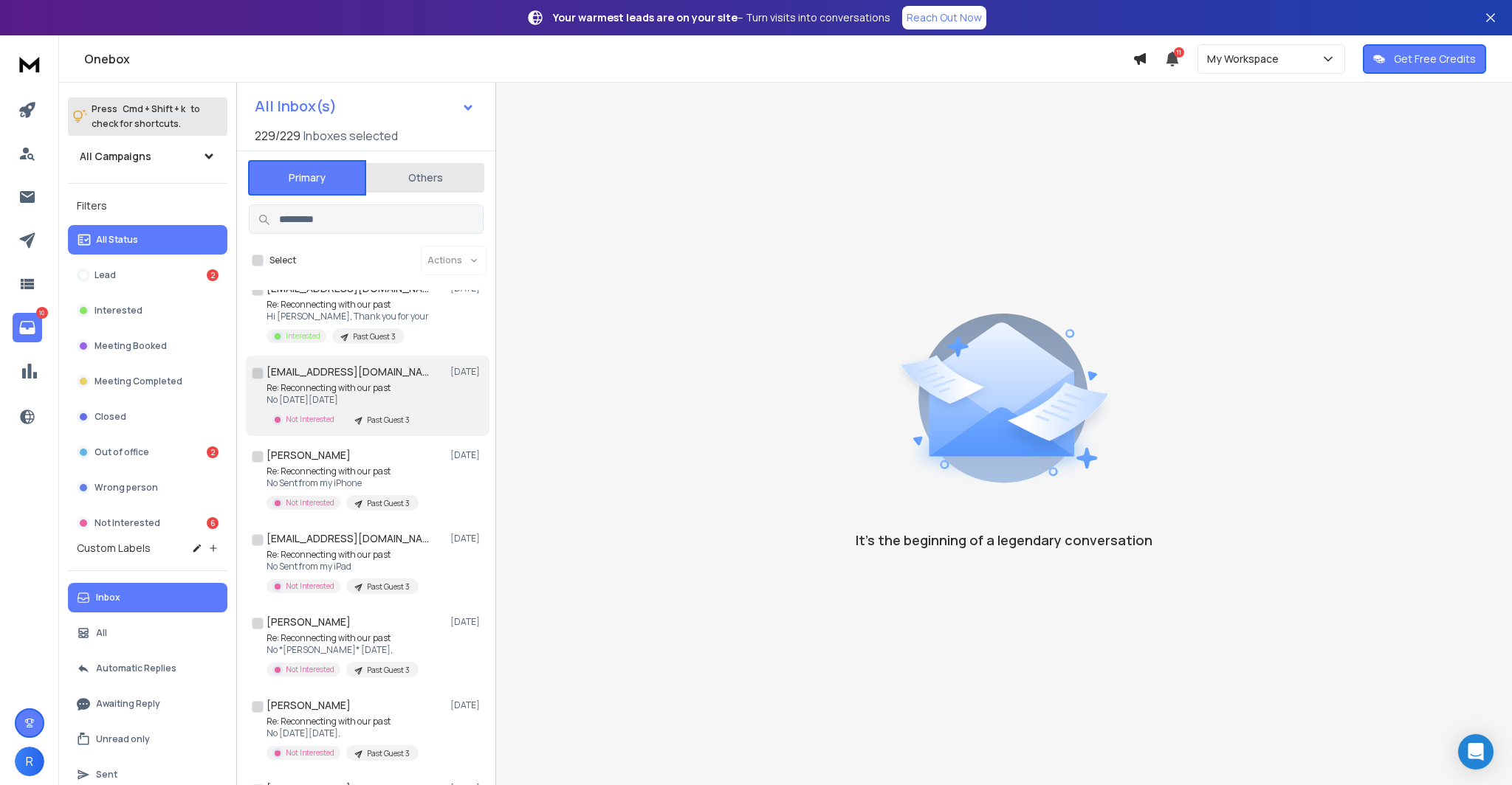
click at [258, 373] on button "button" at bounding box center [258, 373] width 12 height 12
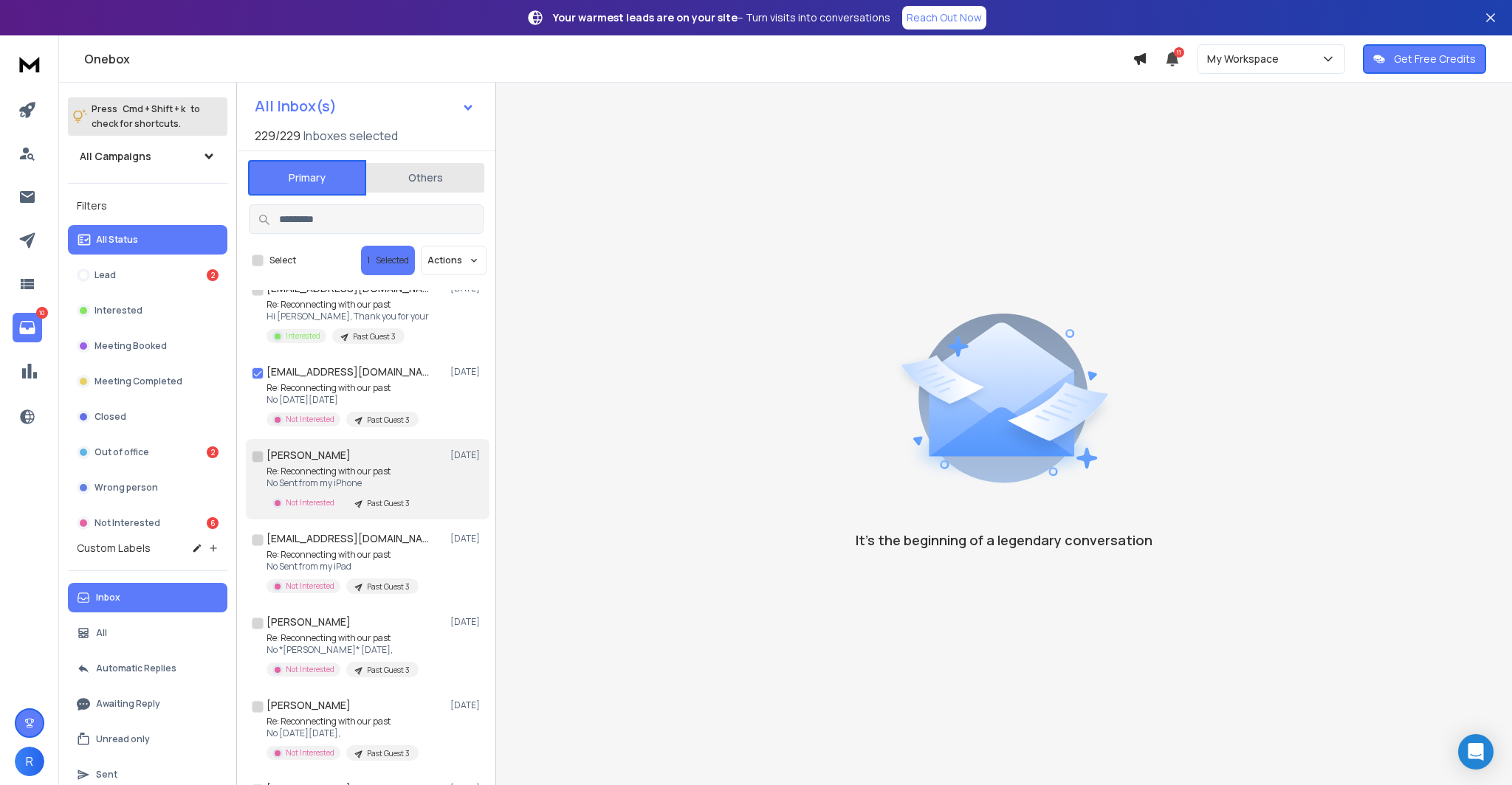
click at [257, 458] on button "button" at bounding box center [258, 457] width 12 height 12
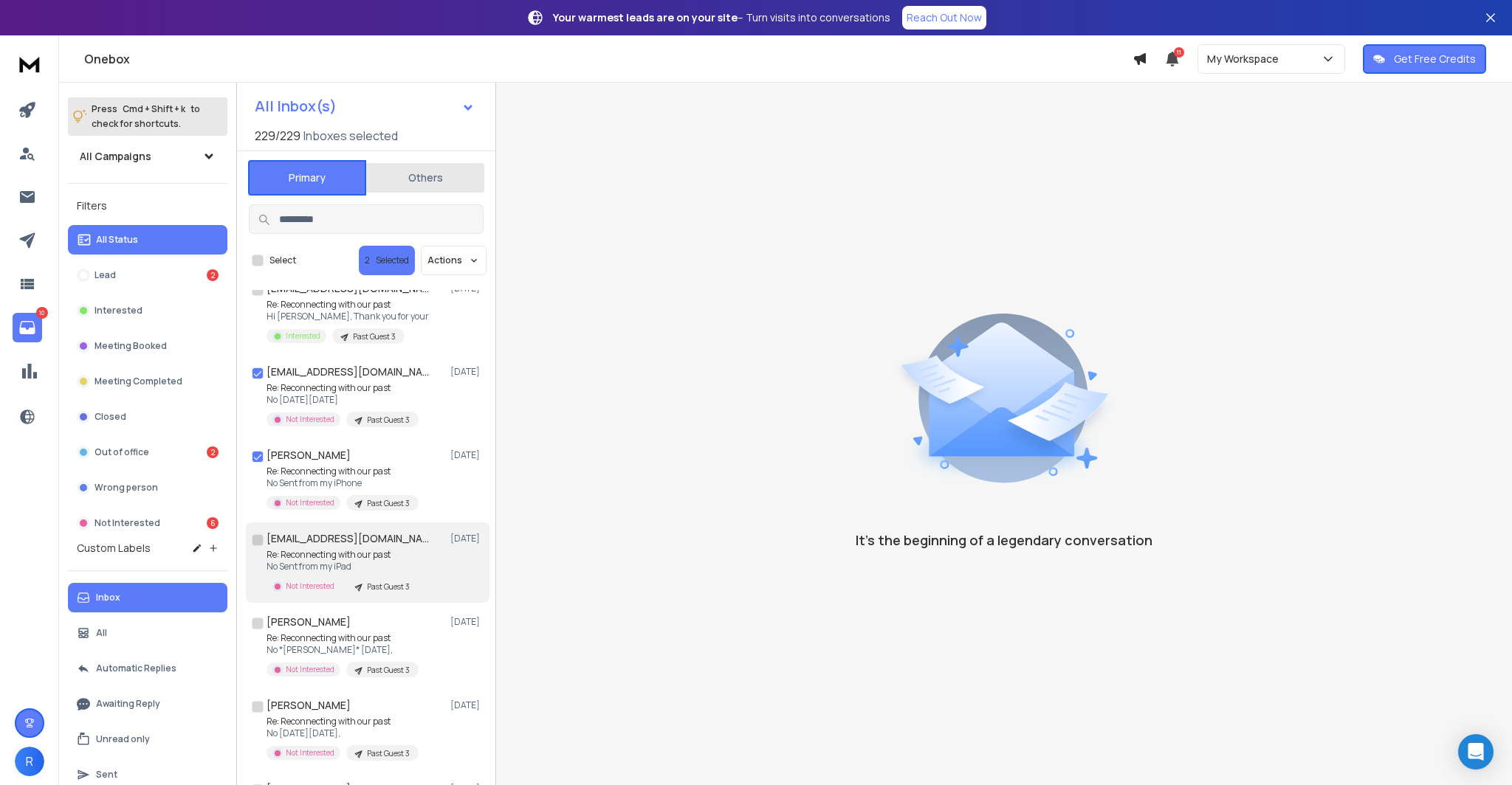
click at [257, 540] on button "button" at bounding box center [258, 540] width 12 height 12
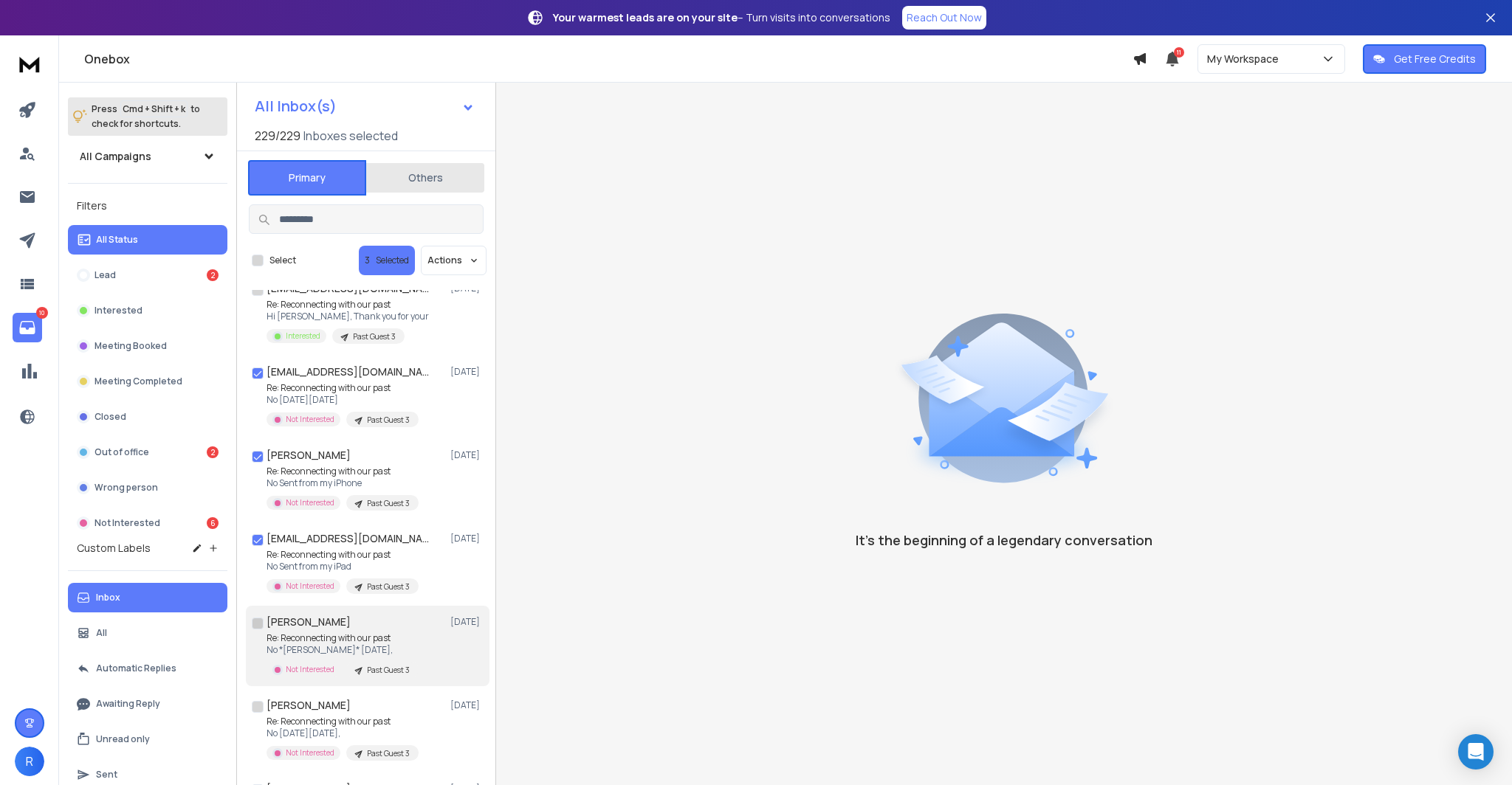
click at [258, 625] on button "button" at bounding box center [258, 624] width 12 height 12
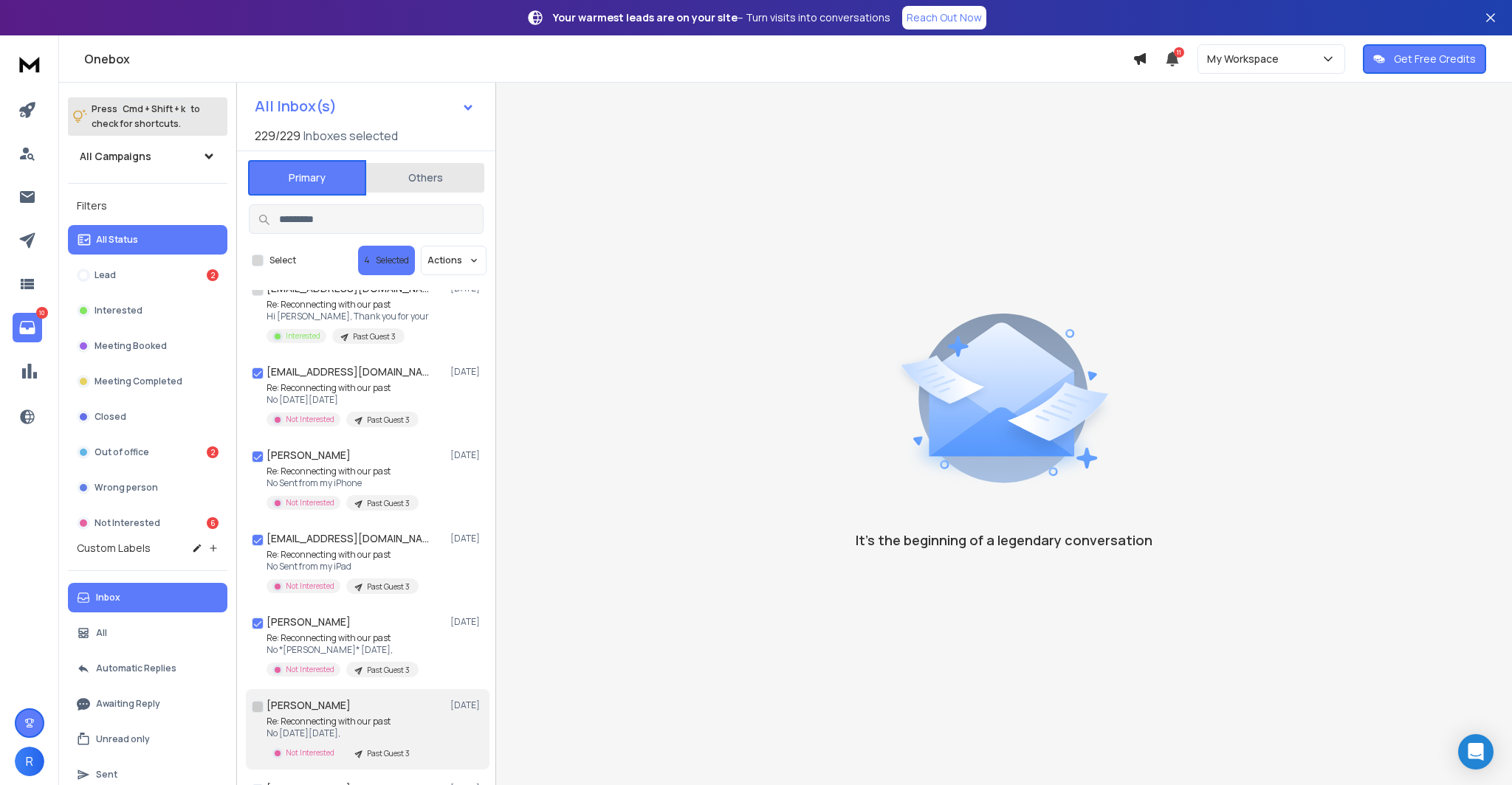
click at [255, 708] on button "button" at bounding box center [258, 707] width 12 height 12
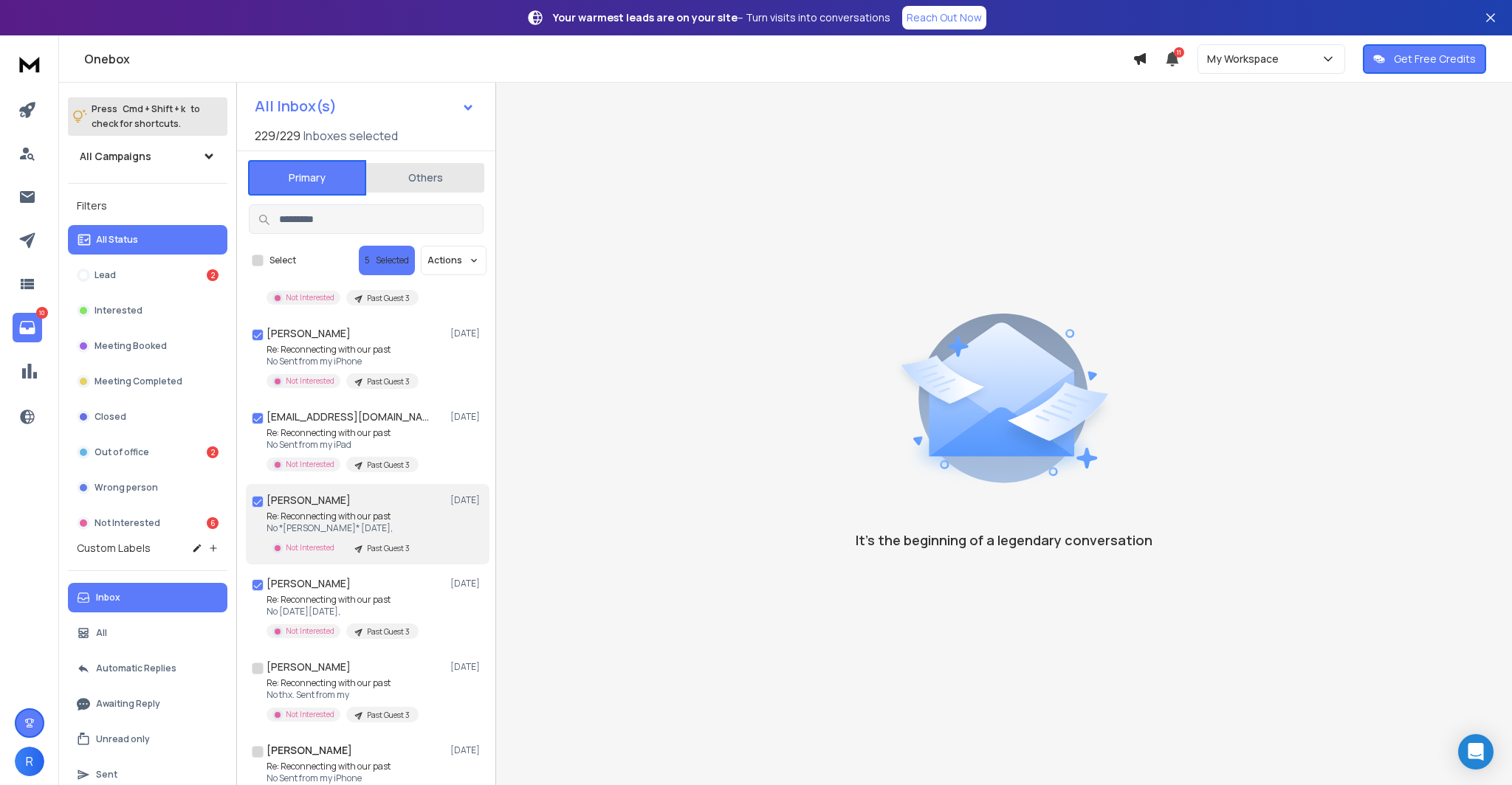
scroll to position [919, 0]
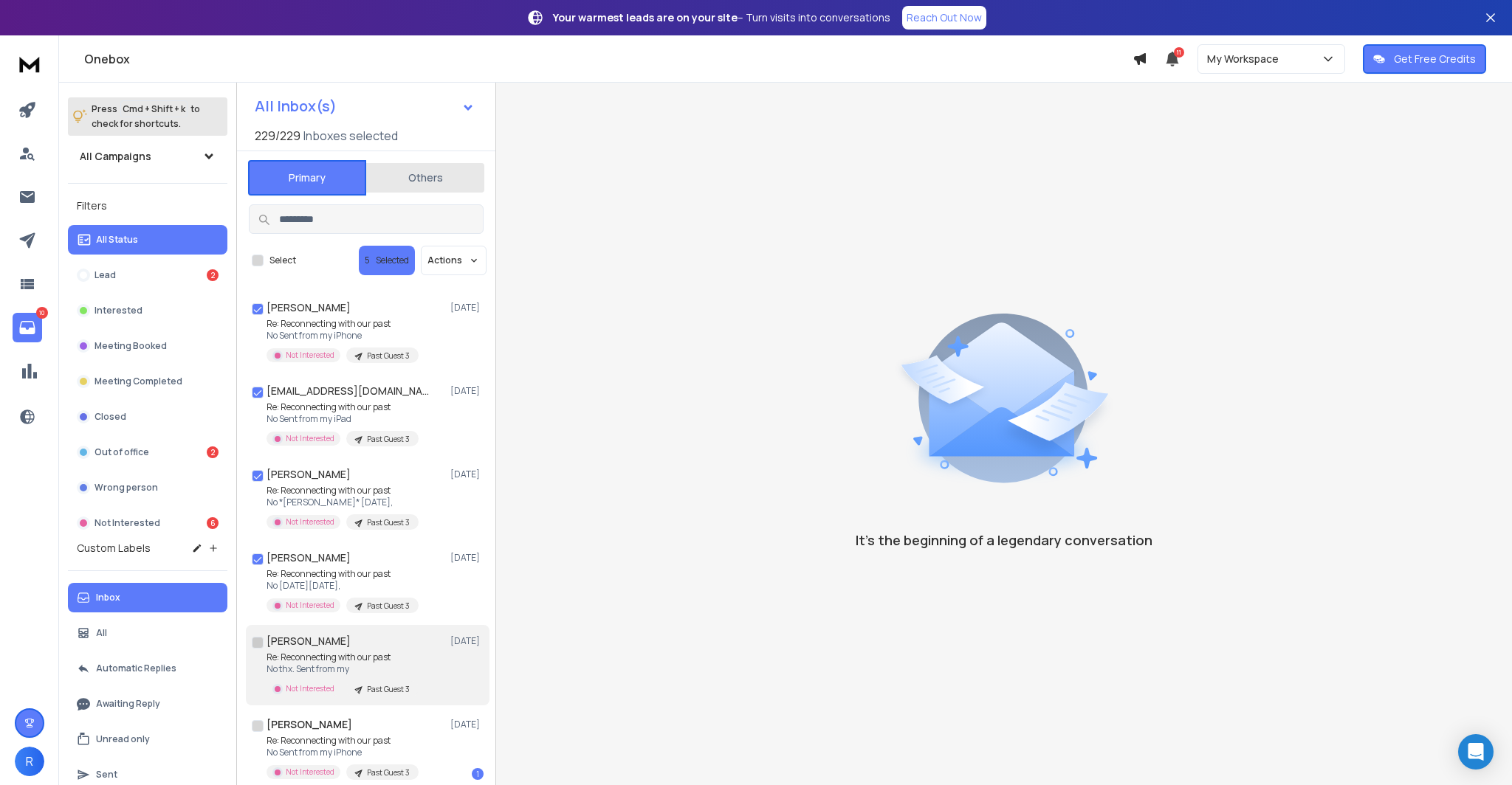
click at [257, 647] on button "button" at bounding box center [258, 643] width 12 height 12
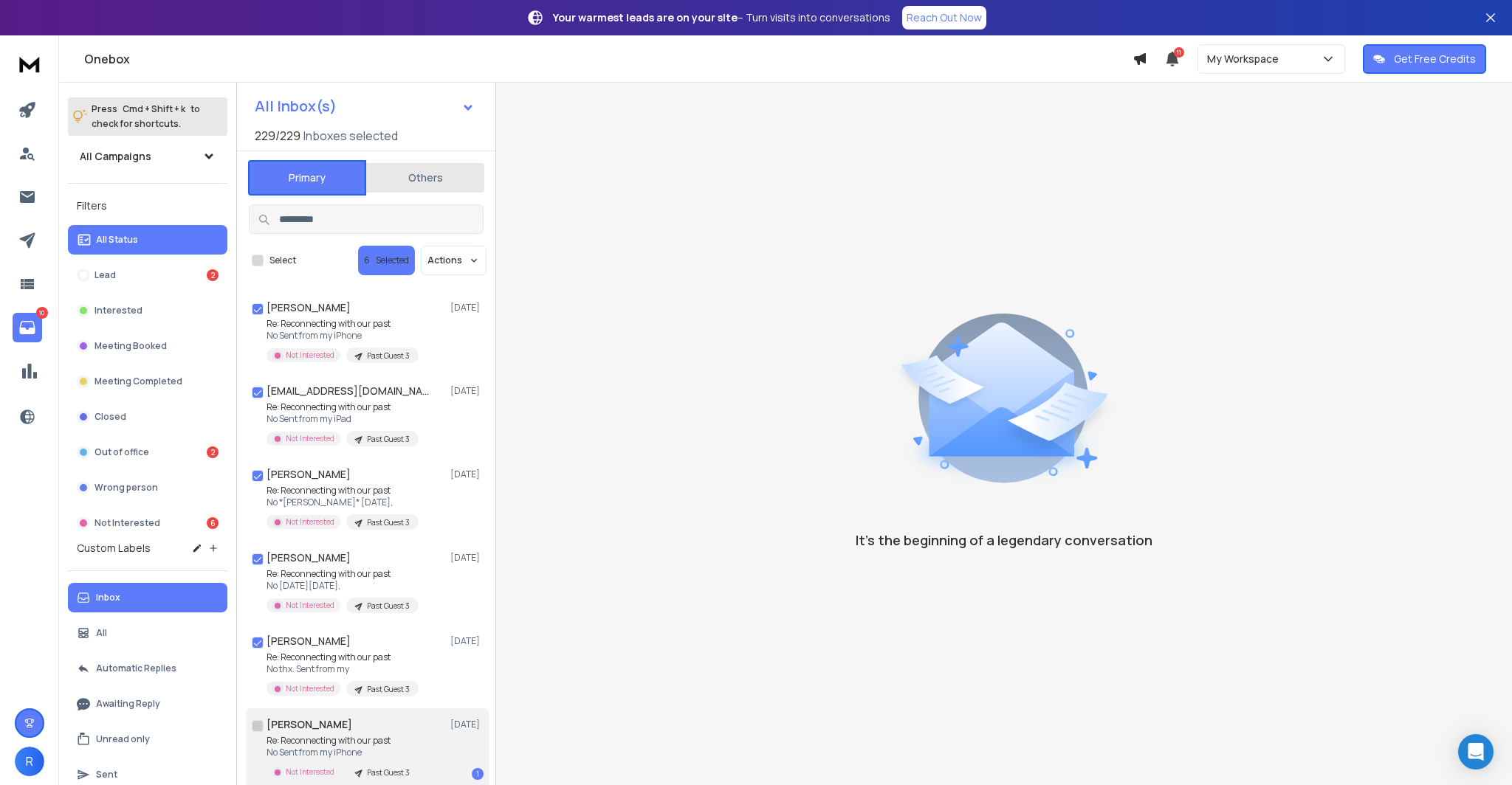
click at [256, 721] on button "button" at bounding box center [258, 727] width 12 height 12
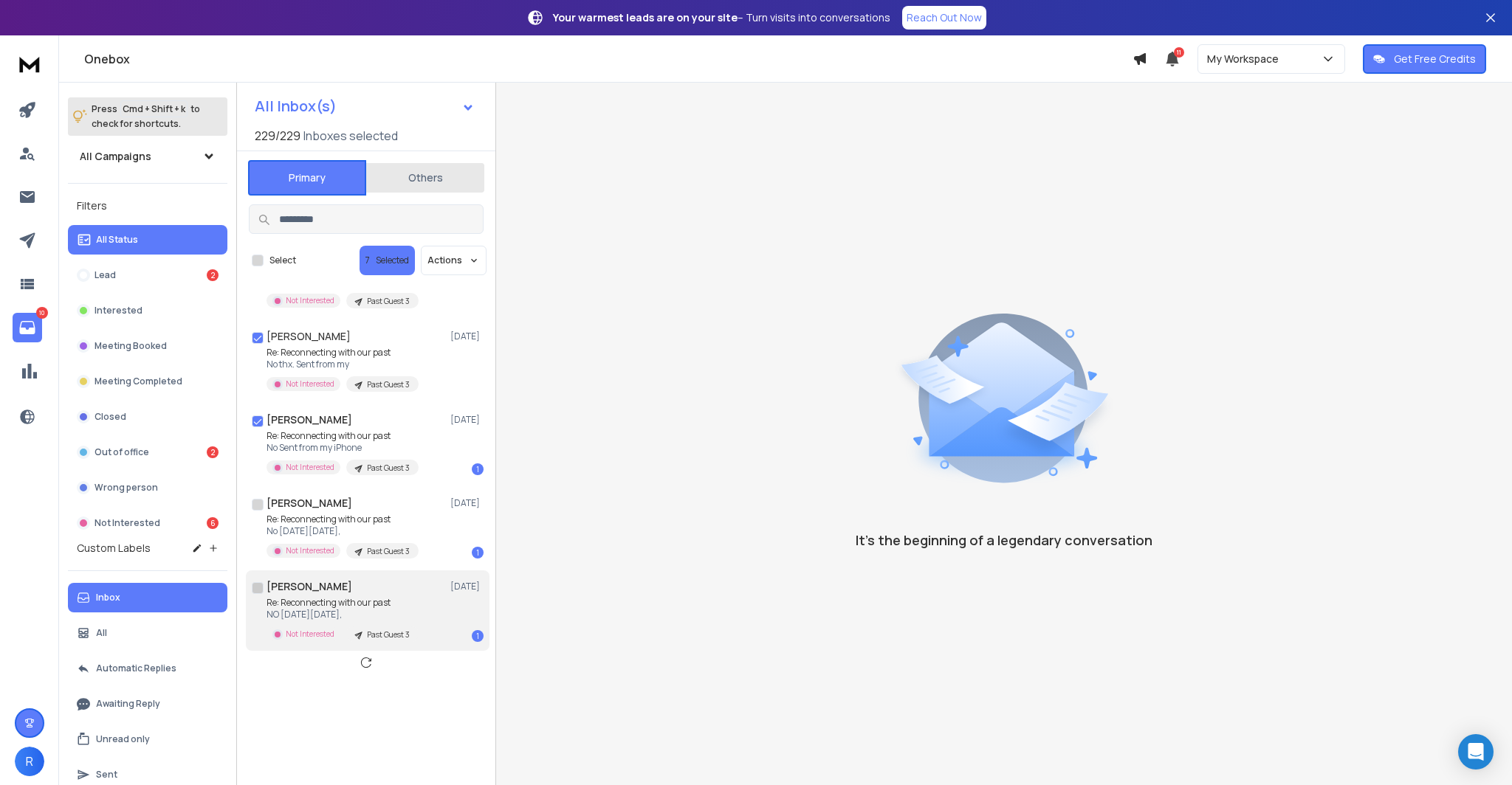
scroll to position [1223, 0]
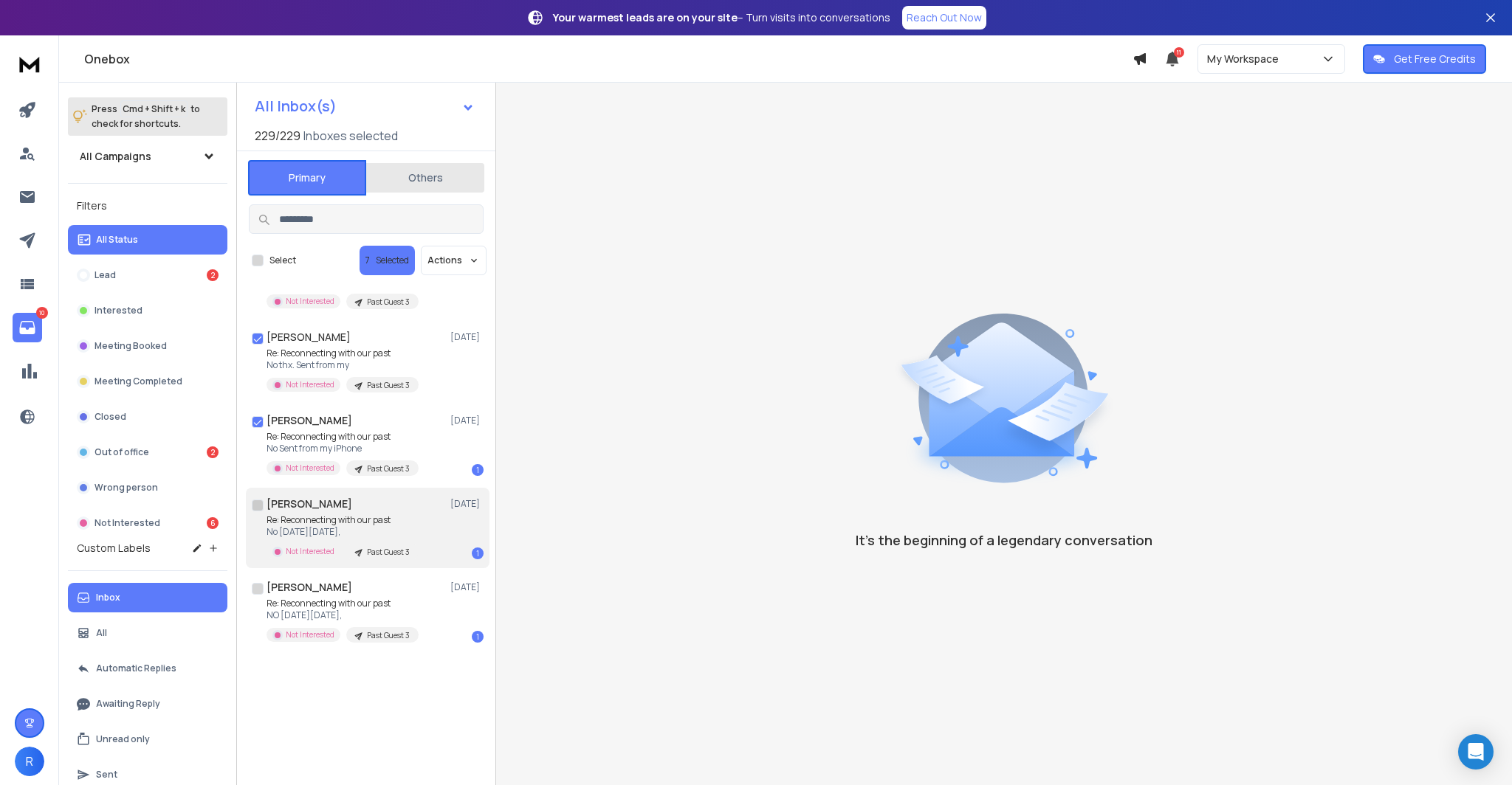
click at [257, 506] on button "button" at bounding box center [258, 506] width 12 height 12
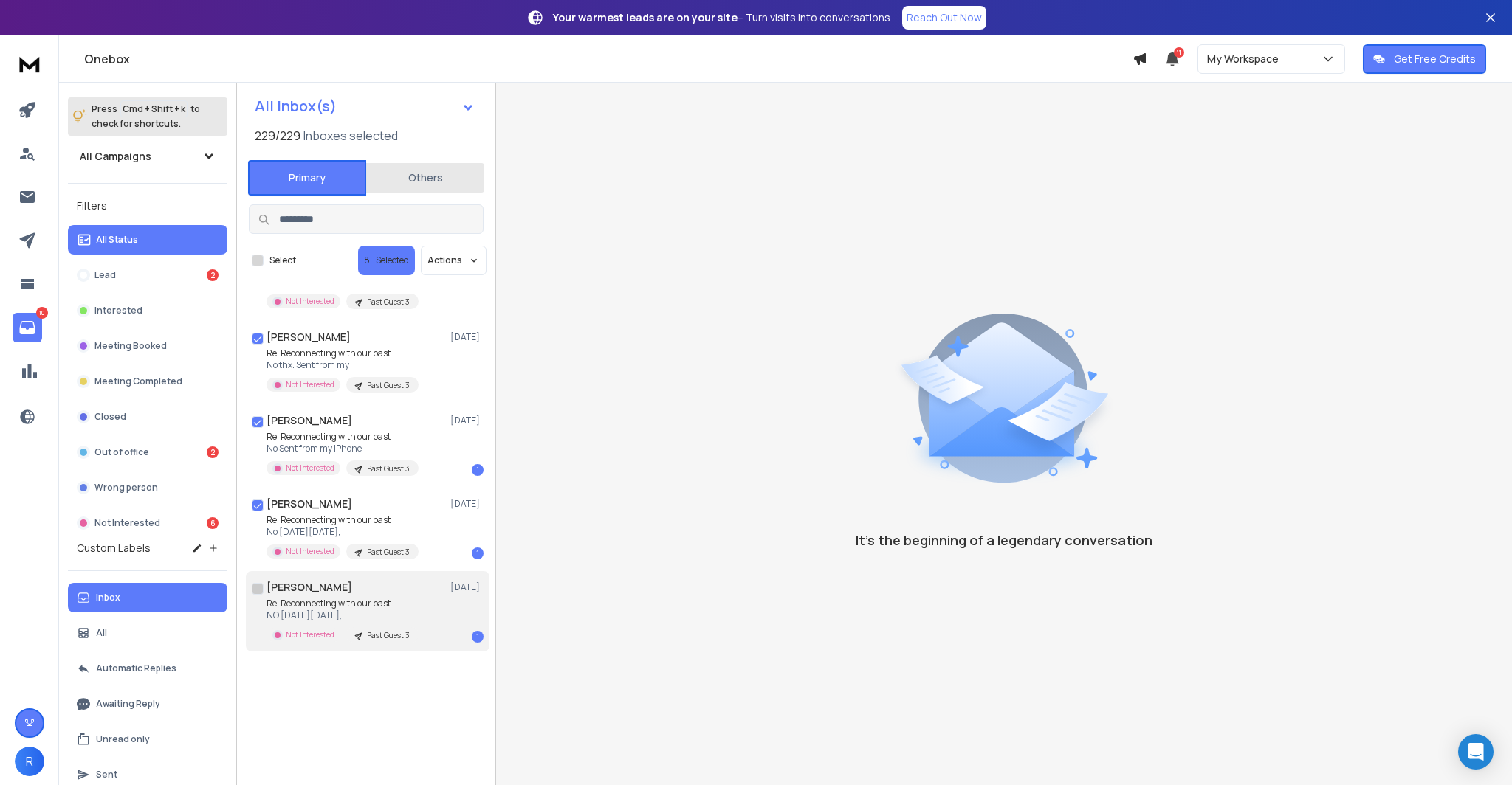
click at [257, 588] on button "button" at bounding box center [258, 589] width 12 height 12
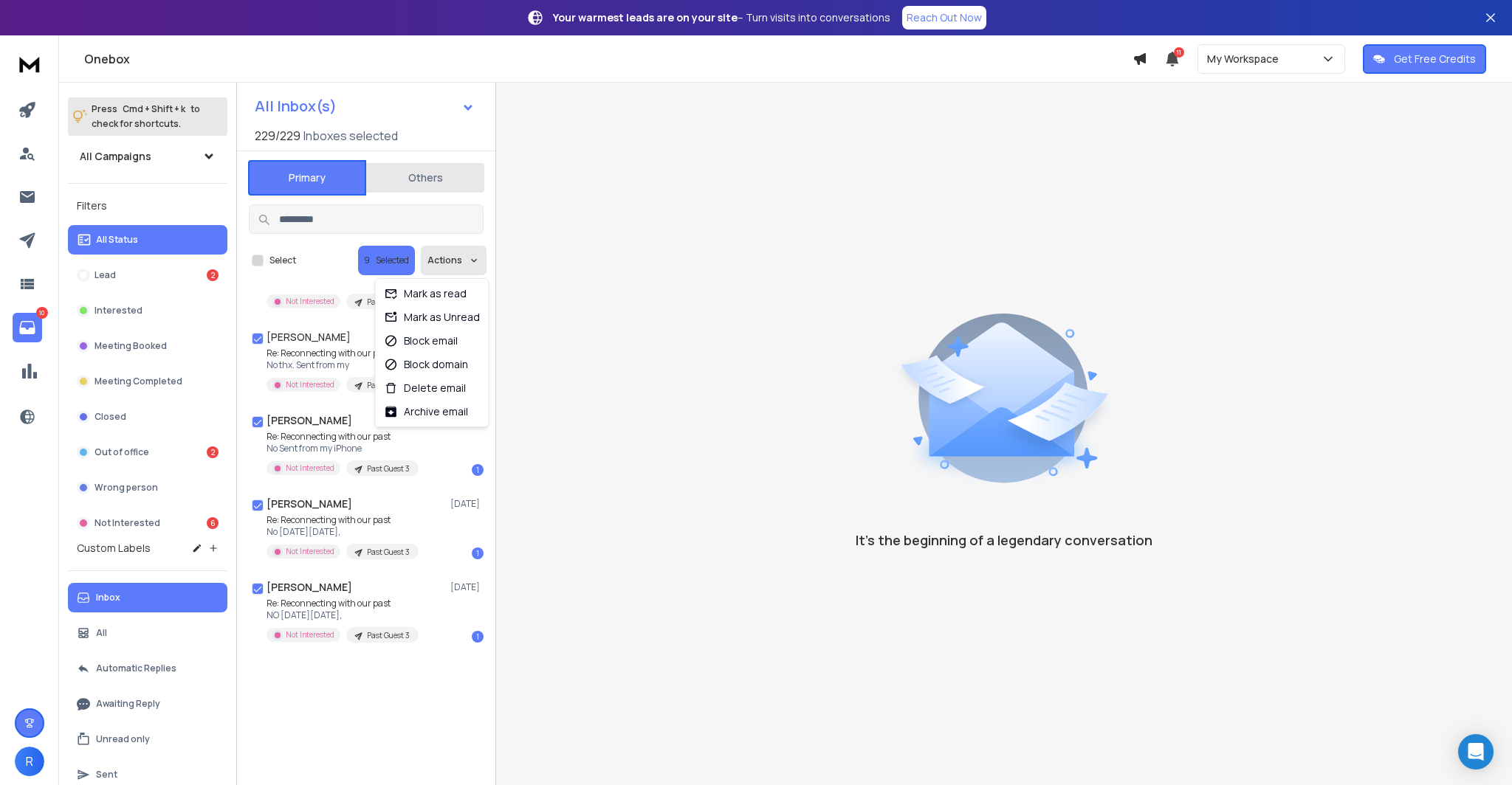
click at [457, 259] on p "Actions" at bounding box center [444, 261] width 35 height 12
click at [431, 335] on div "Block email" at bounding box center [421, 341] width 73 height 15
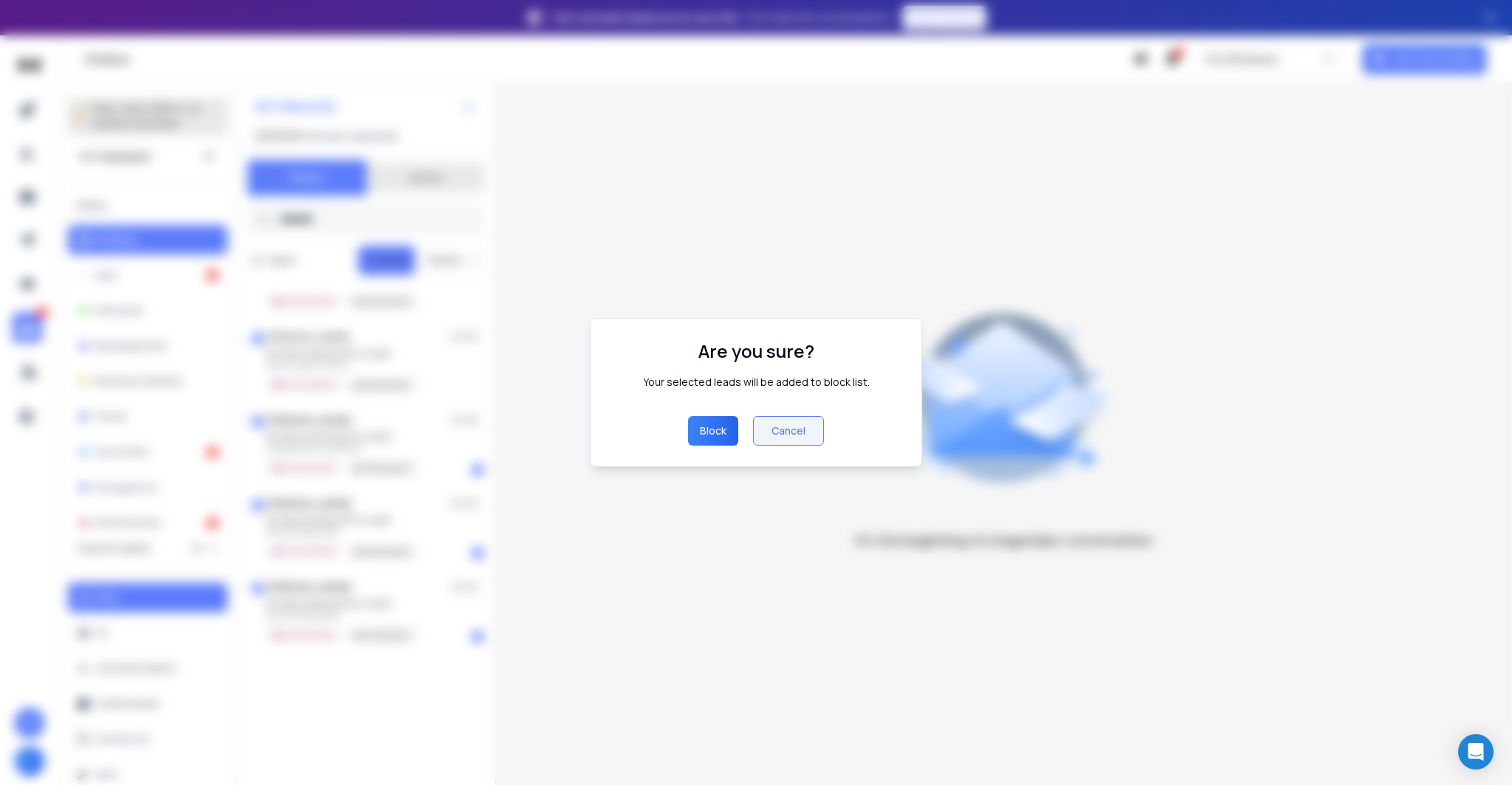
click at [703, 435] on p "Block" at bounding box center [713, 431] width 27 height 15
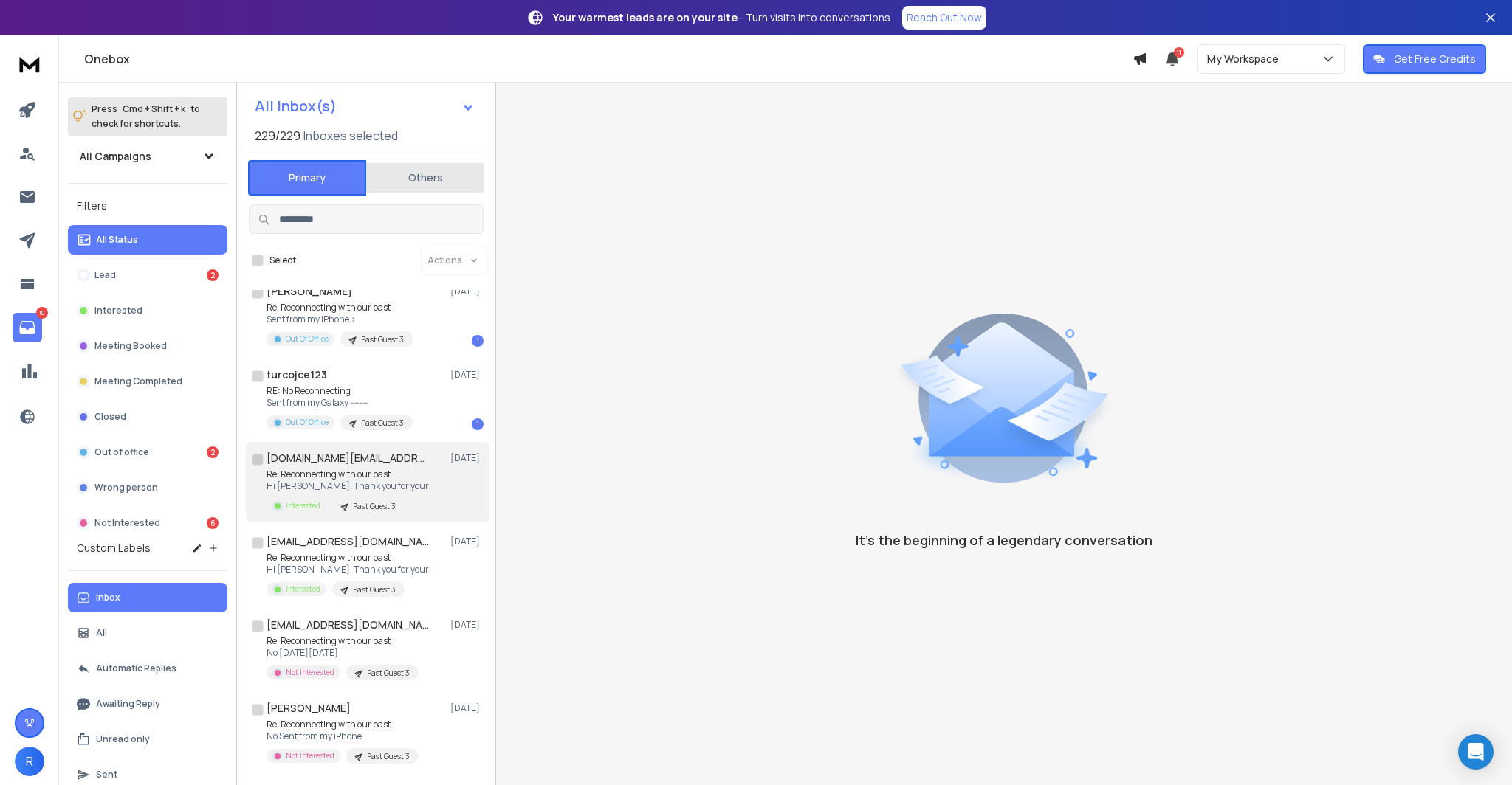
scroll to position [677, 0]
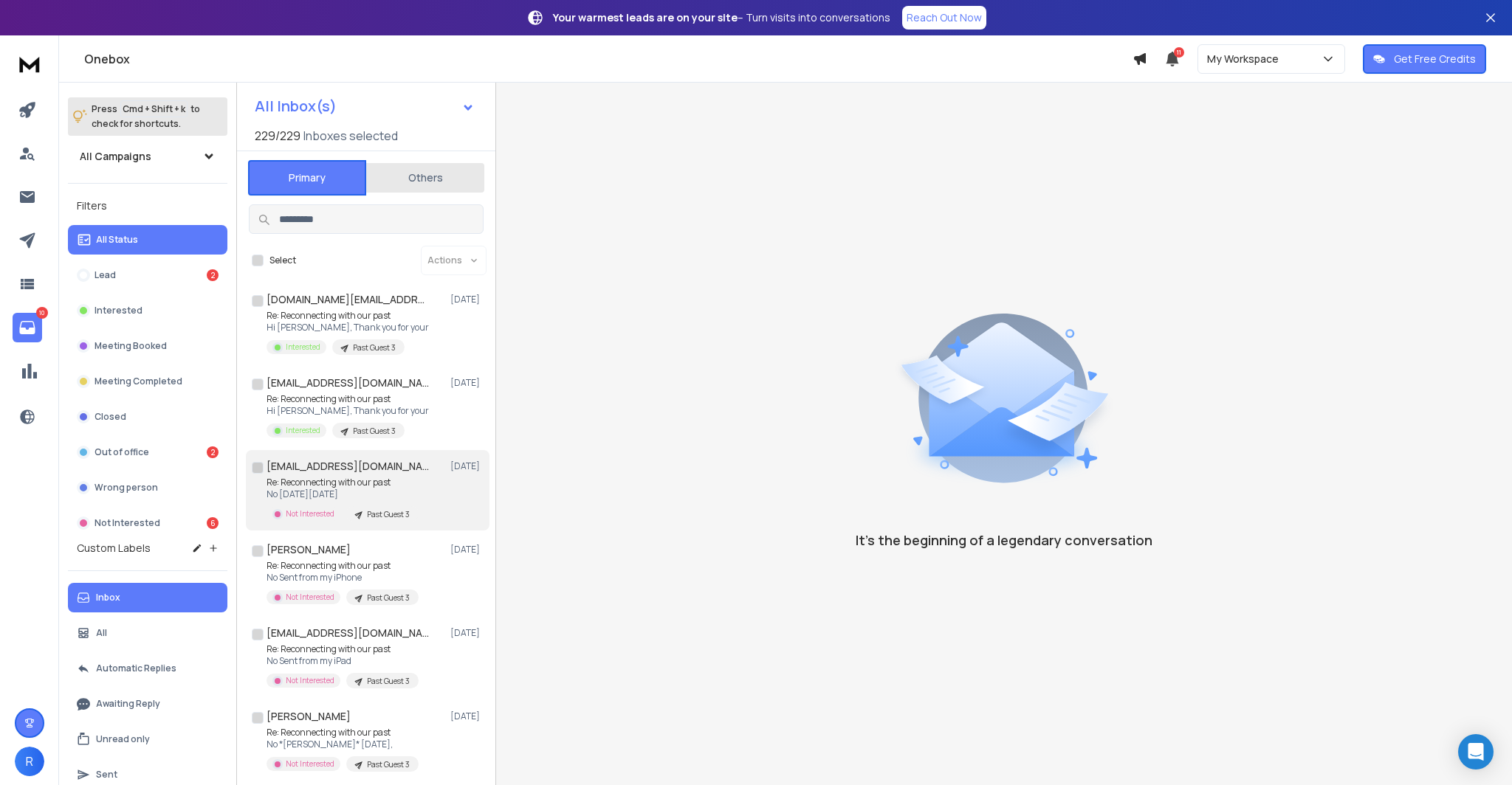
click at [257, 471] on button "button" at bounding box center [258, 468] width 12 height 12
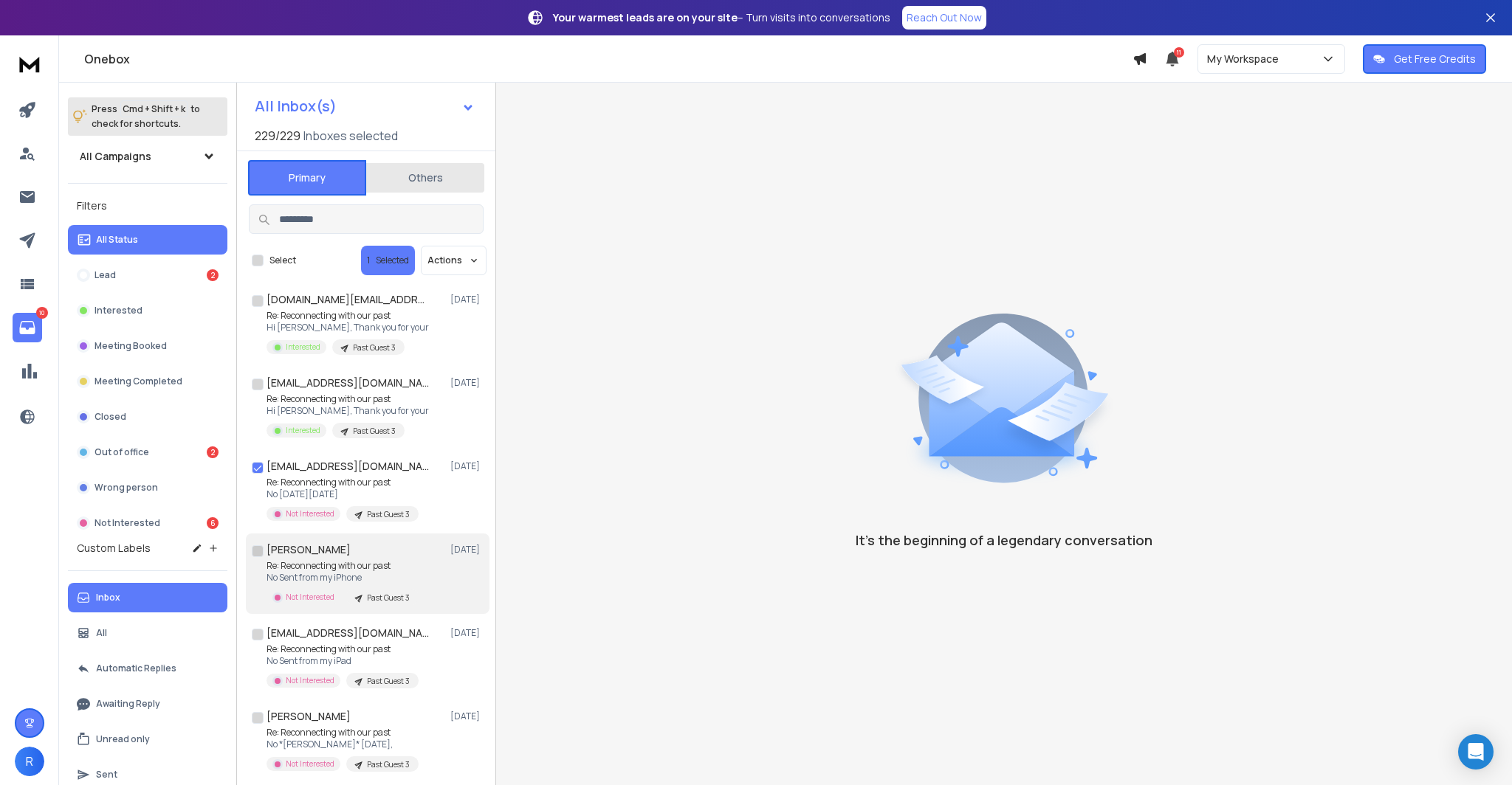
click at [258, 550] on button "button" at bounding box center [258, 551] width 12 height 12
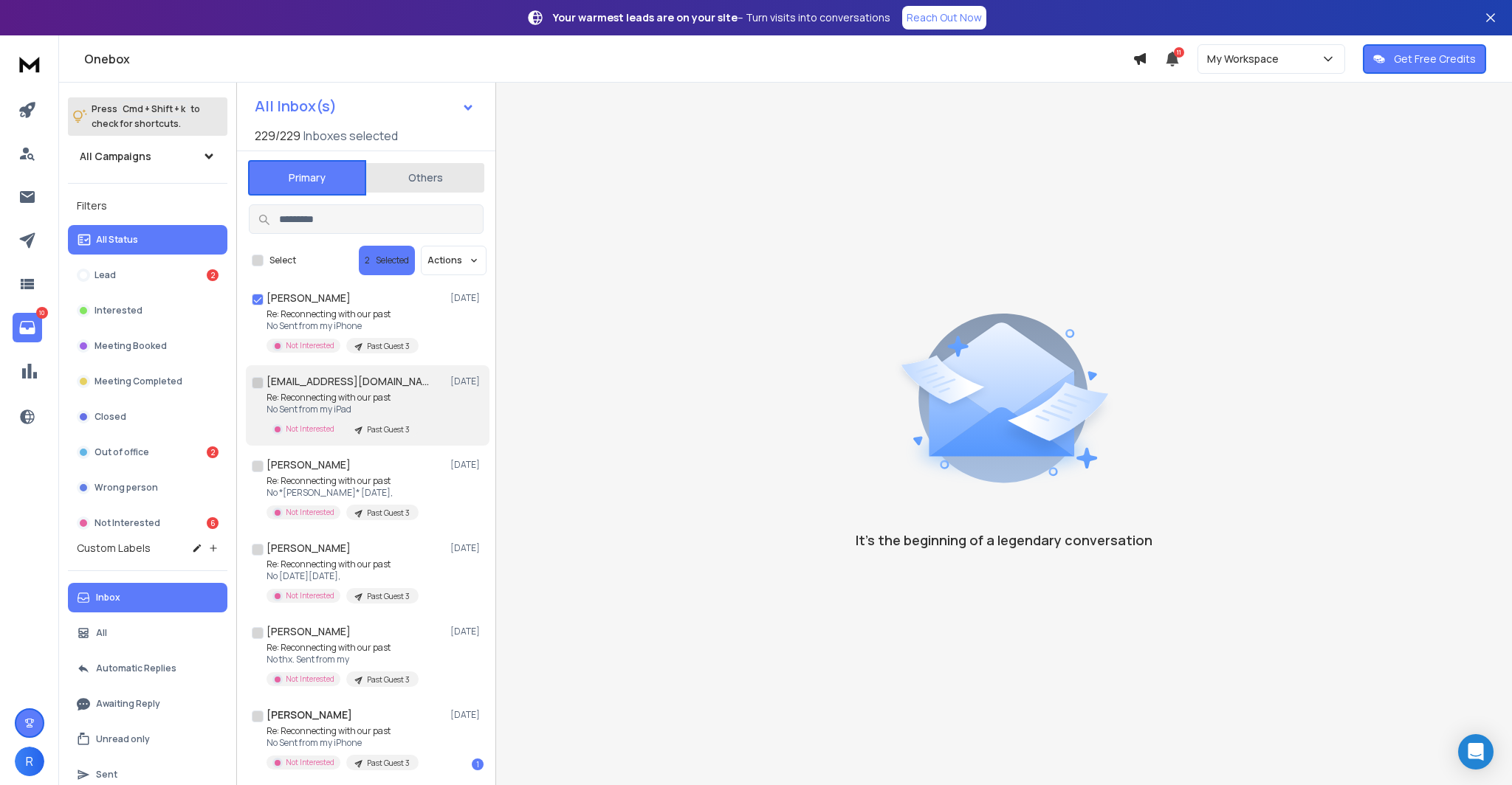
scroll to position [929, 0]
click at [254, 383] on button "button" at bounding box center [258, 382] width 12 height 12
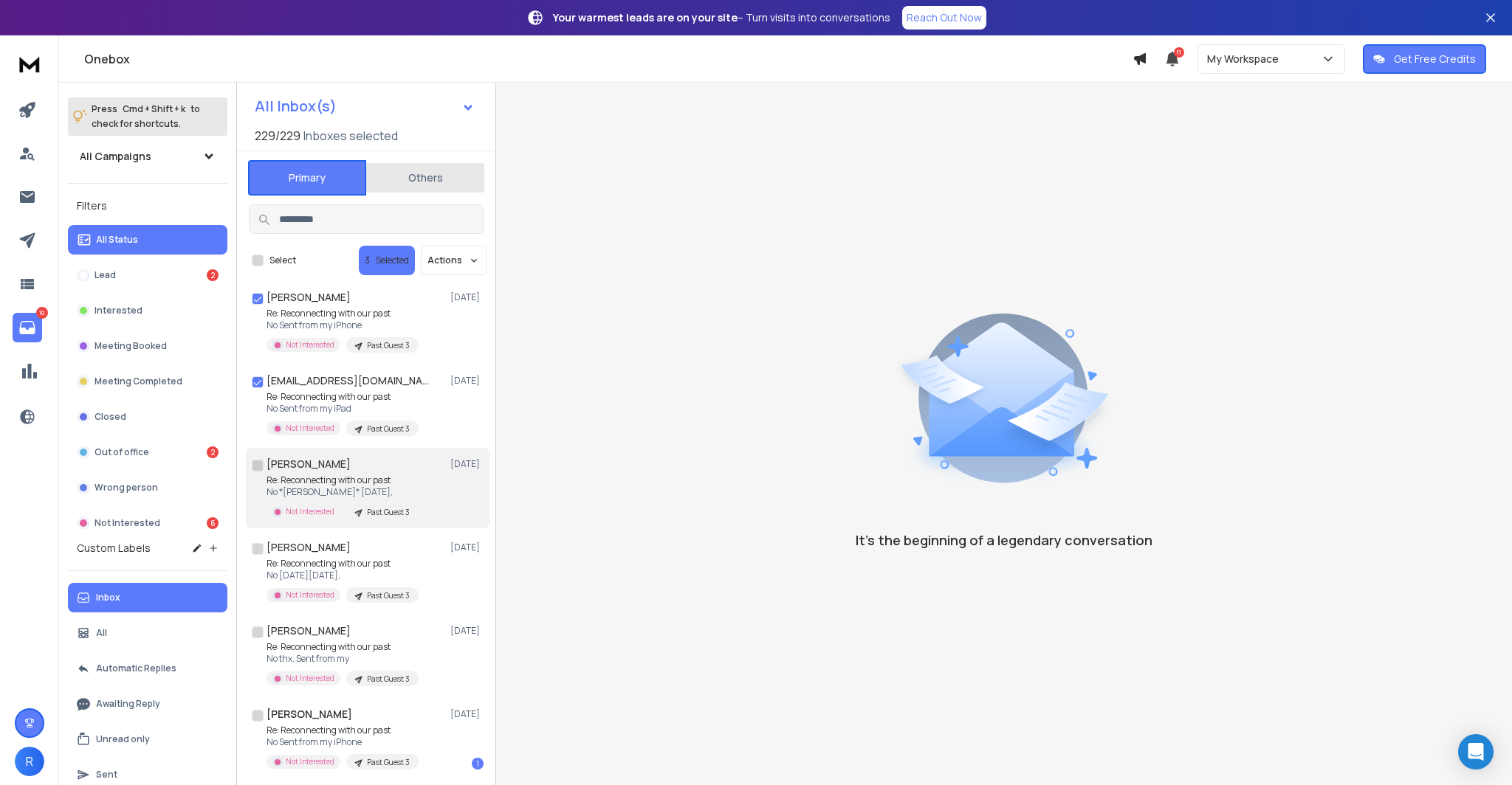
click at [256, 467] on button "button" at bounding box center [258, 466] width 12 height 12
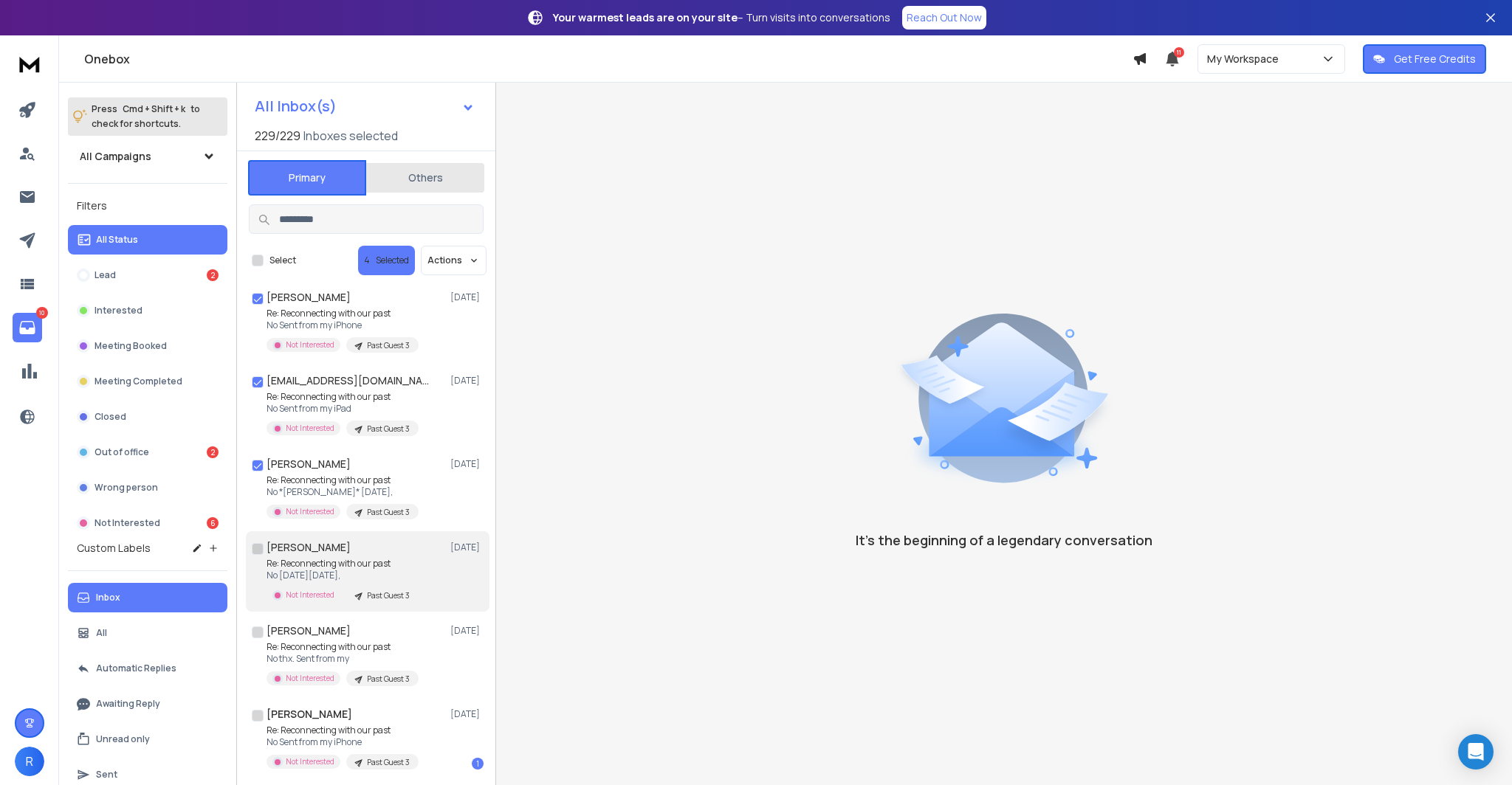
click at [258, 546] on button "button" at bounding box center [258, 549] width 12 height 12
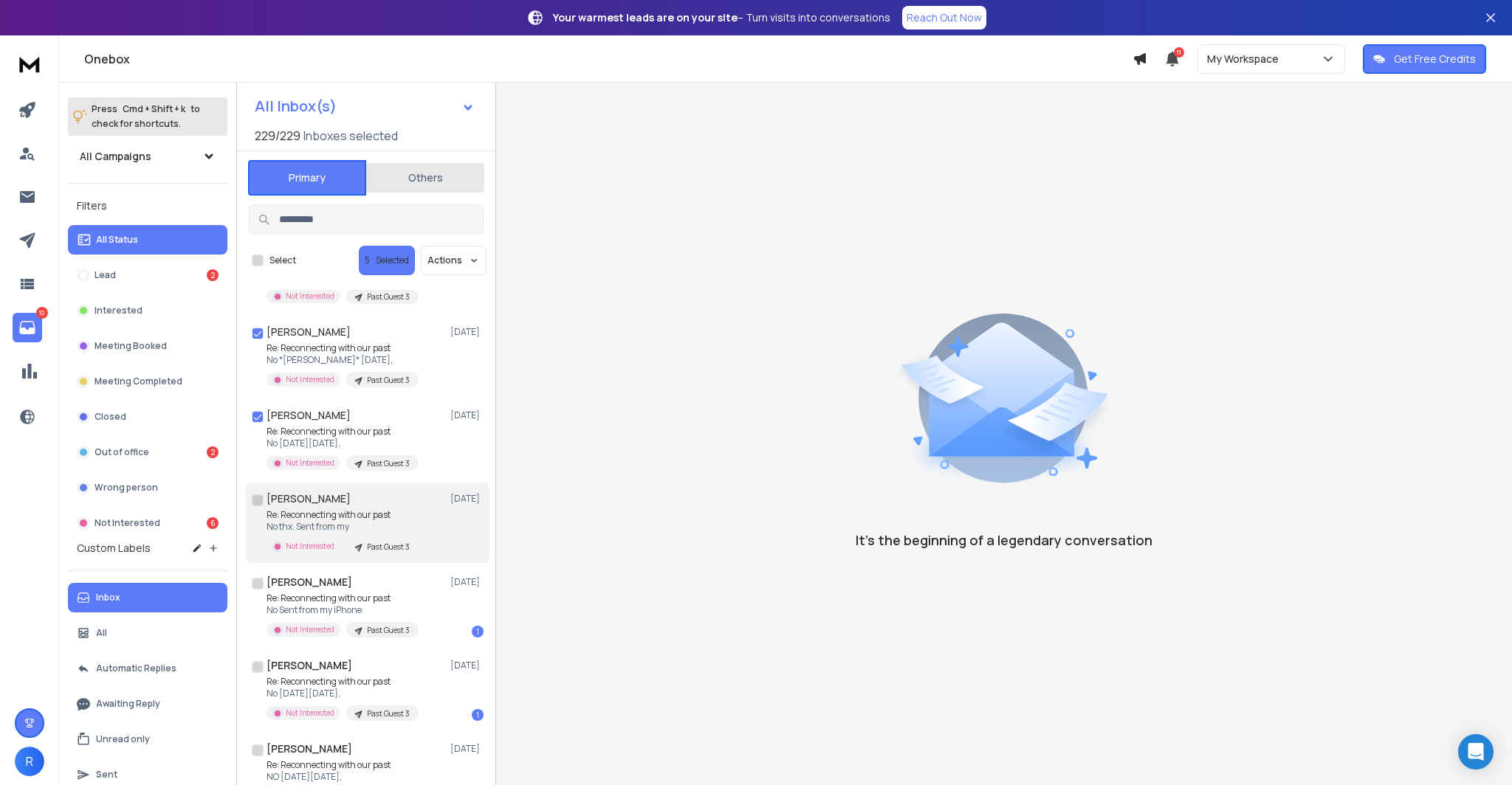
scroll to position [1064, 0]
click at [256, 500] on button "button" at bounding box center [258, 498] width 12 height 12
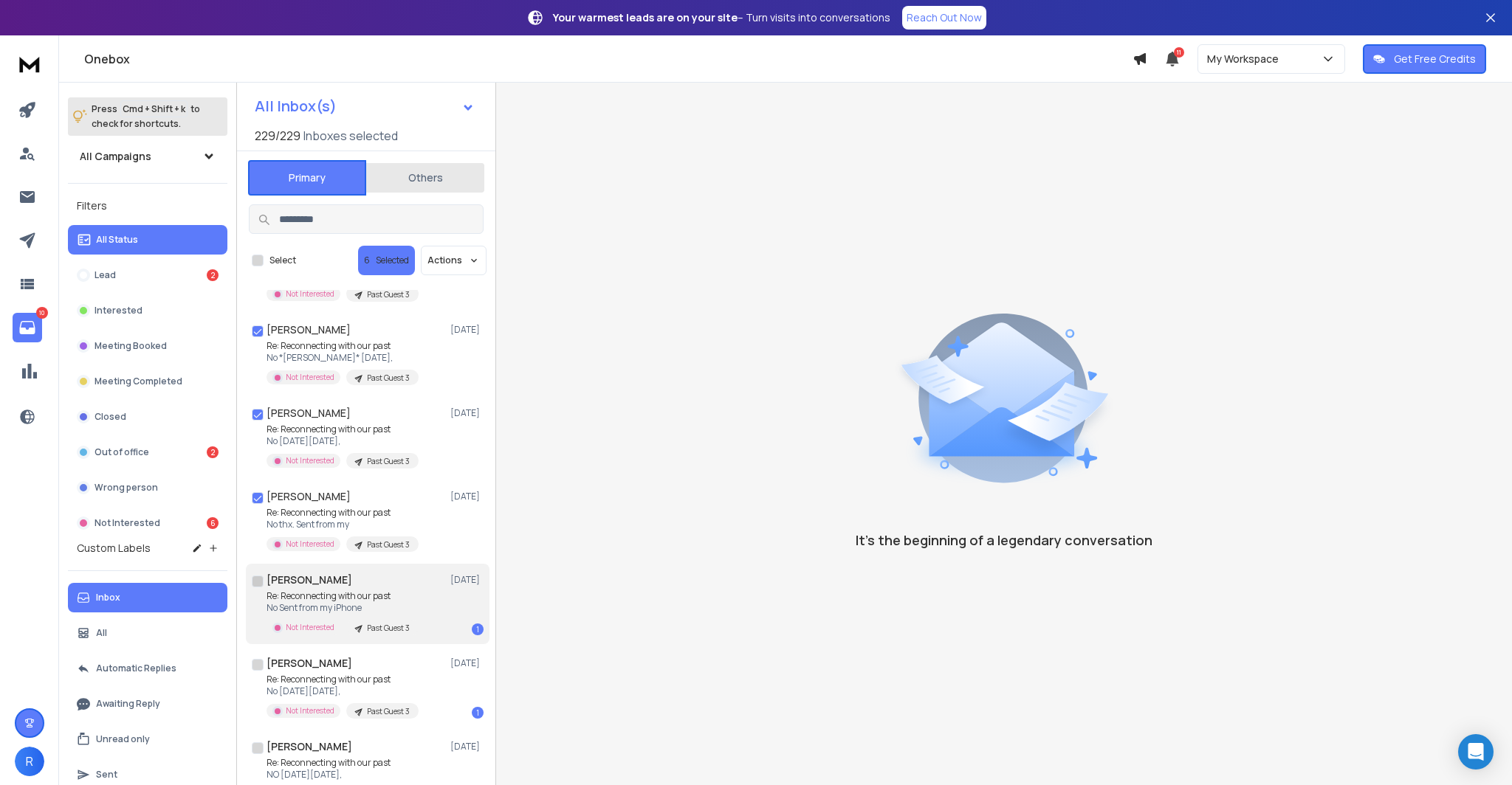
click at [257, 580] on button "button" at bounding box center [258, 582] width 12 height 12
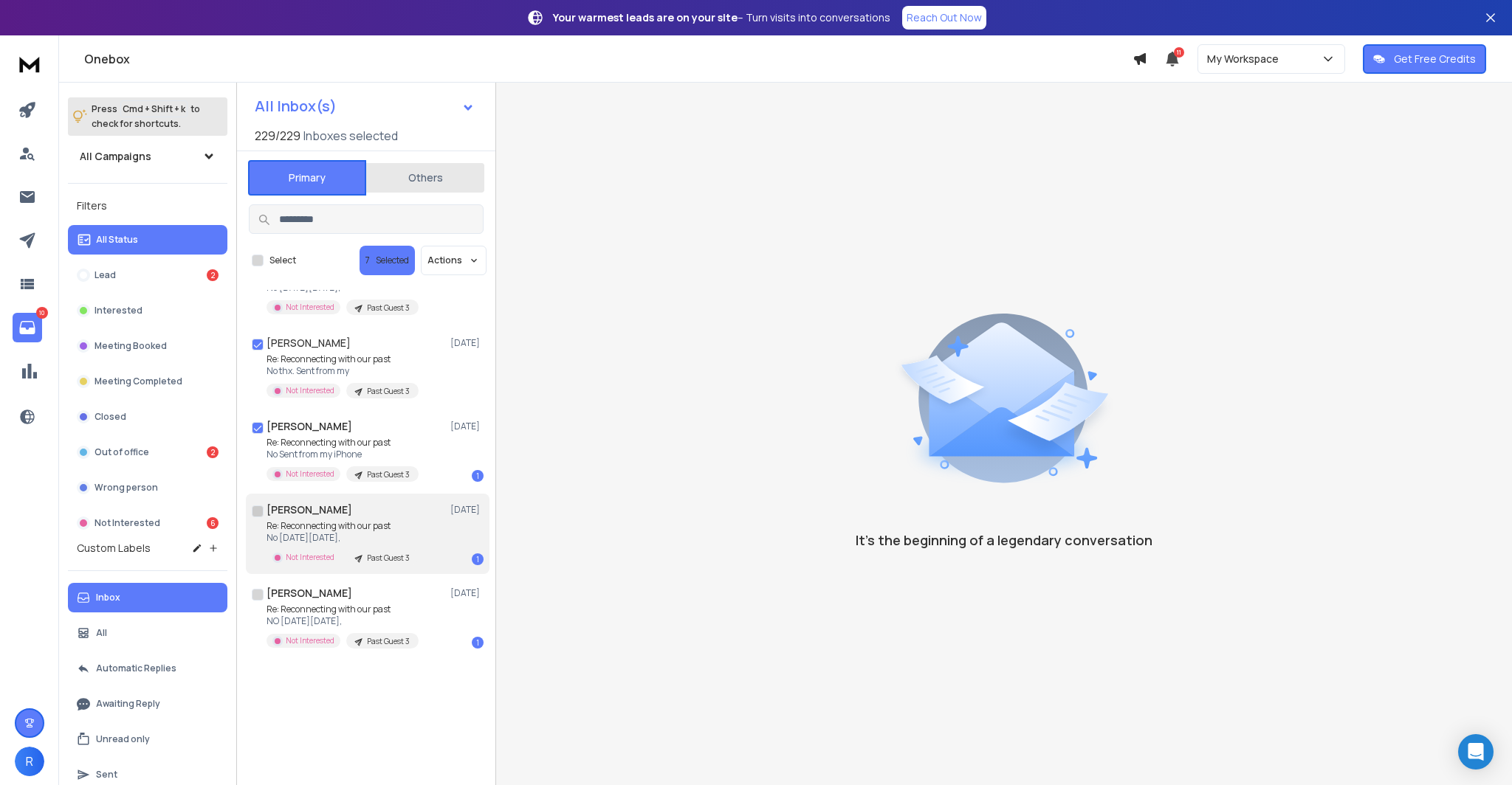
scroll to position [1223, 0]
click at [257, 504] on button "button" at bounding box center [258, 506] width 12 height 12
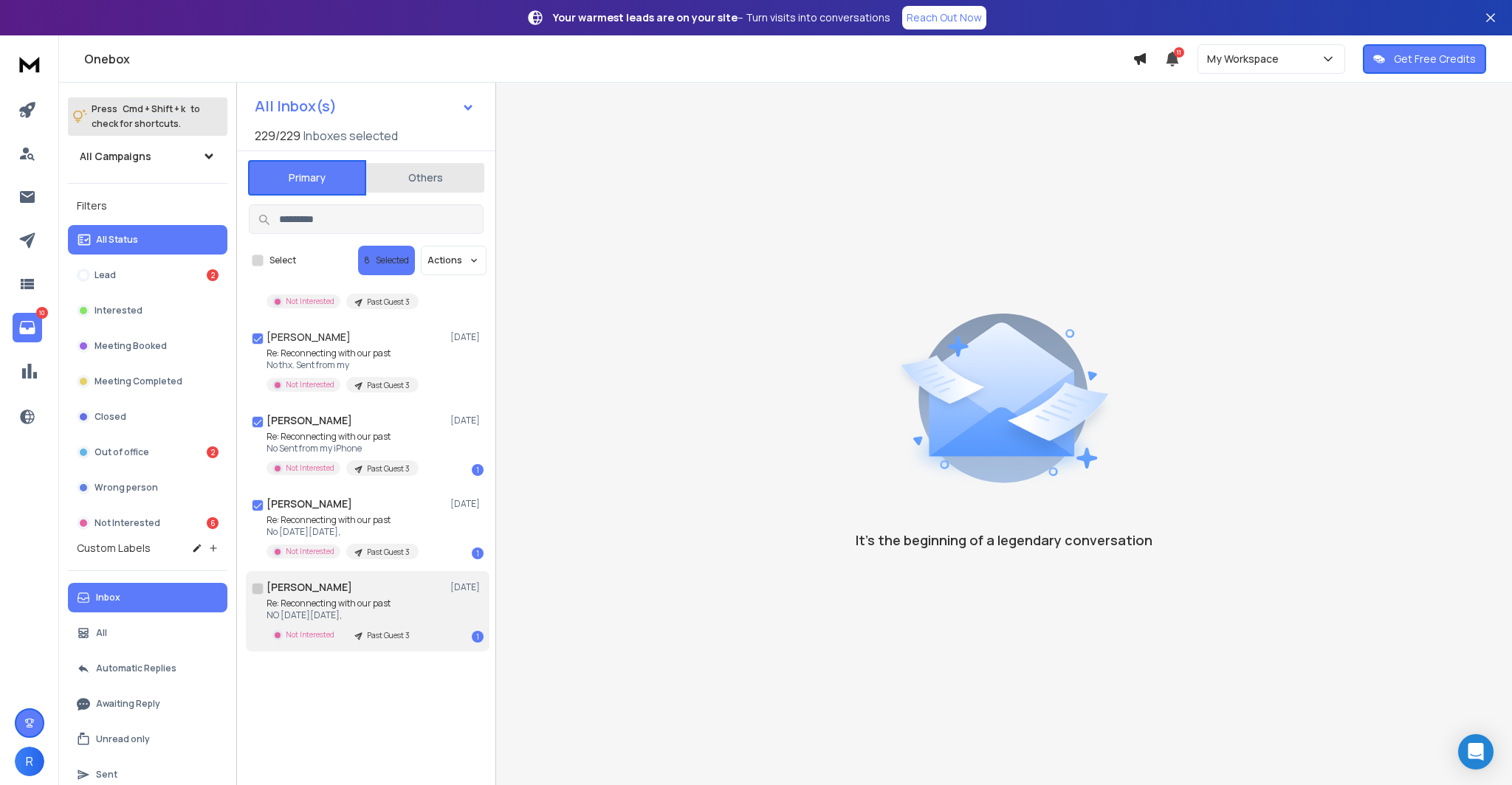
click at [257, 589] on button "button" at bounding box center [258, 589] width 12 height 12
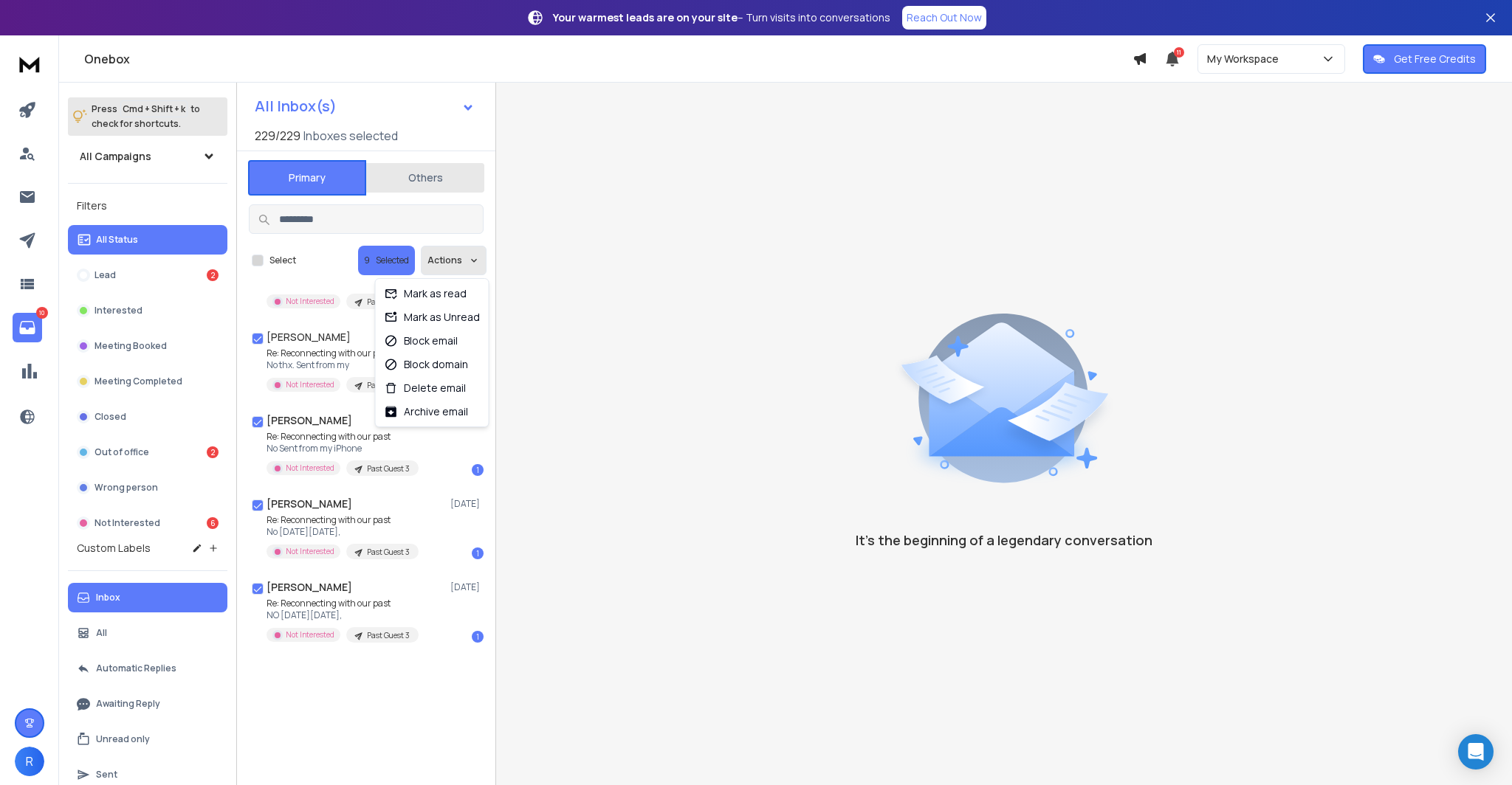
click at [455, 268] on button "Actions" at bounding box center [453, 261] width 66 height 30
click at [429, 389] on div "Delete email" at bounding box center [425, 388] width 81 height 15
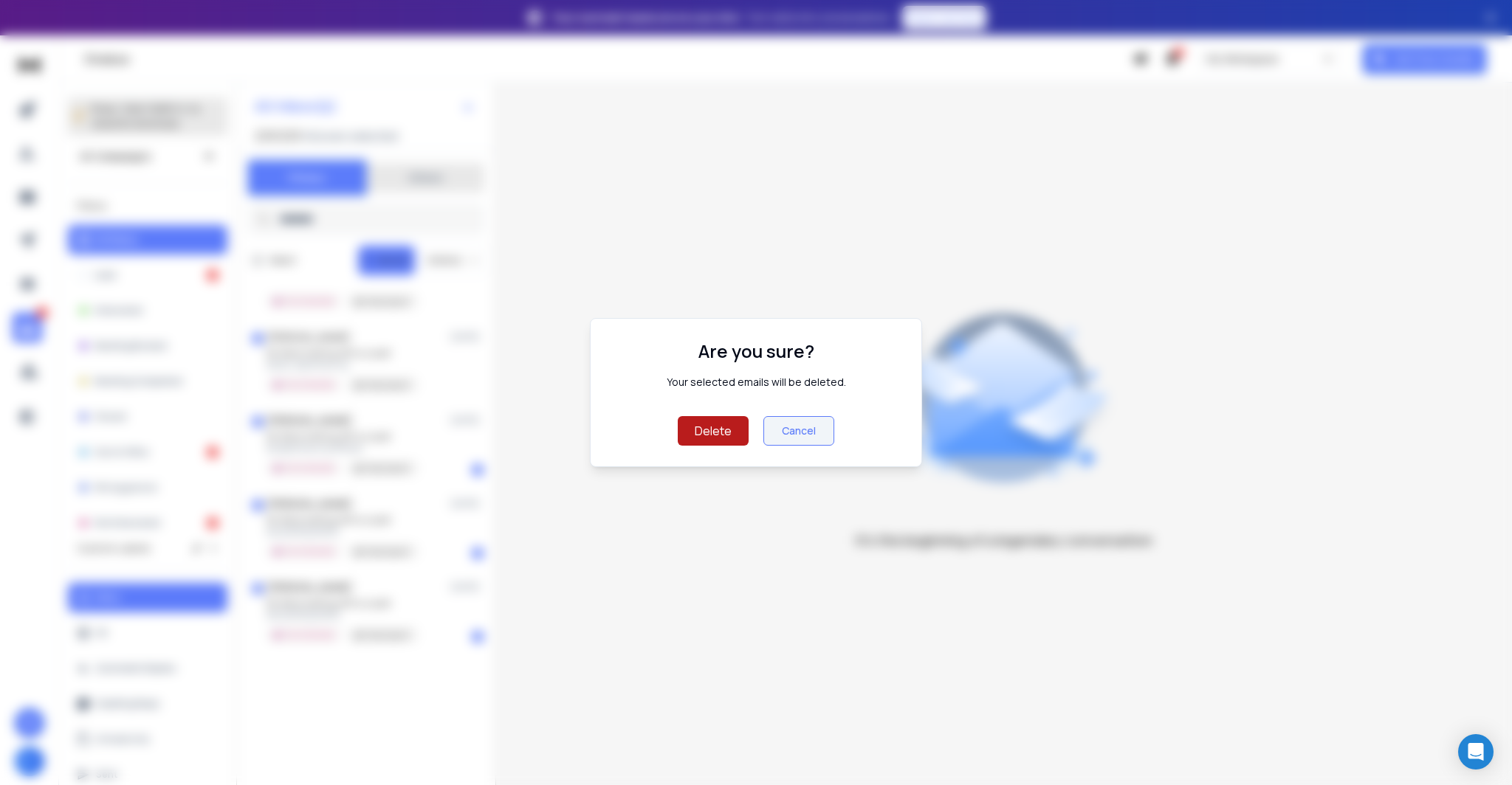
drag, startPoint x: 705, startPoint y: 424, endPoint x: 696, endPoint y: 426, distance: 9.2
click at [705, 426] on button "Delete" at bounding box center [713, 431] width 71 height 30
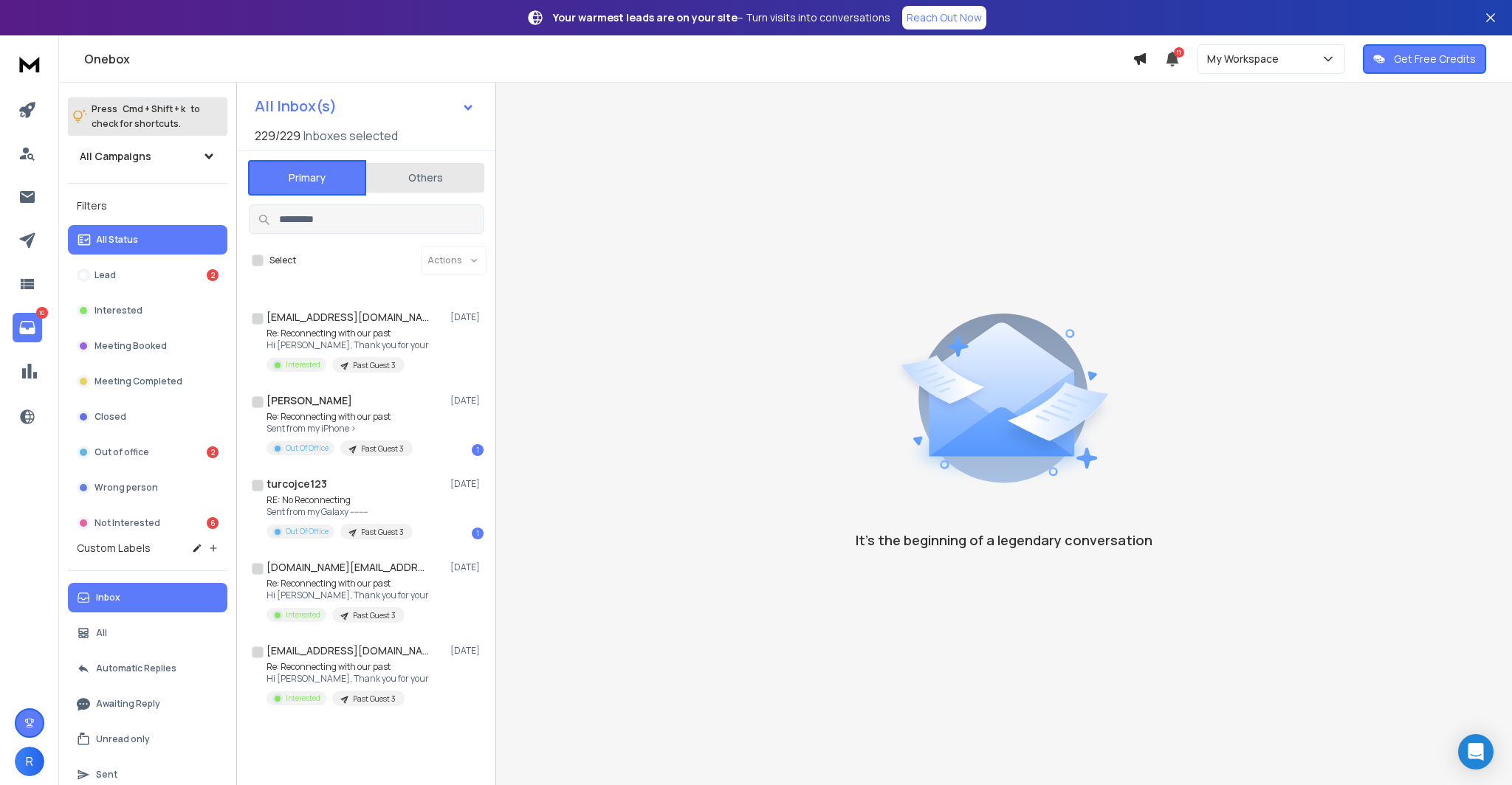
click at [762, 325] on div "It’s the beginning of a legendary conversation" at bounding box center [1004, 416] width 1016 height 667
click at [22, 236] on icon at bounding box center [27, 241] width 18 height 18
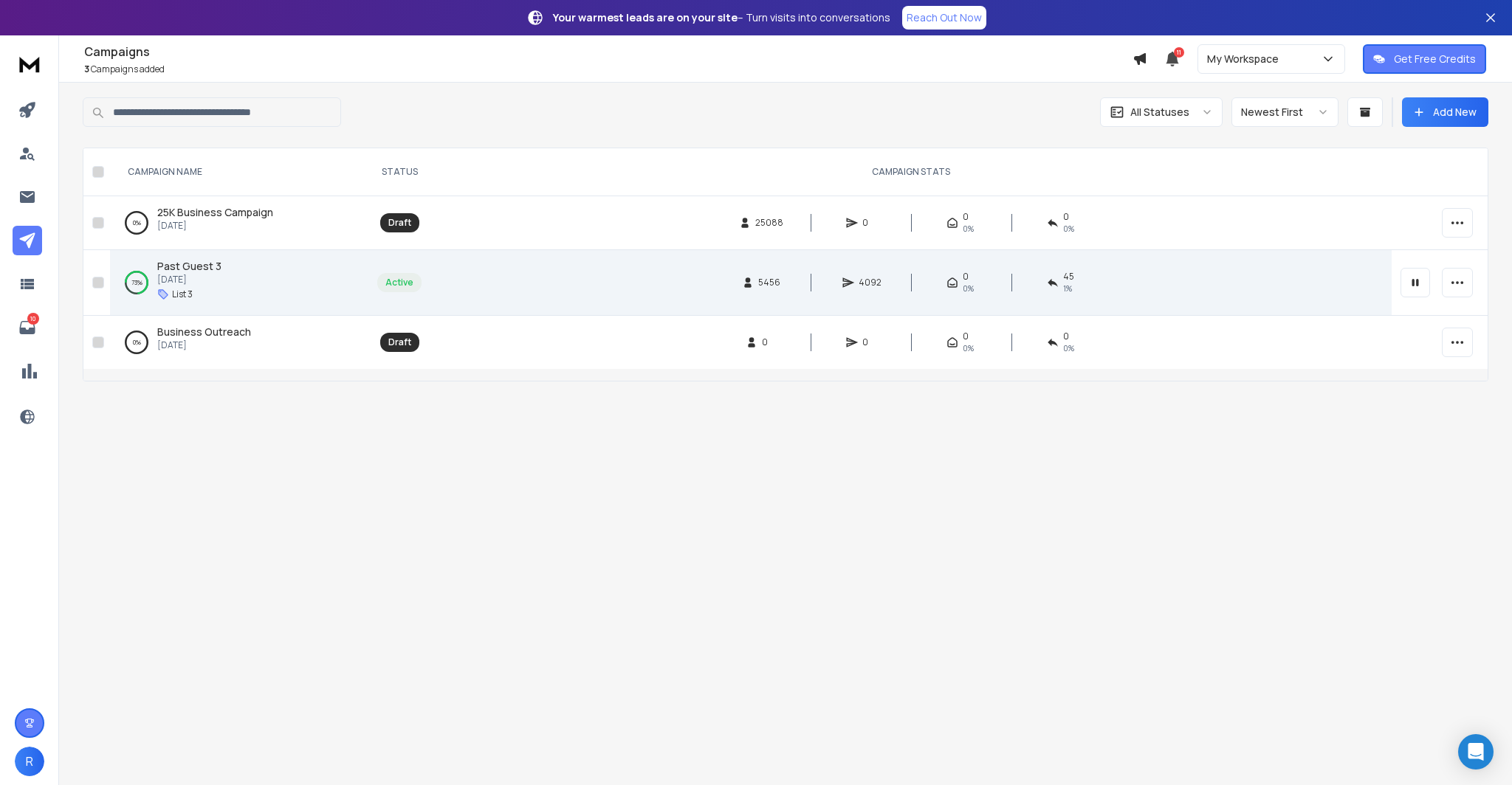
click at [189, 268] on span "Past Guest 3" at bounding box center [189, 265] width 64 height 14
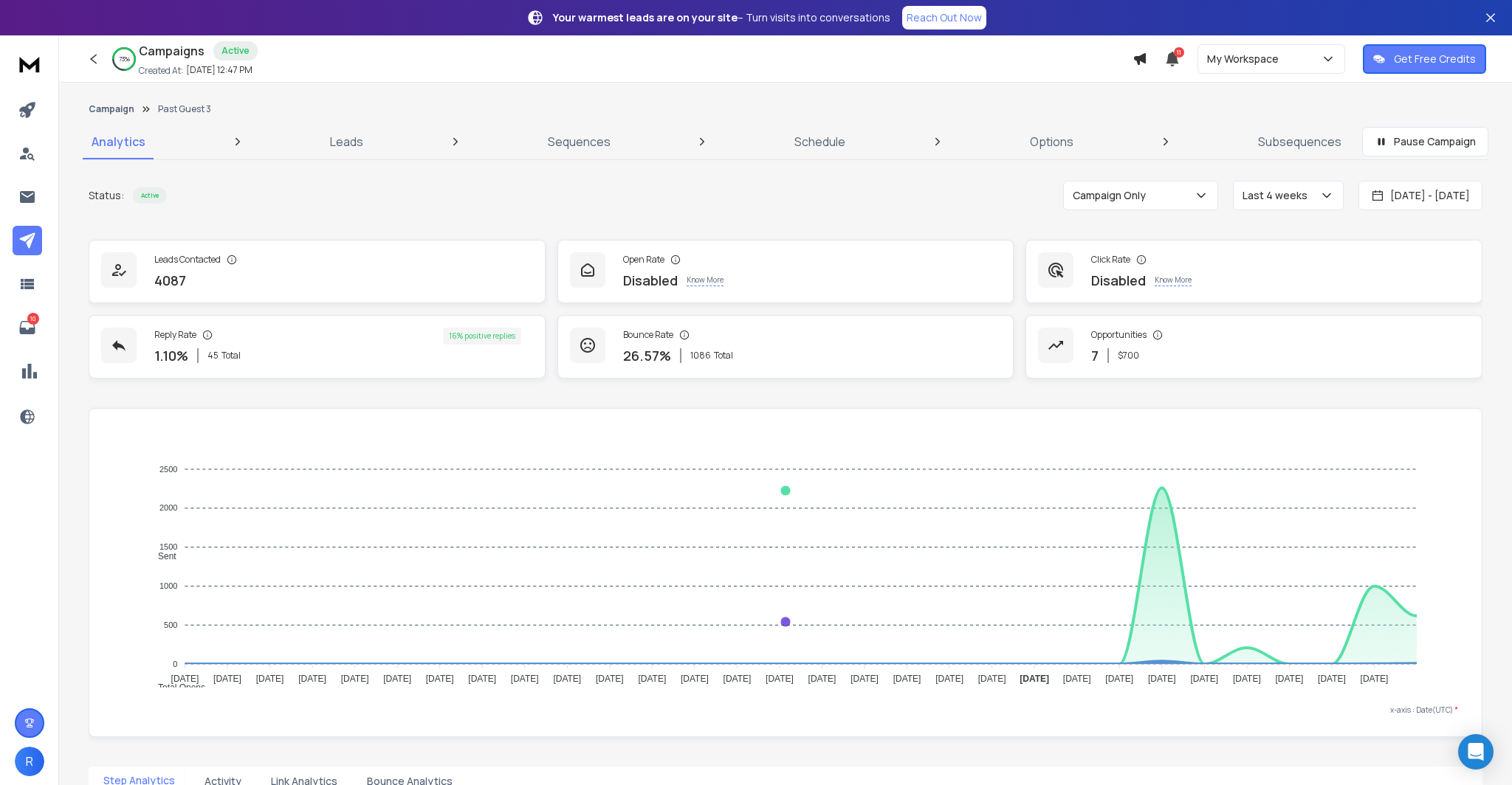
click at [183, 259] on p "Leads Contacted" at bounding box center [188, 260] width 67 height 12
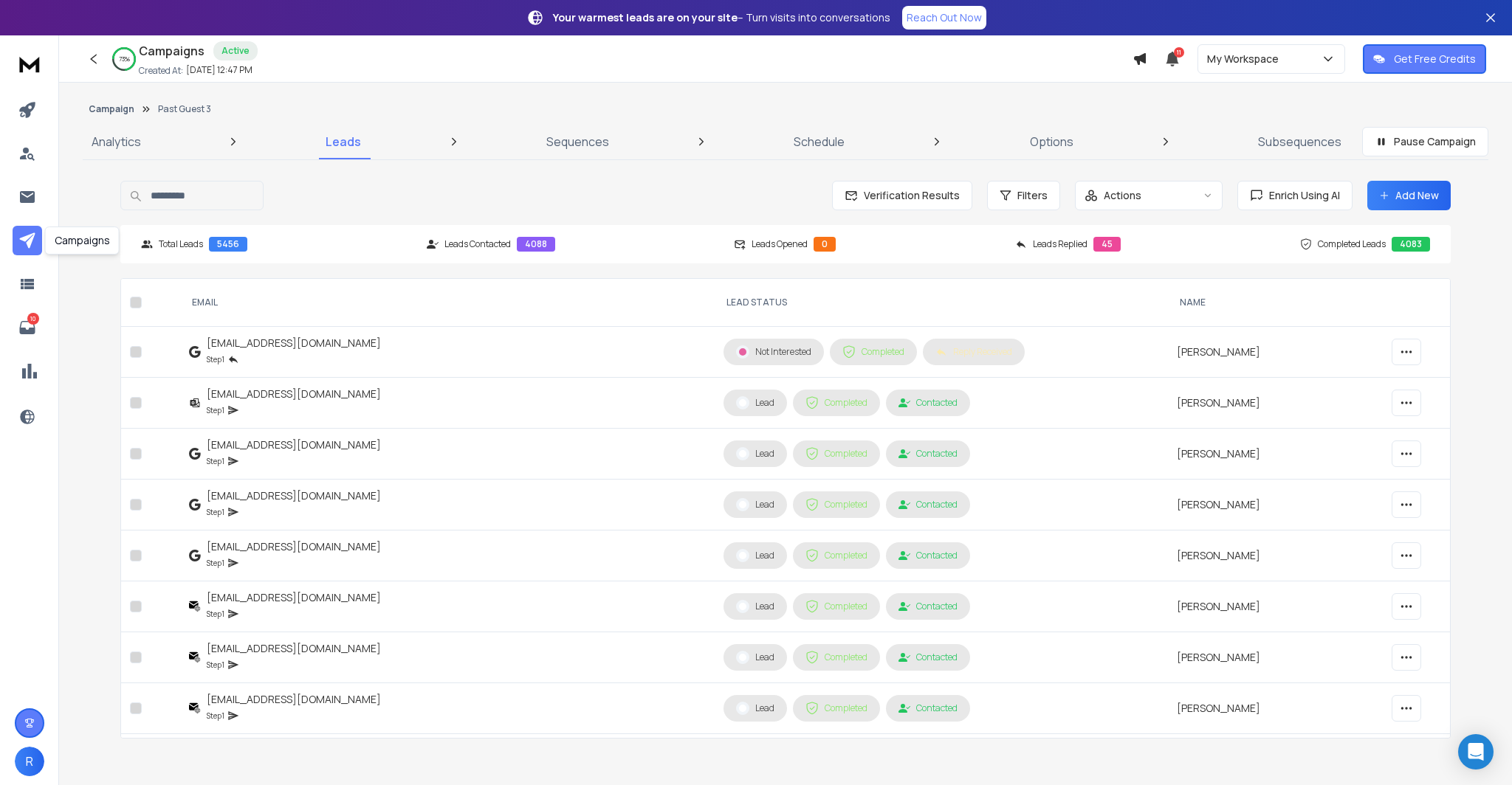
click at [22, 233] on icon at bounding box center [27, 241] width 18 height 18
